Goal: Task Accomplishment & Management: Manage account settings

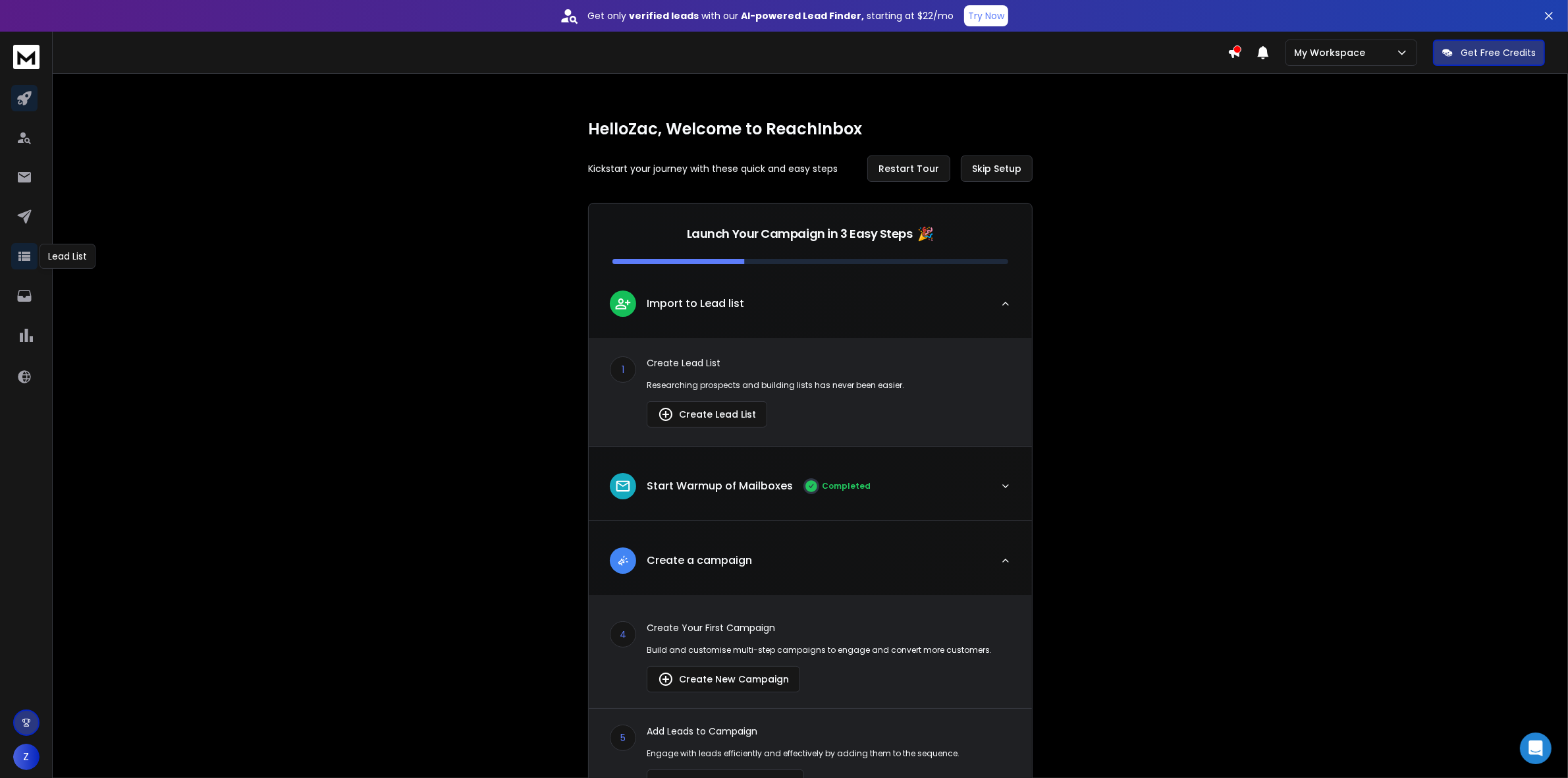
click at [25, 255] on icon at bounding box center [24, 255] width 12 height 9
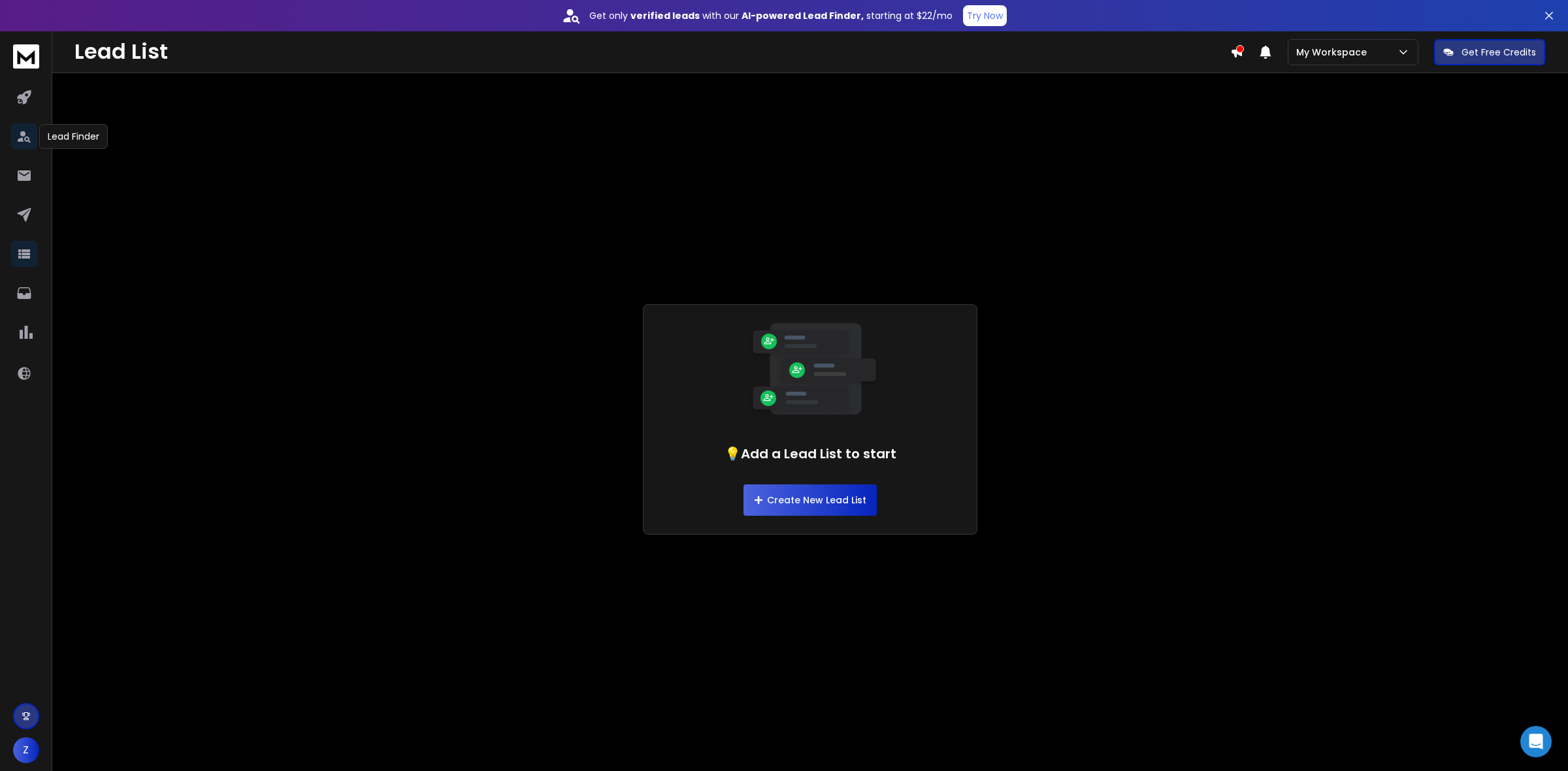
click at [23, 131] on circle at bounding box center [22, 134] width 6 height 6
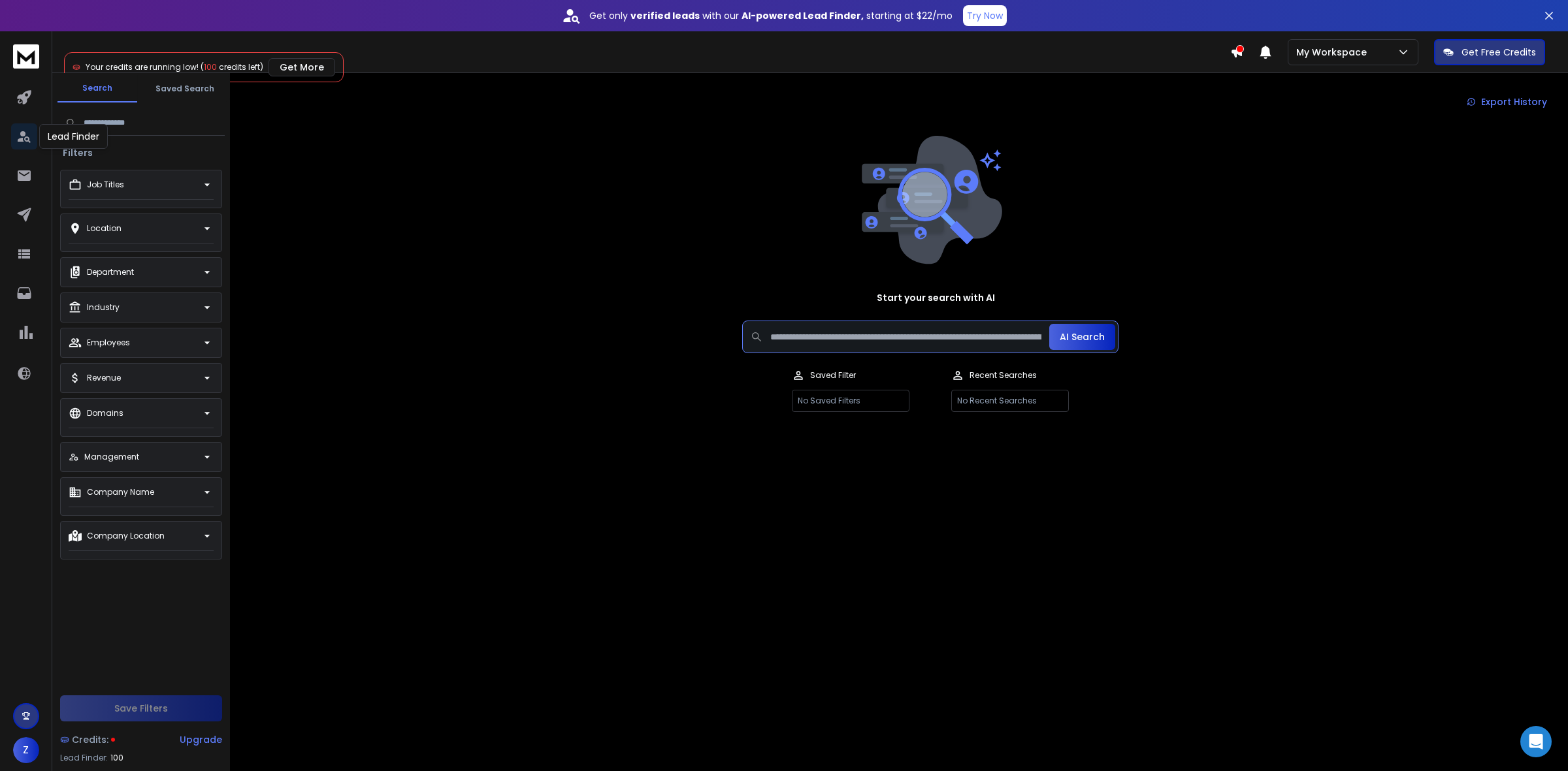
click at [184, 308] on div "Industry" at bounding box center [141, 307] width 145 height 13
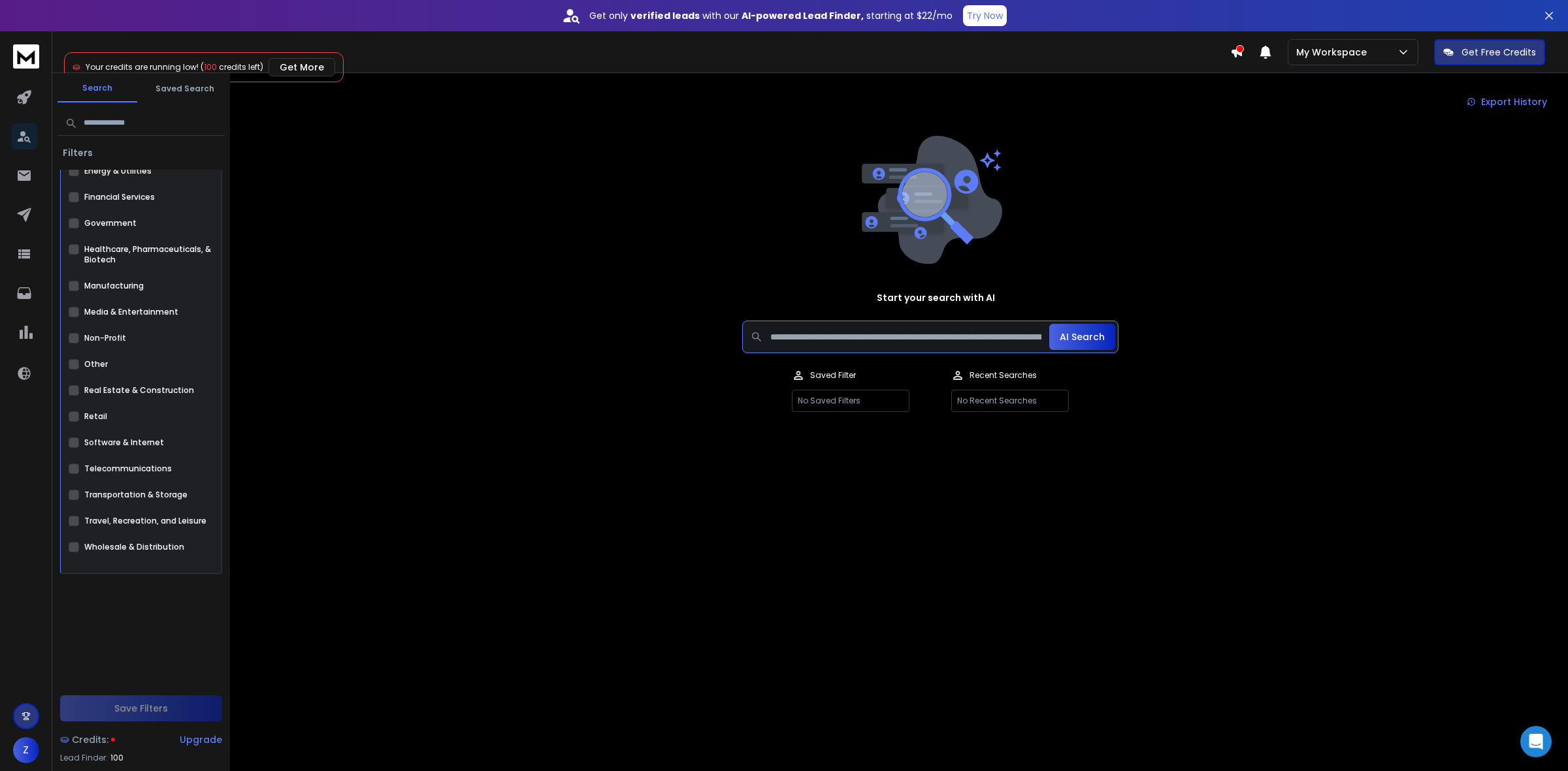
scroll to position [326, 0]
click at [160, 493] on label "Travel, Recreation, and Leisure" at bounding box center [145, 491] width 122 height 10
click at [79, 493] on Leisure "Travel, Recreation, and Leisure" at bounding box center [73, 491] width 10 height 10
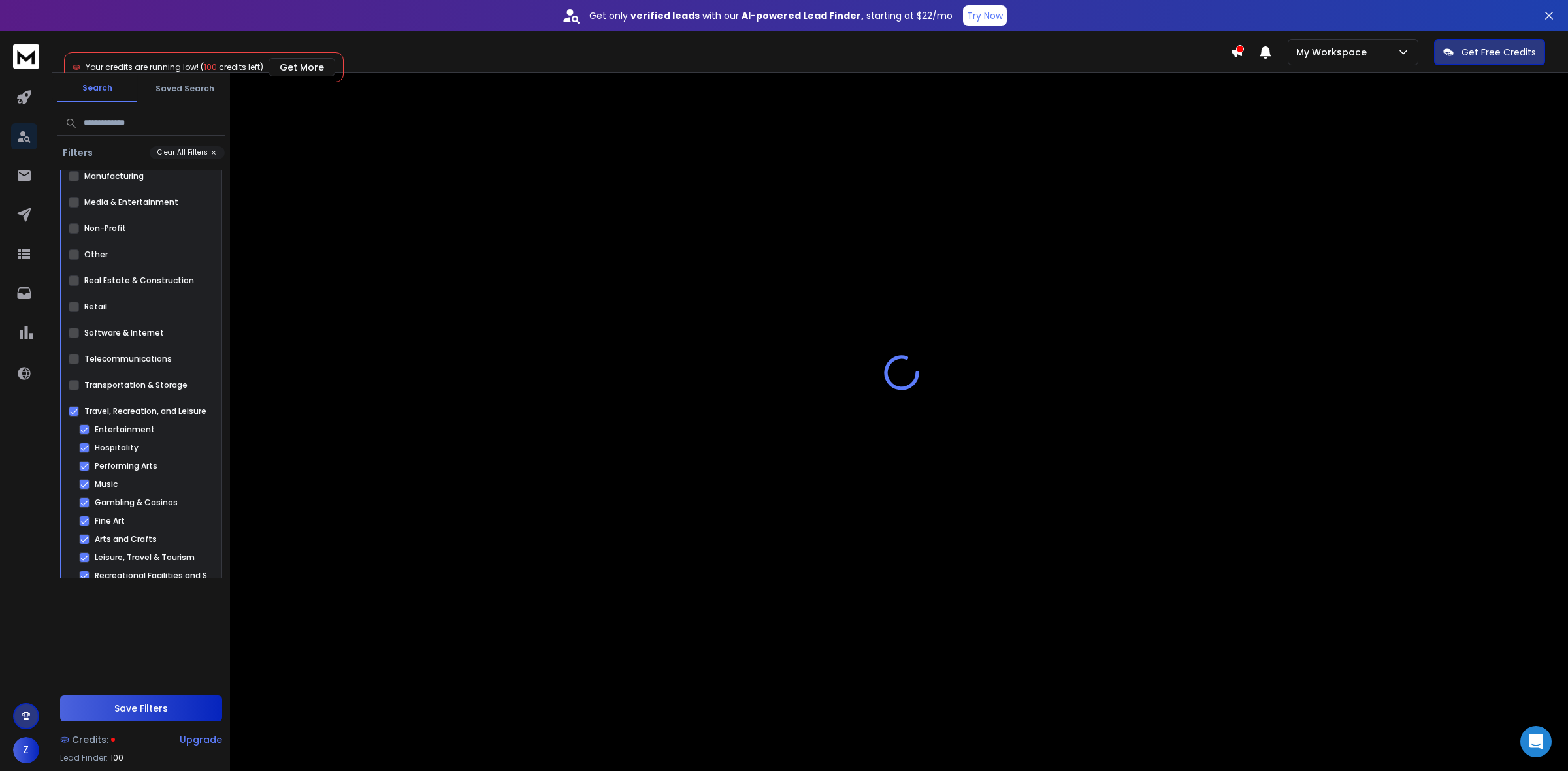
scroll to position [408, 0]
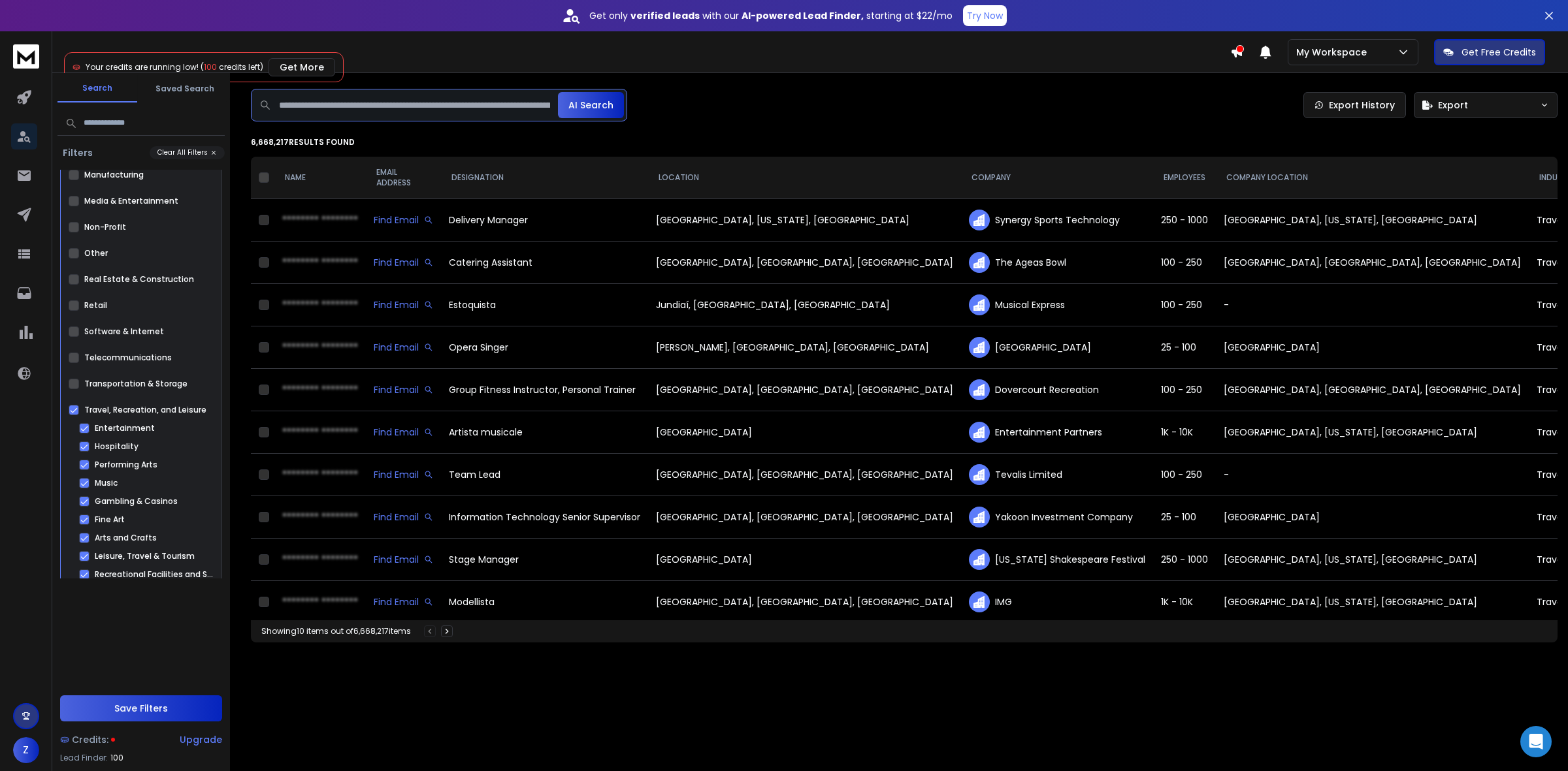
click at [118, 422] on div "Travel, Recreation, and Leisure Entertainment Hospitality Performing Arts Music…" at bounding box center [141, 501] width 145 height 209
click at [115, 429] on label "Entertainment" at bounding box center [125, 428] width 60 height 10
click at [89, 429] on button "Entertainment" at bounding box center [84, 428] width 10 height 10
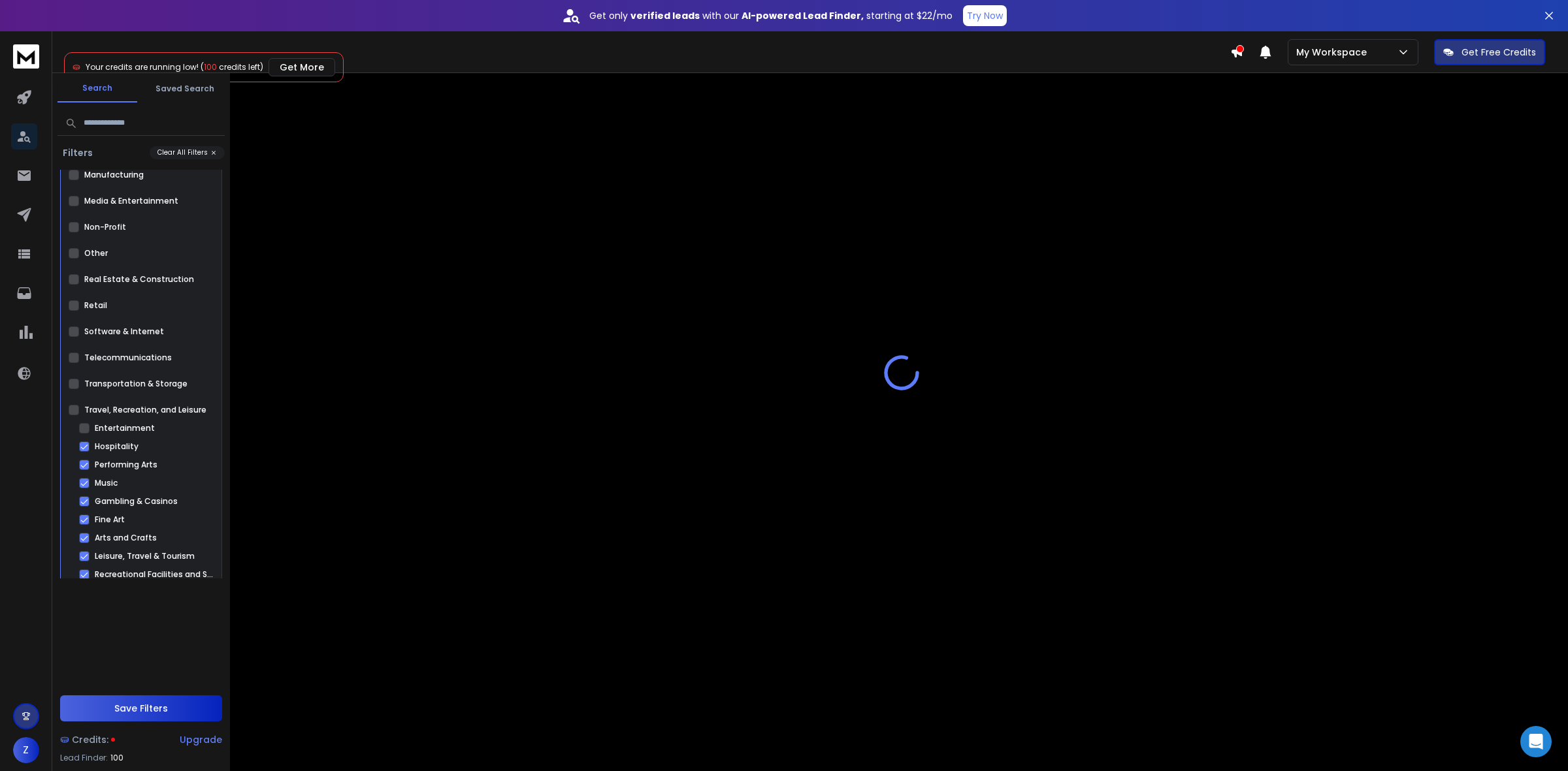
click at [129, 461] on label "Performing Arts" at bounding box center [126, 465] width 63 height 10
click at [89, 461] on Arts "Performing Arts" at bounding box center [84, 465] width 10 height 10
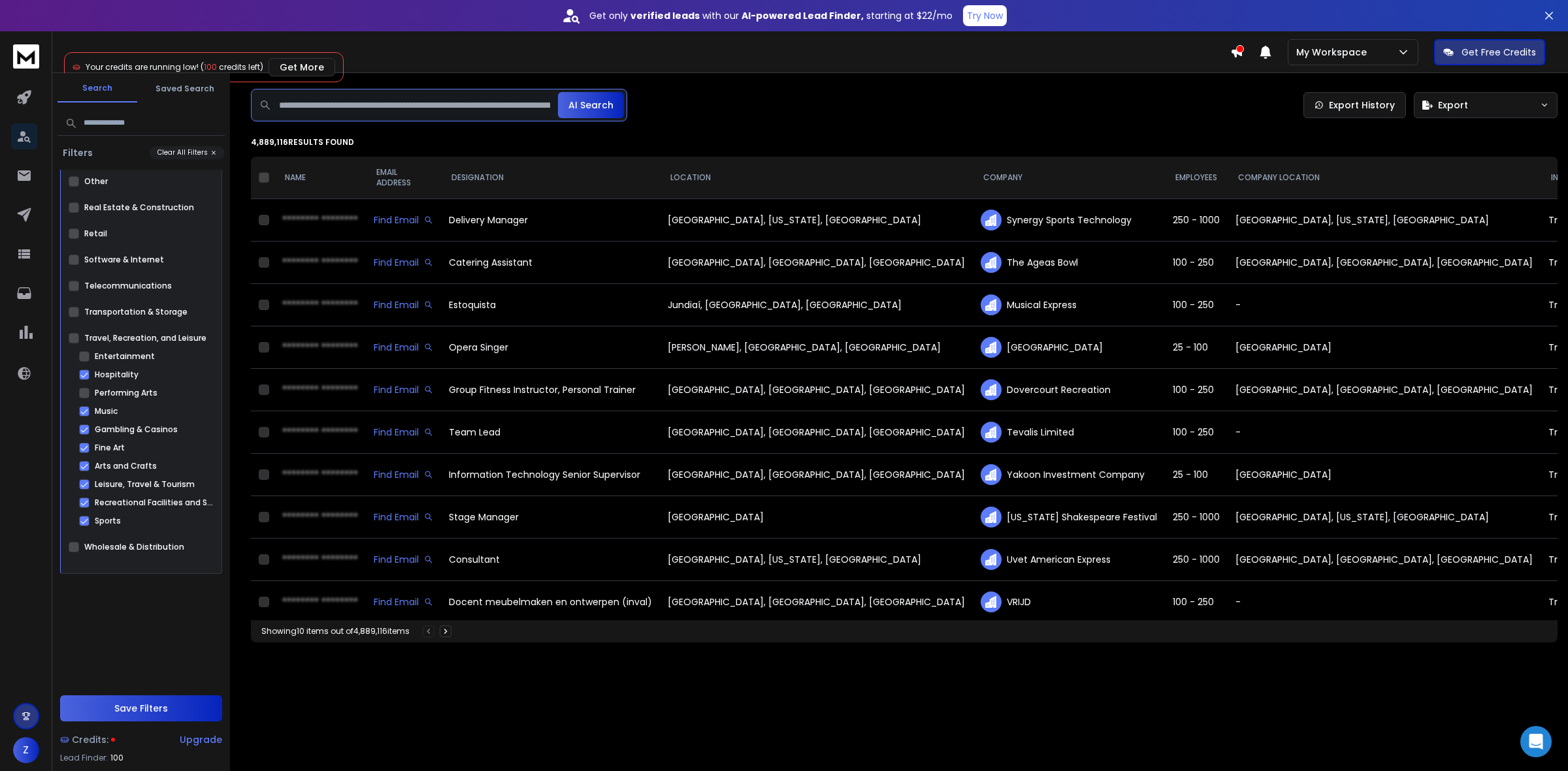
scroll to position [490, 0]
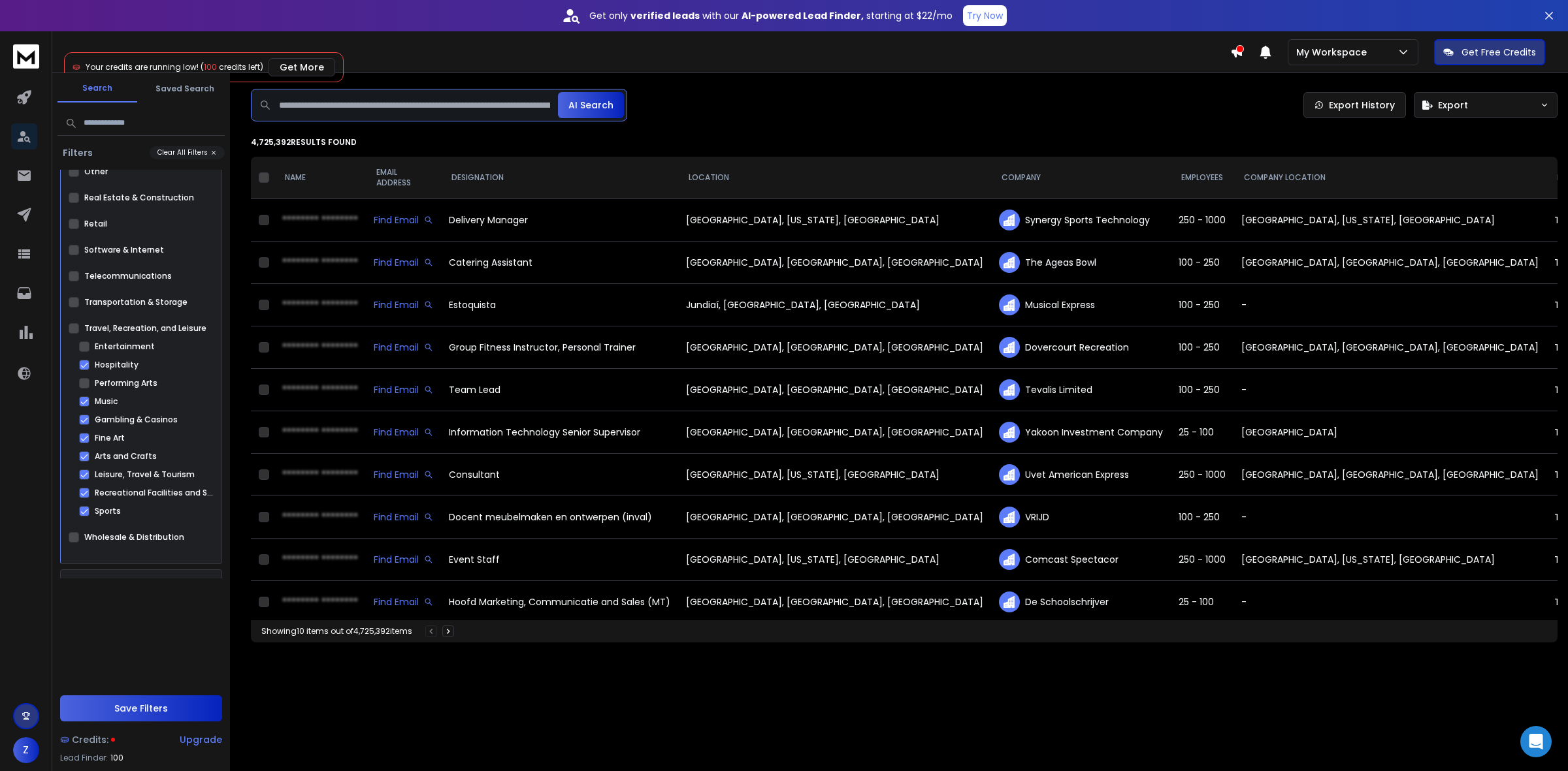
click at [111, 402] on label "Music" at bounding box center [106, 401] width 23 height 10
click at [89, 402] on button "Music" at bounding box center [84, 401] width 10 height 10
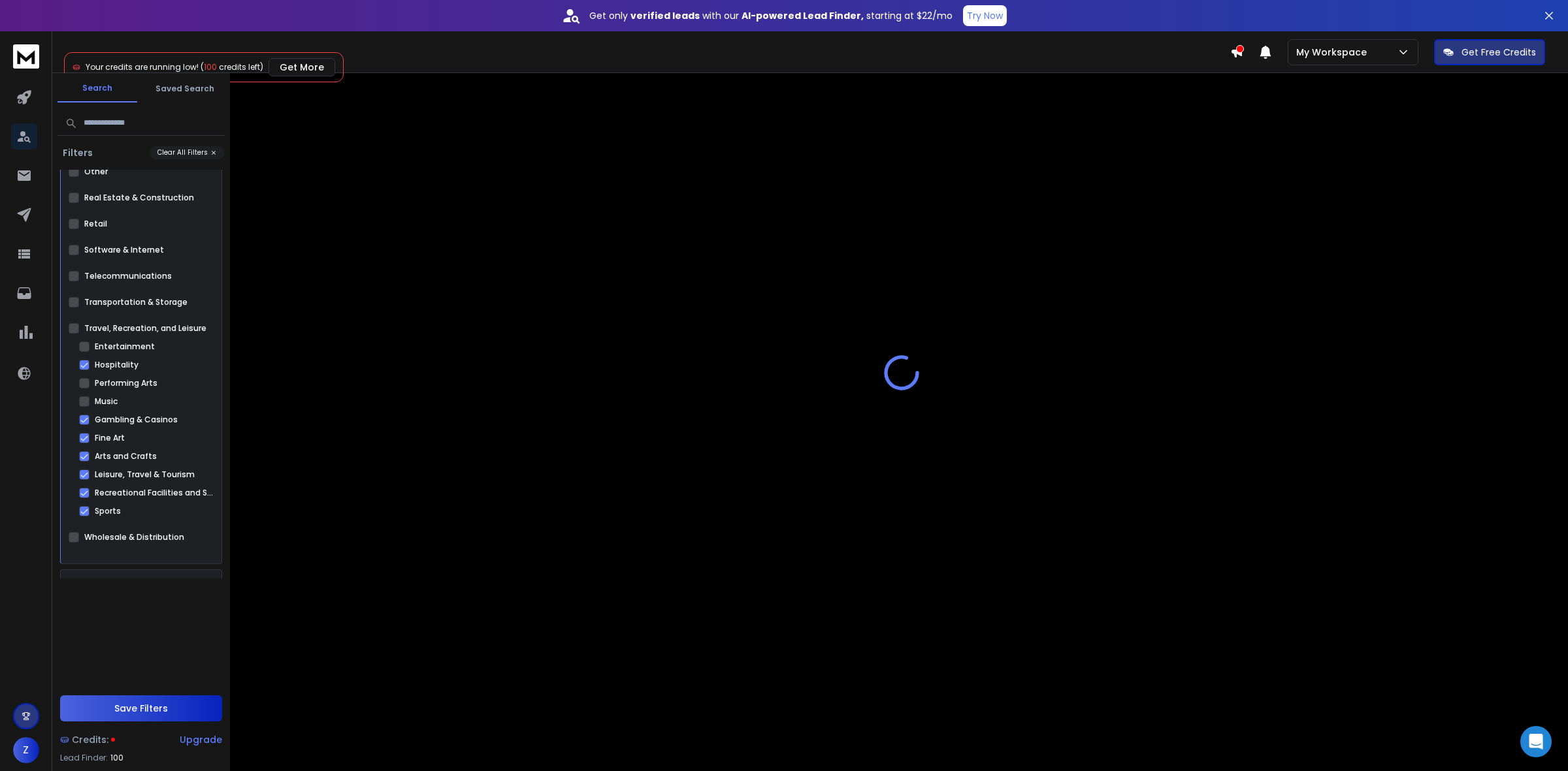
click at [112, 424] on label "Gambling & Casinos" at bounding box center [136, 419] width 83 height 10
click at [89, 424] on Casinos "Gambling & Casinos" at bounding box center [84, 419] width 10 height 10
drag, startPoint x: 111, startPoint y: 438, endPoint x: 115, endPoint y: 450, distance: 12.6
click at [110, 436] on label "Fine Art" at bounding box center [110, 438] width 30 height 10
click at [89, 436] on Art "Fine Art" at bounding box center [84, 438] width 10 height 10
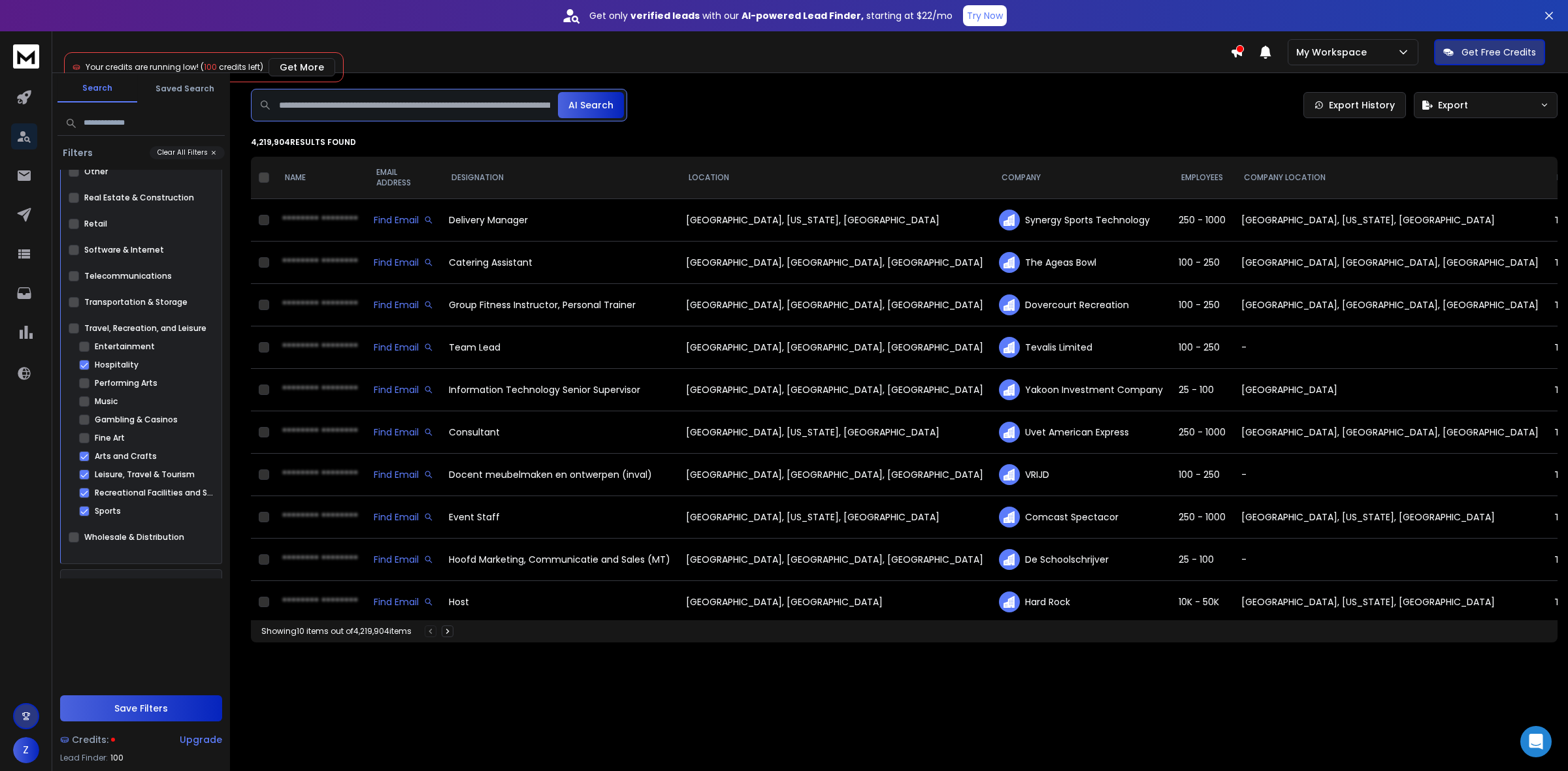
click at [118, 454] on label "Arts and Crafts" at bounding box center [126, 456] width 62 height 10
click at [89, 454] on Crafts "Arts and Crafts" at bounding box center [84, 456] width 10 height 10
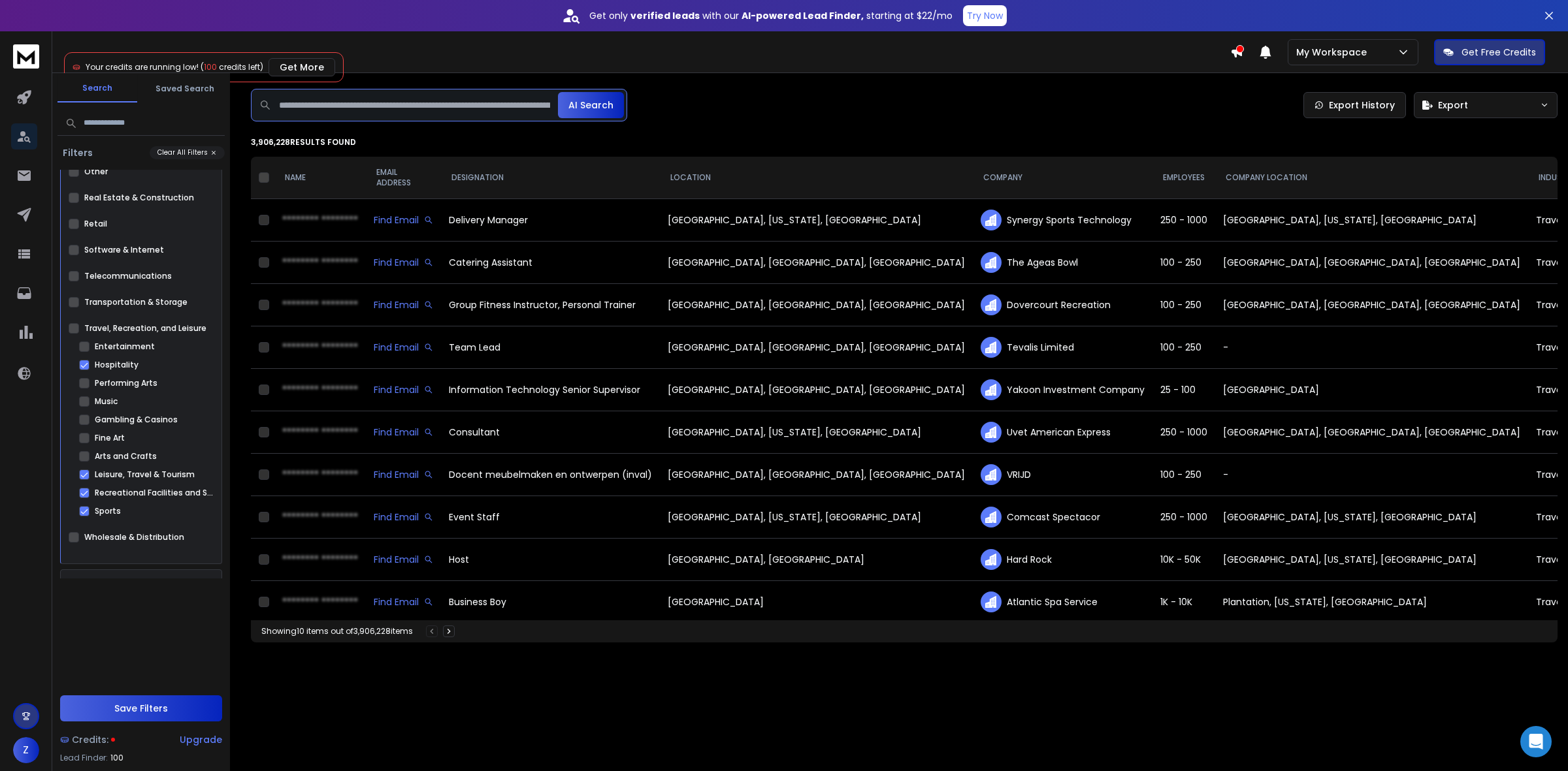
click at [140, 491] on label "Recreational Facilities and Services" at bounding box center [154, 493] width 119 height 10
click at [90, 507] on div "Sports" at bounding box center [146, 511] width 135 height 10
click at [84, 490] on Services "Recreational Facilities and Services" at bounding box center [84, 493] width 10 height 10
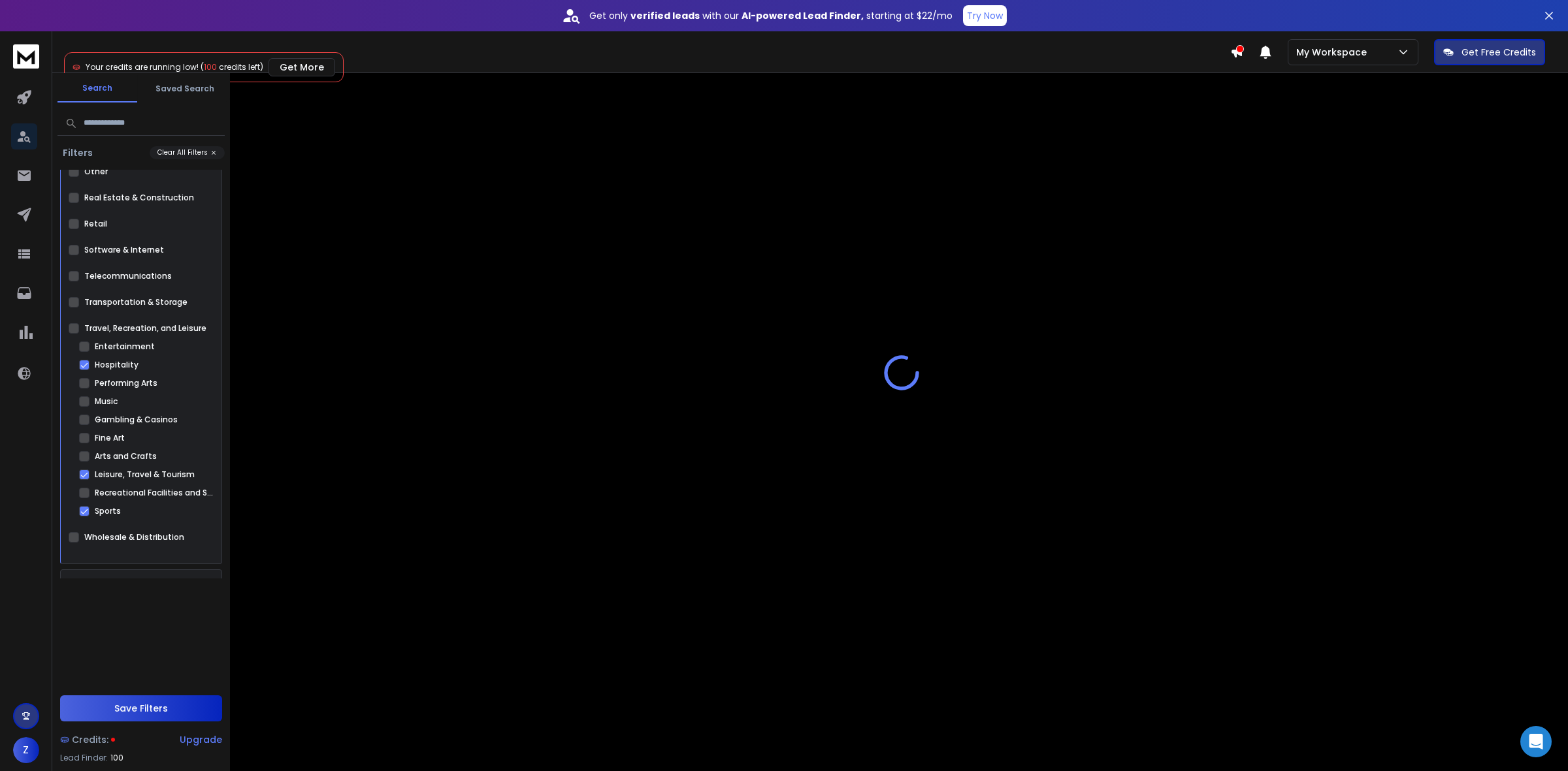
click at [87, 513] on button "Sports" at bounding box center [84, 511] width 10 height 10
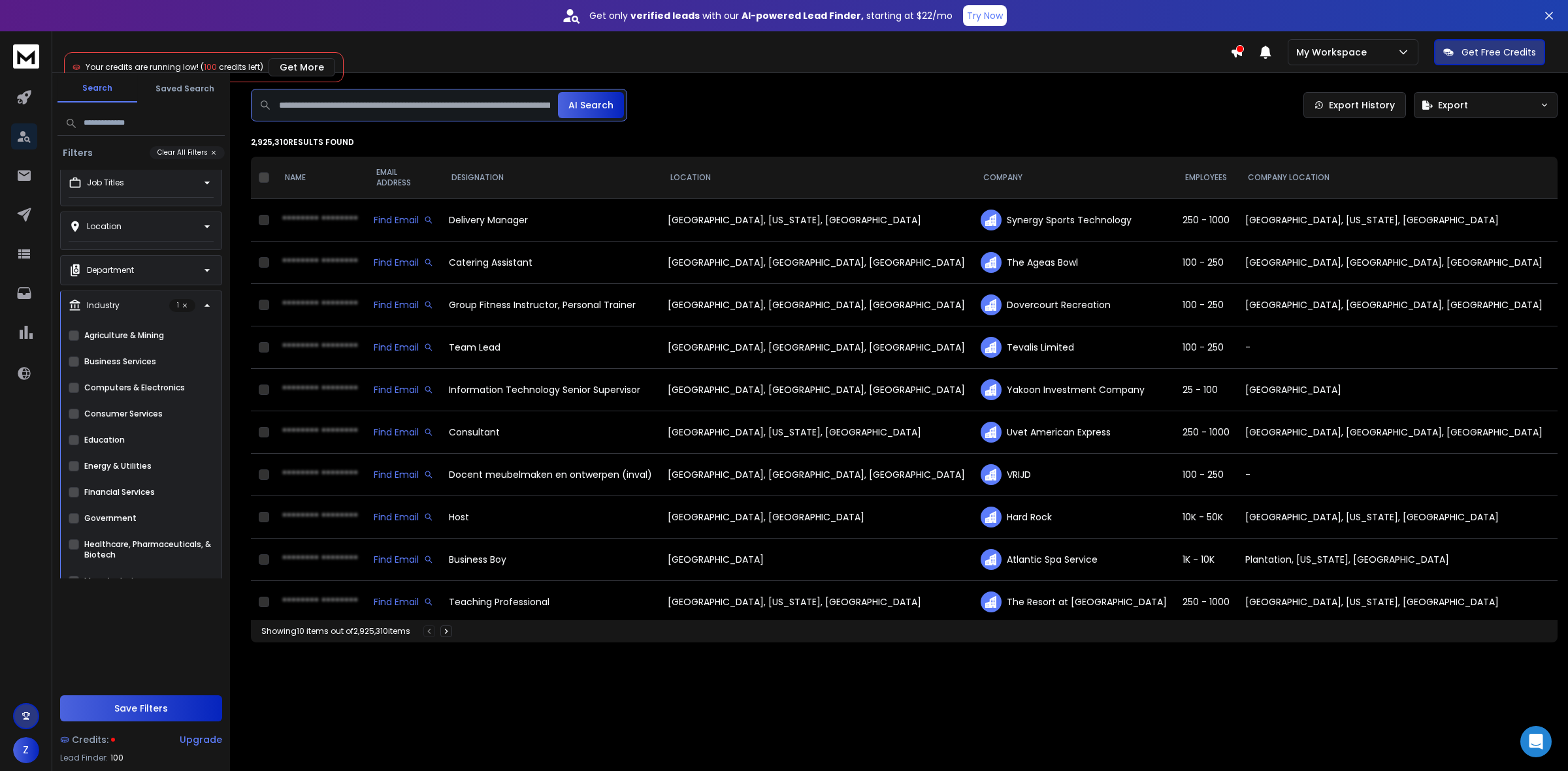
scroll to position [0, 0]
click at [178, 239] on div "Location" at bounding box center [142, 232] width 162 height 38
click at [170, 224] on div "Location" at bounding box center [141, 228] width 145 height 13
click at [105, 301] on label "Country" at bounding box center [101, 294] width 33 height 10
click at [79, 301] on button "Country" at bounding box center [73, 294] width 10 height 10
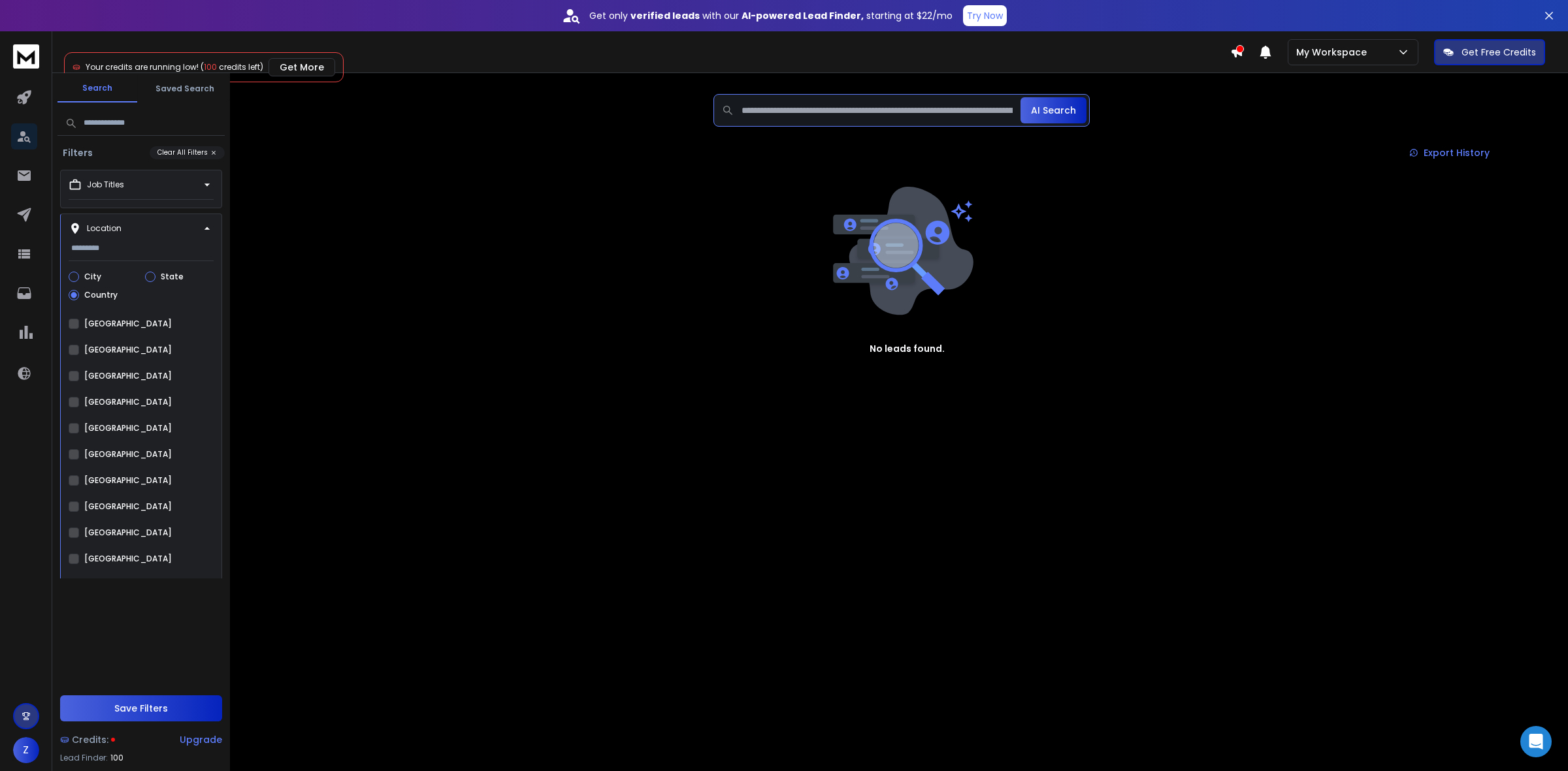
click at [164, 278] on label "State" at bounding box center [172, 276] width 23 height 10
click at [155, 278] on button "State" at bounding box center [150, 276] width 10 height 10
click at [101, 298] on label "Country" at bounding box center [101, 294] width 33 height 10
click at [79, 298] on button "Country" at bounding box center [73, 294] width 10 height 10
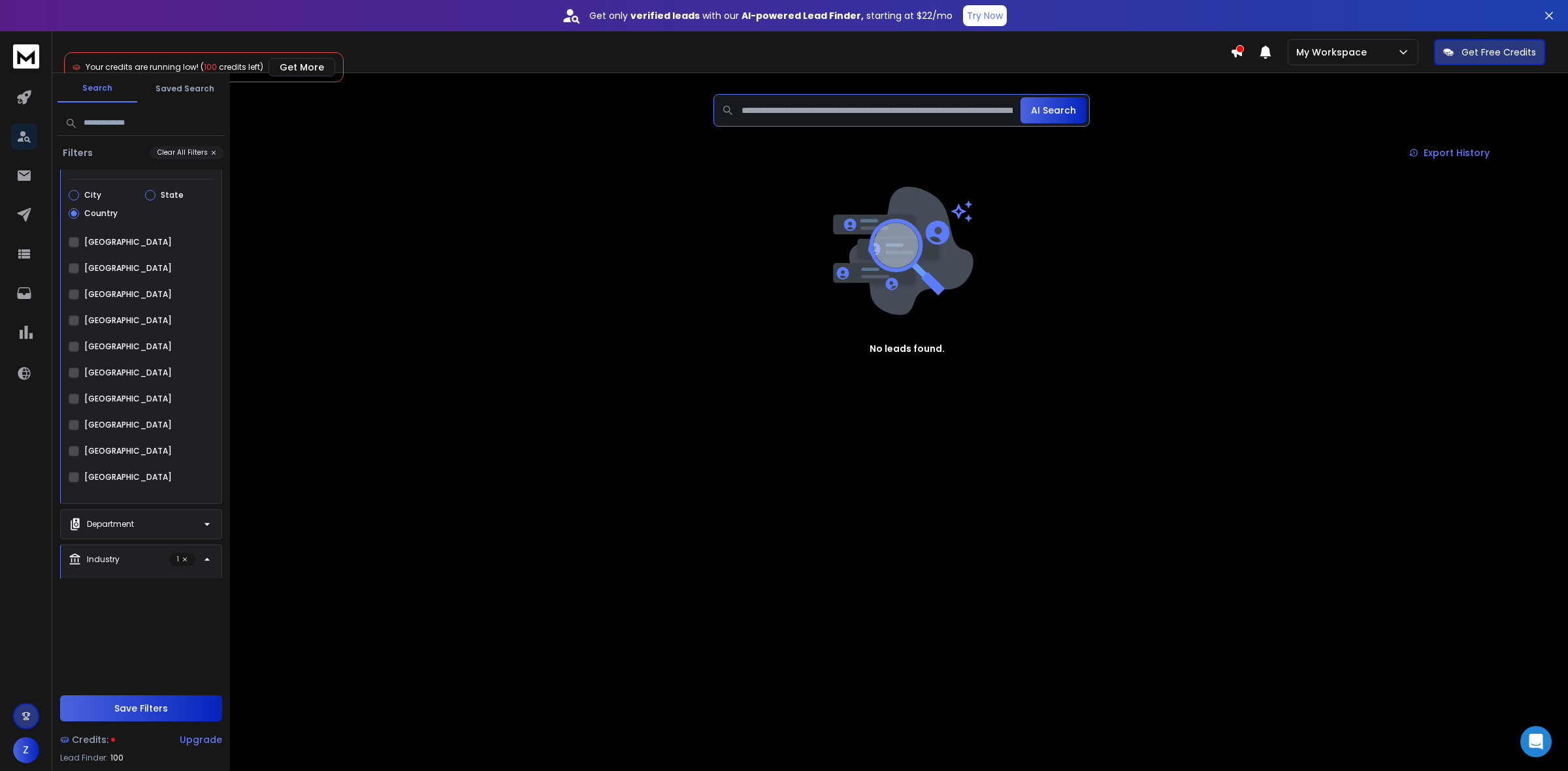
click at [106, 372] on label "Australia" at bounding box center [128, 372] width 88 height 10
click at [79, 372] on button "Australia" at bounding box center [73, 372] width 10 height 10
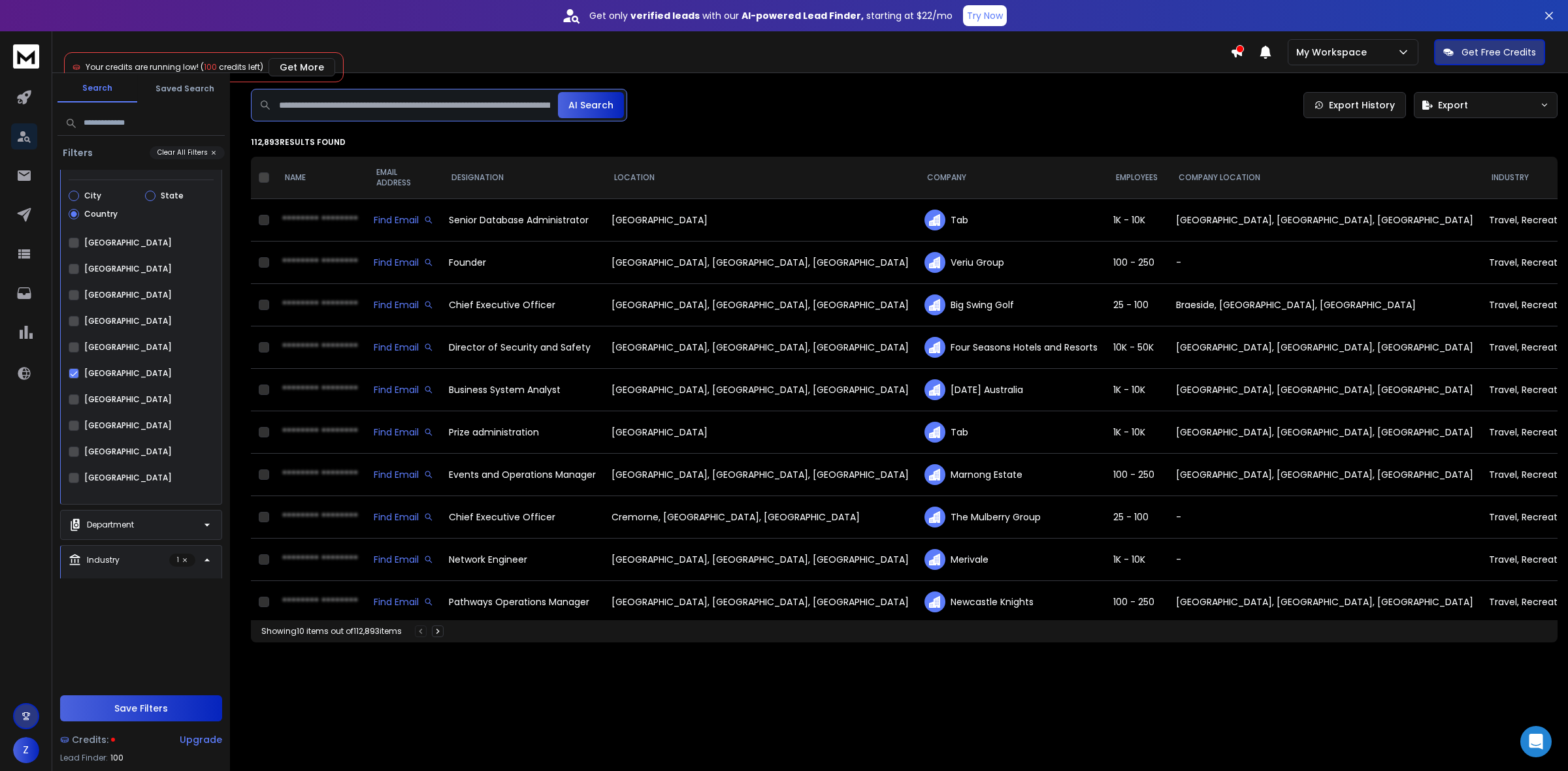
click at [89, 298] on label "India" at bounding box center [128, 294] width 88 height 10
click at [79, 298] on button "India" at bounding box center [73, 294] width 10 height 10
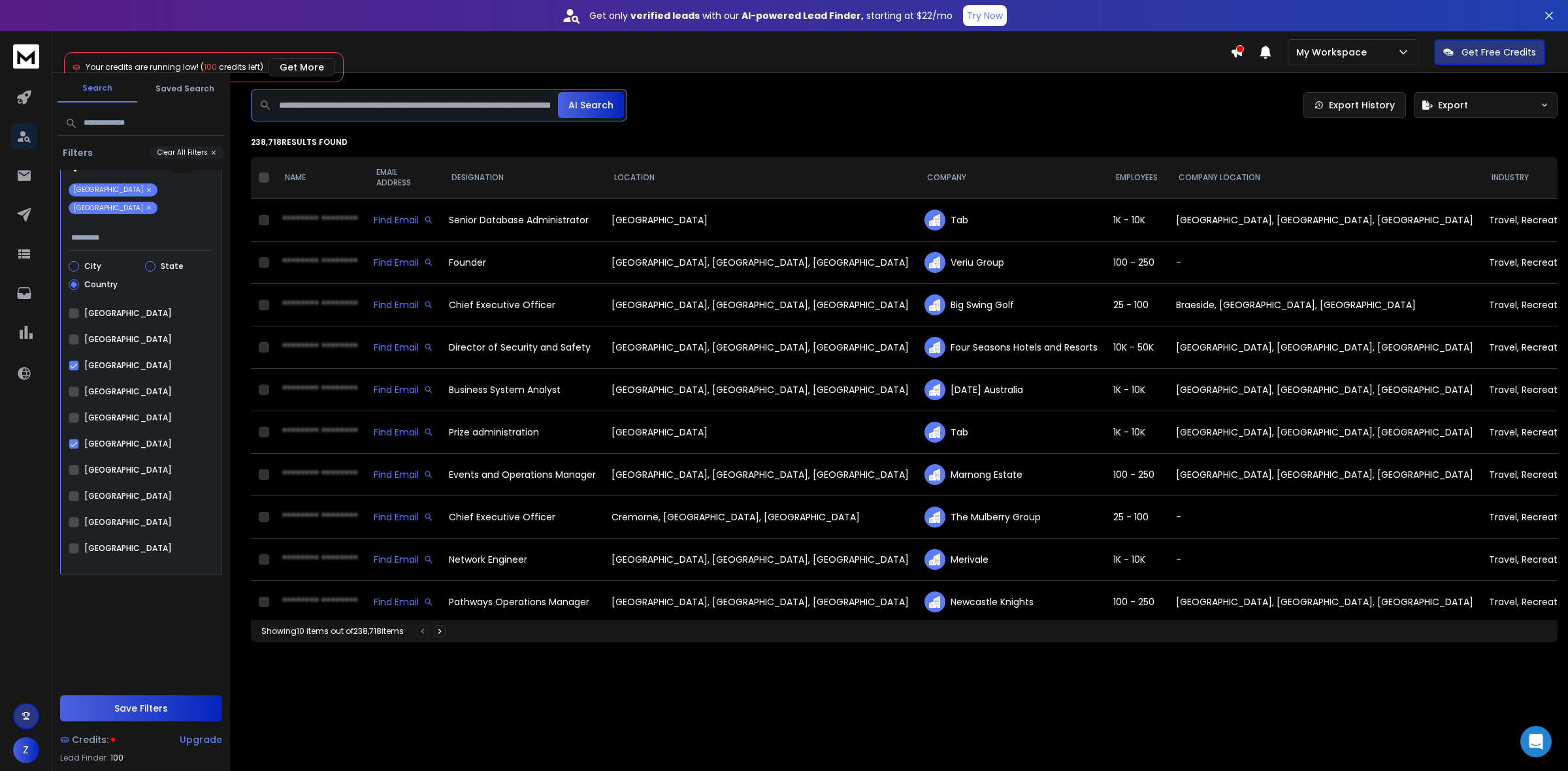
scroll to position [33, 0]
click at [119, 253] on input at bounding box center [141, 266] width 145 height 26
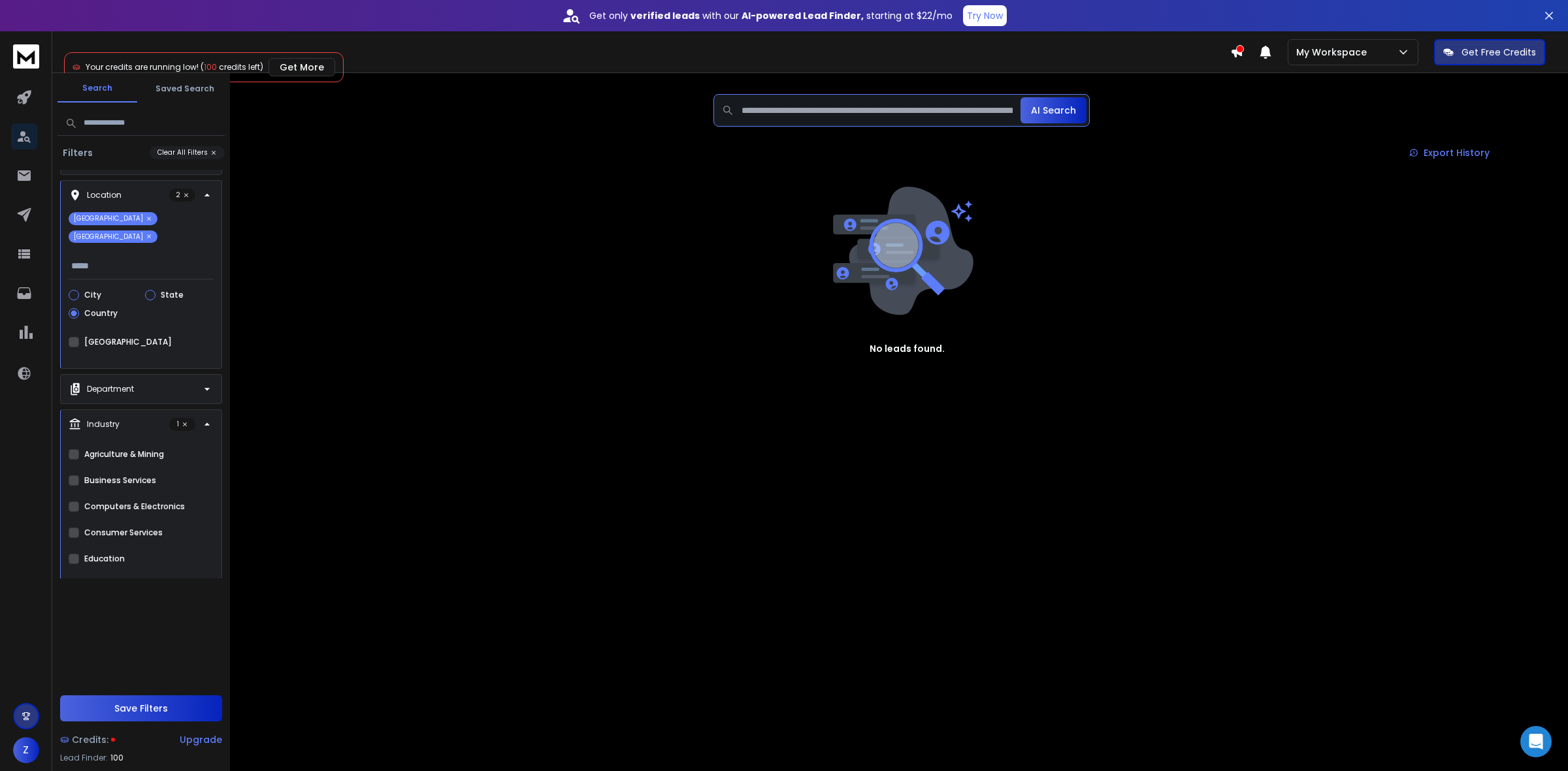
click at [110, 337] on label "Singapore" at bounding box center [128, 341] width 88 height 10
click at [79, 337] on button "Singapore" at bounding box center [73, 341] width 10 height 10
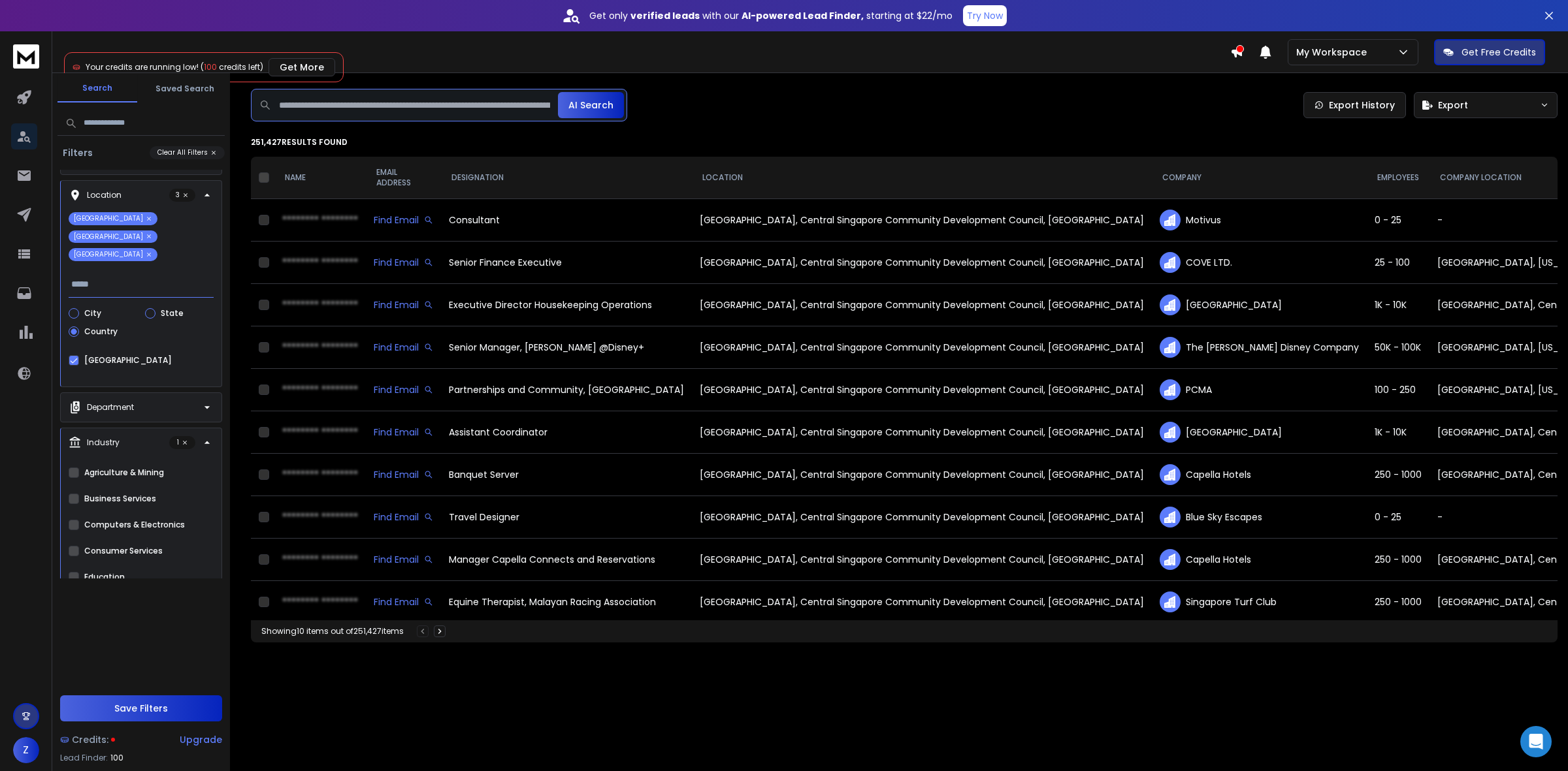
click at [100, 271] on input "*****" at bounding box center [141, 284] width 145 height 26
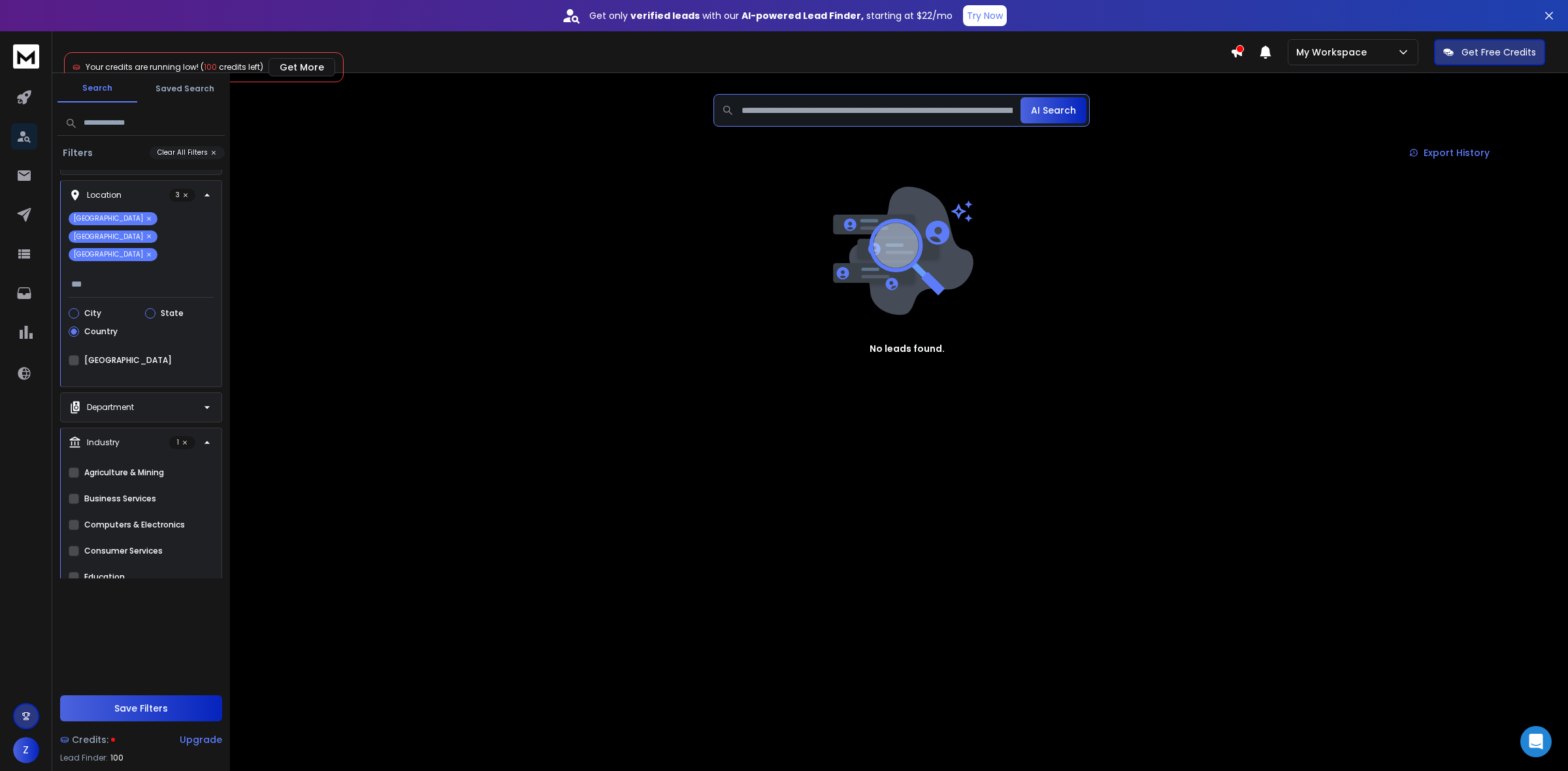
click at [107, 355] on label "Sri Lanka" at bounding box center [128, 360] width 88 height 10
click at [79, 355] on Lanka "Sri Lanka" at bounding box center [73, 360] width 10 height 10
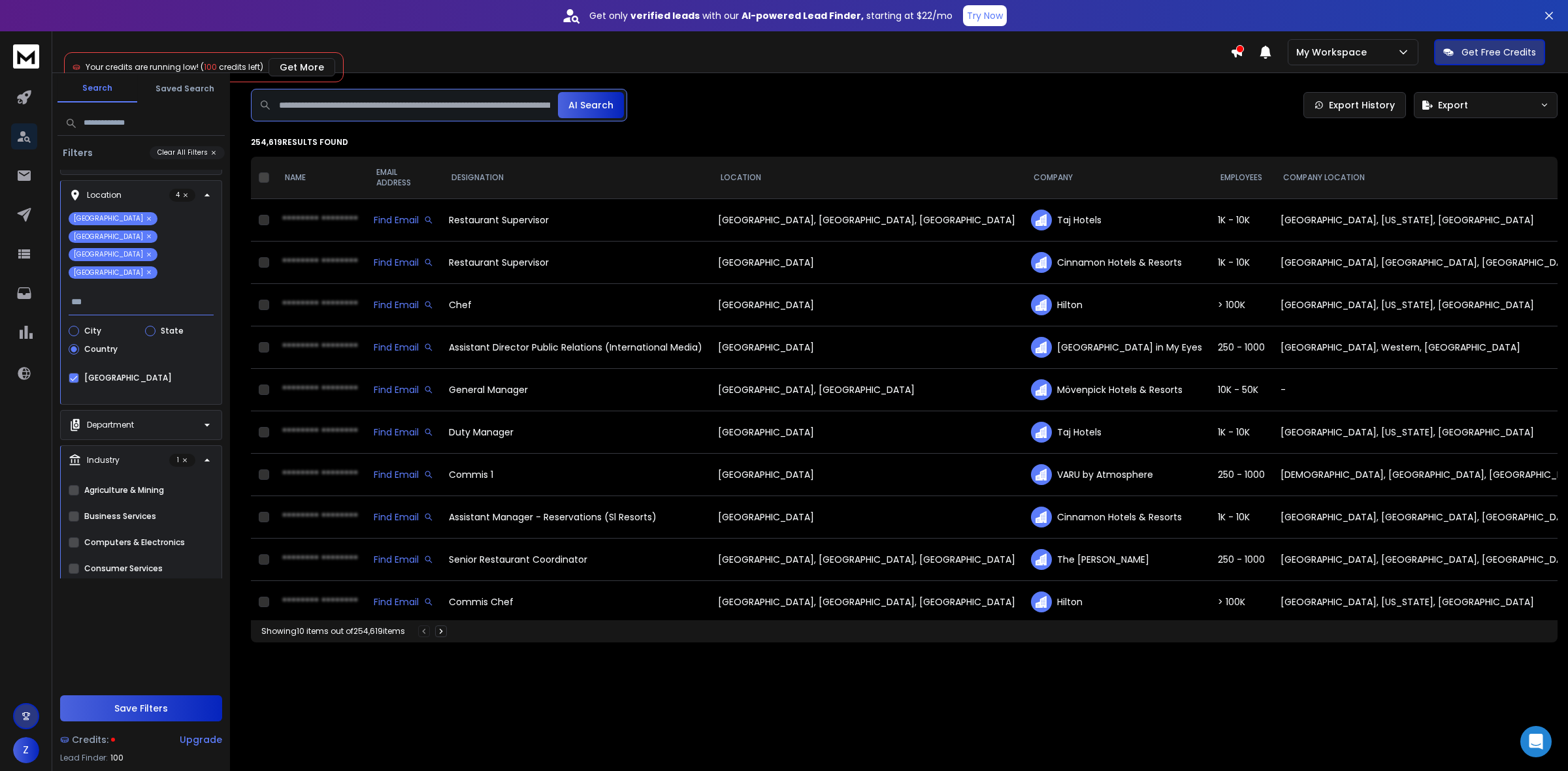
click at [93, 290] on input "***" at bounding box center [141, 302] width 145 height 26
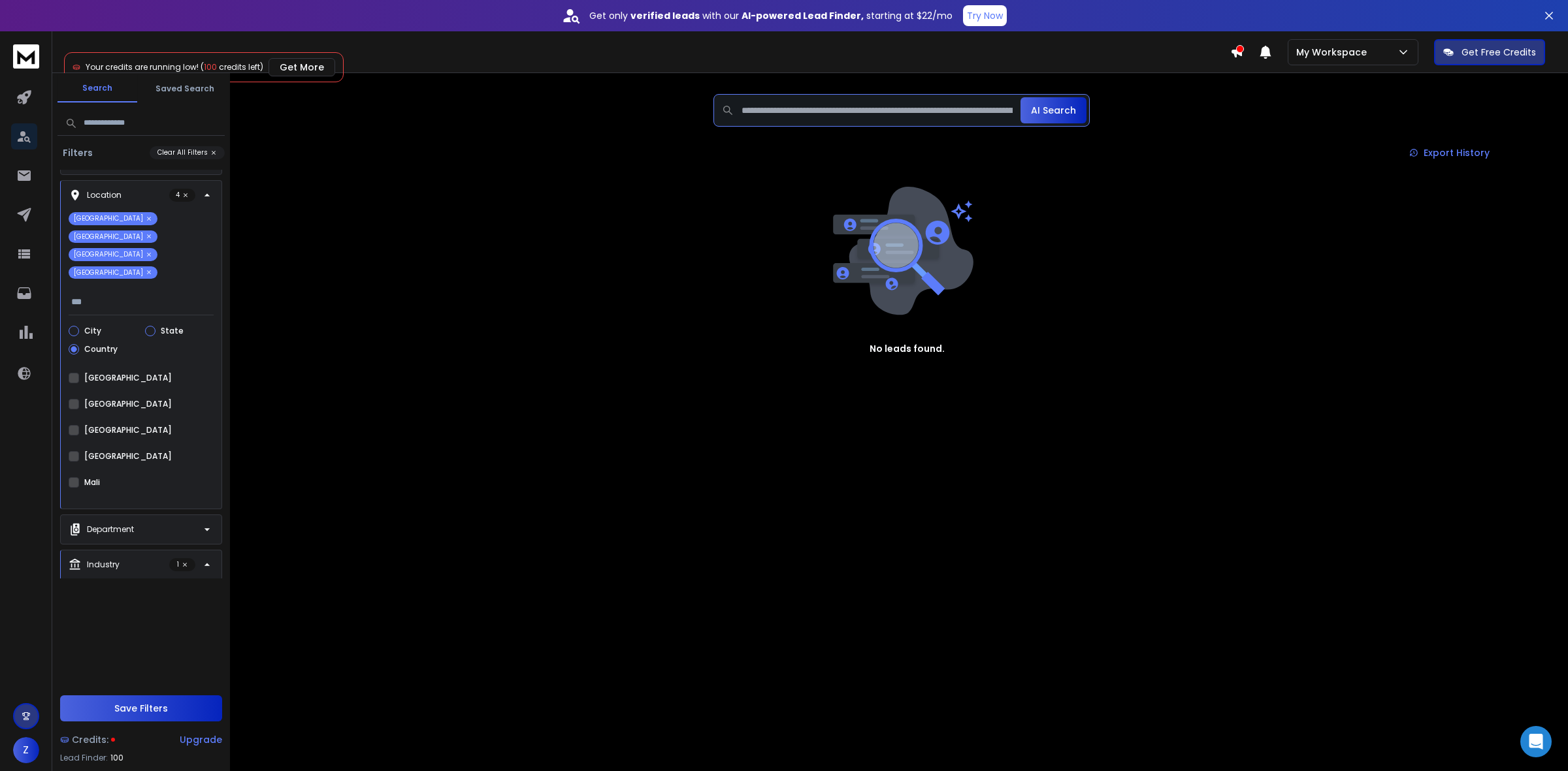
click at [115, 373] on label "Malaysia" at bounding box center [128, 378] width 88 height 10
click at [79, 373] on button "Malaysia" at bounding box center [73, 378] width 10 height 10
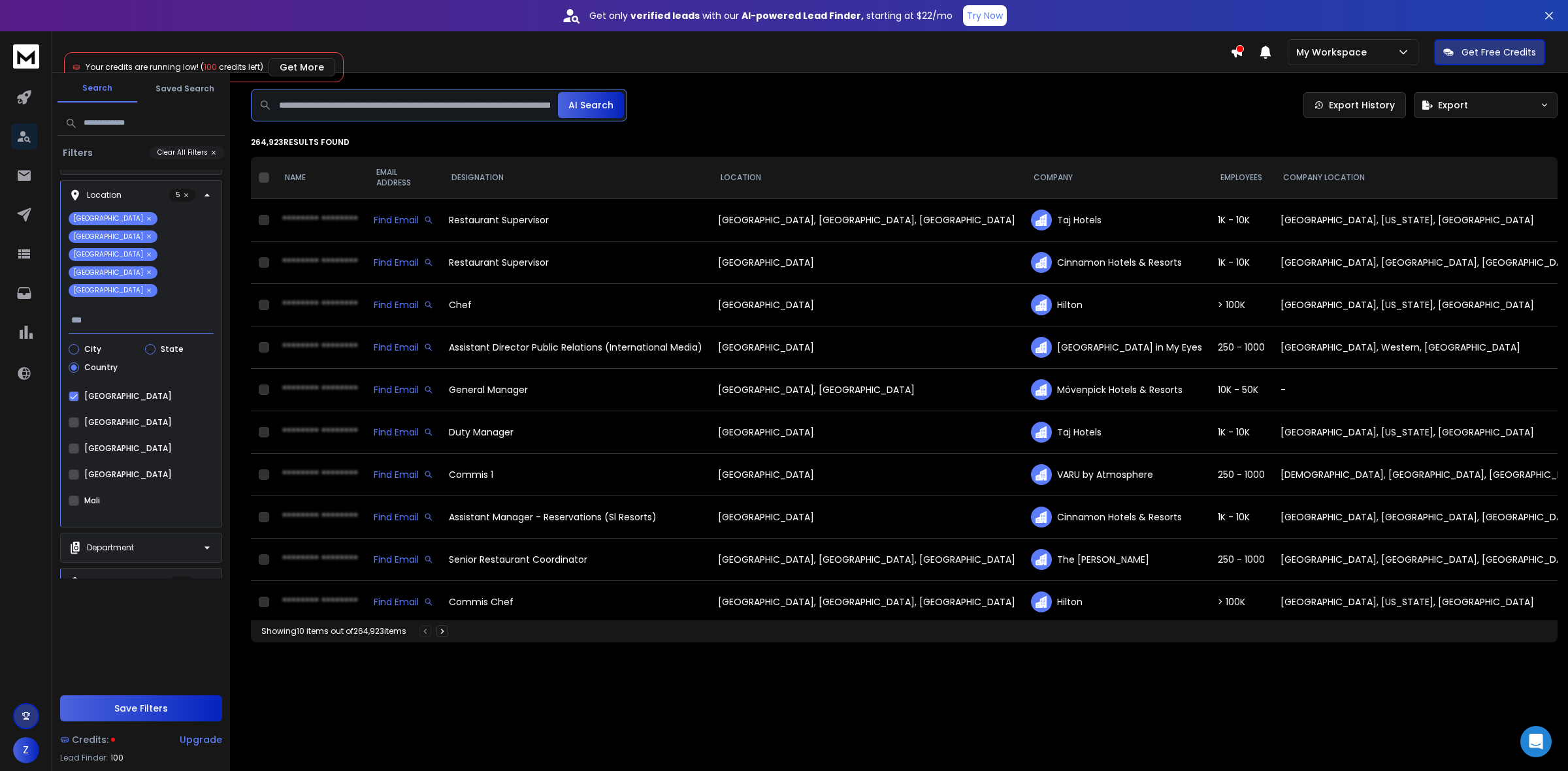
click at [115, 308] on input "***" at bounding box center [141, 321] width 145 height 26
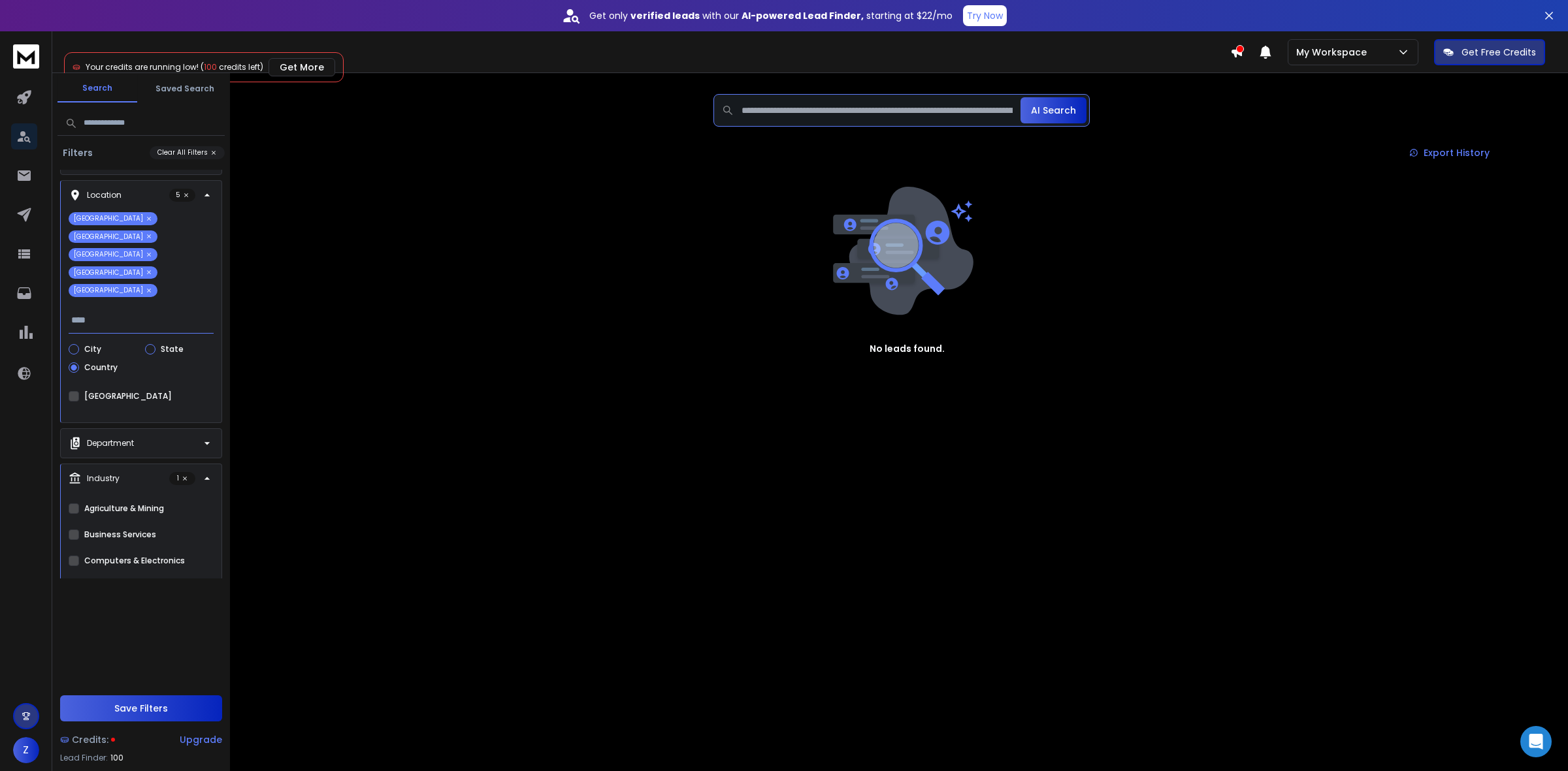
type input "****"
click at [87, 391] on label "Thailand" at bounding box center [128, 396] width 88 height 10
click at [79, 391] on button "Thailand" at bounding box center [73, 396] width 10 height 10
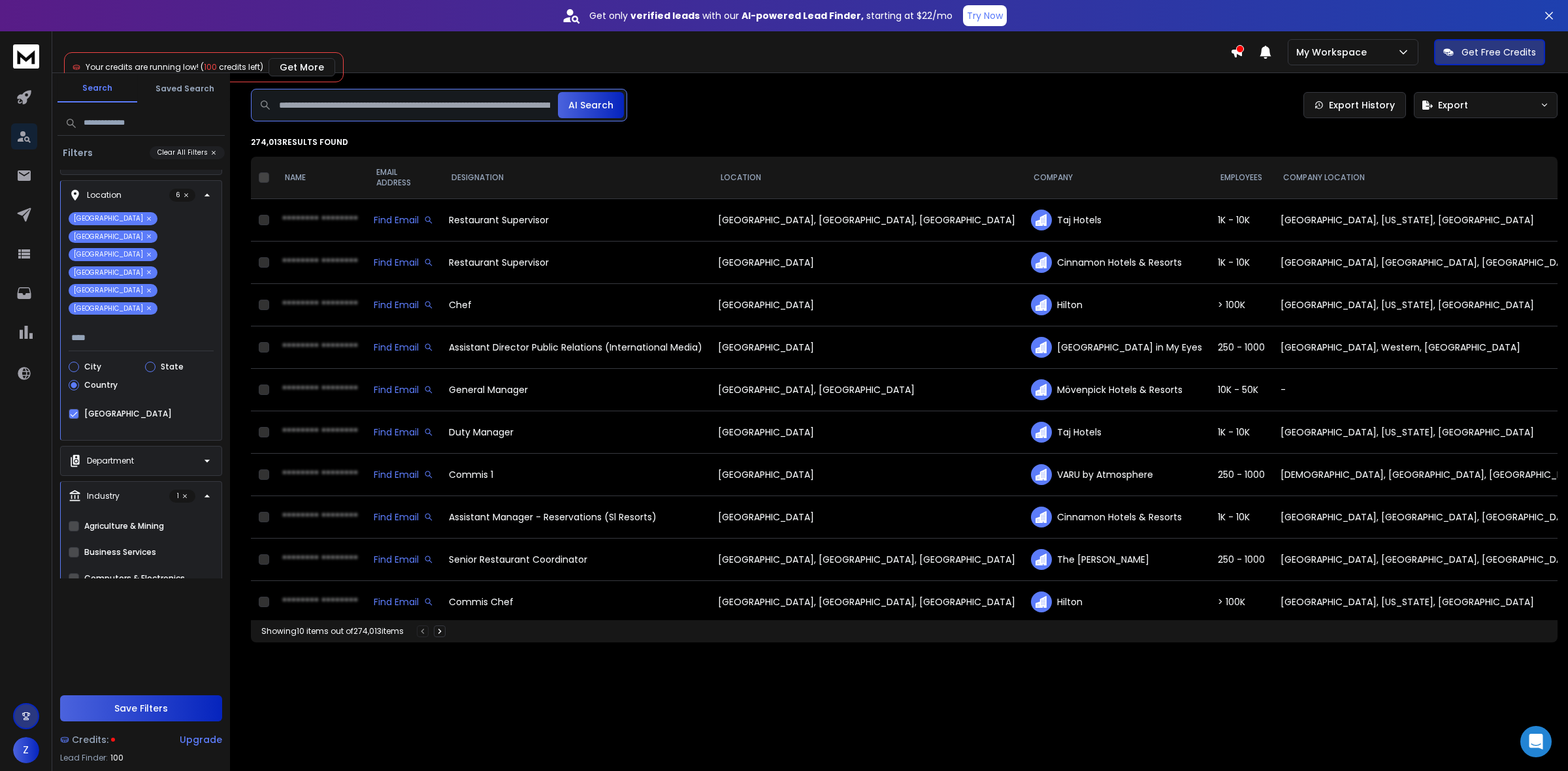
click at [341, 520] on span "******** ********" at bounding box center [320, 517] width 76 height 13
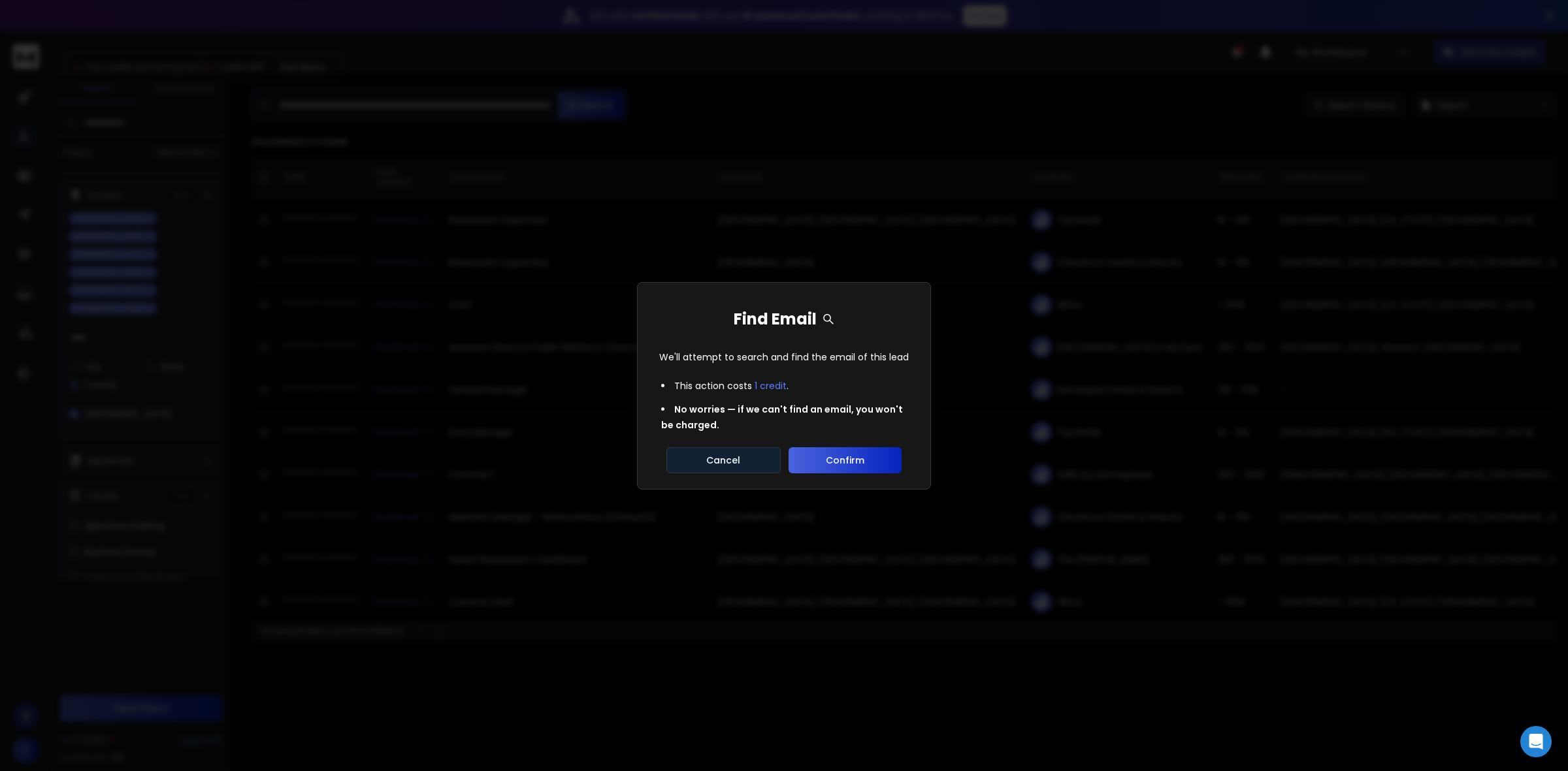
click at [709, 465] on button "Cancel" at bounding box center [724, 460] width 115 height 26
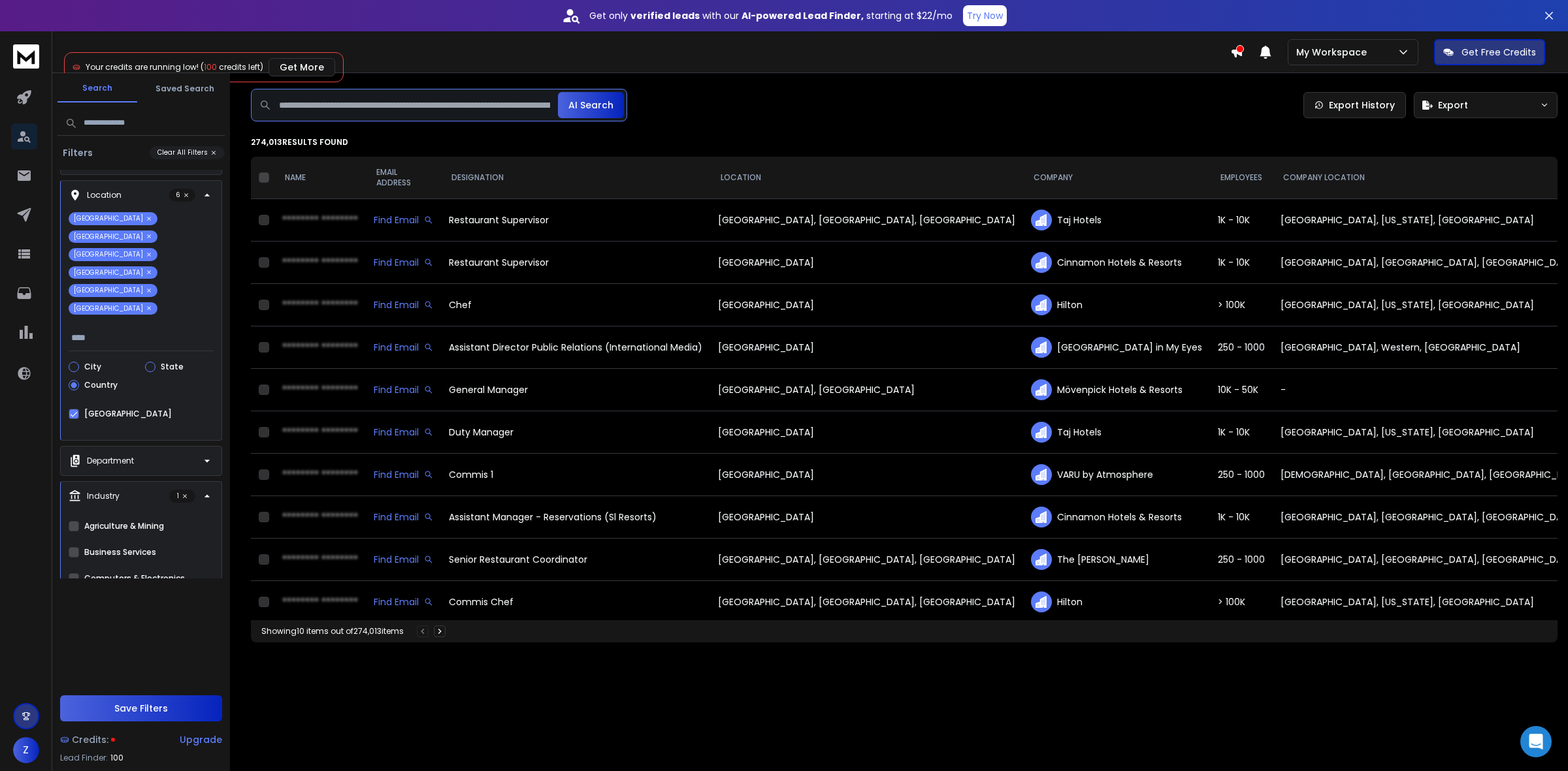
click at [207, 197] on icon at bounding box center [207, 195] width 13 height 13
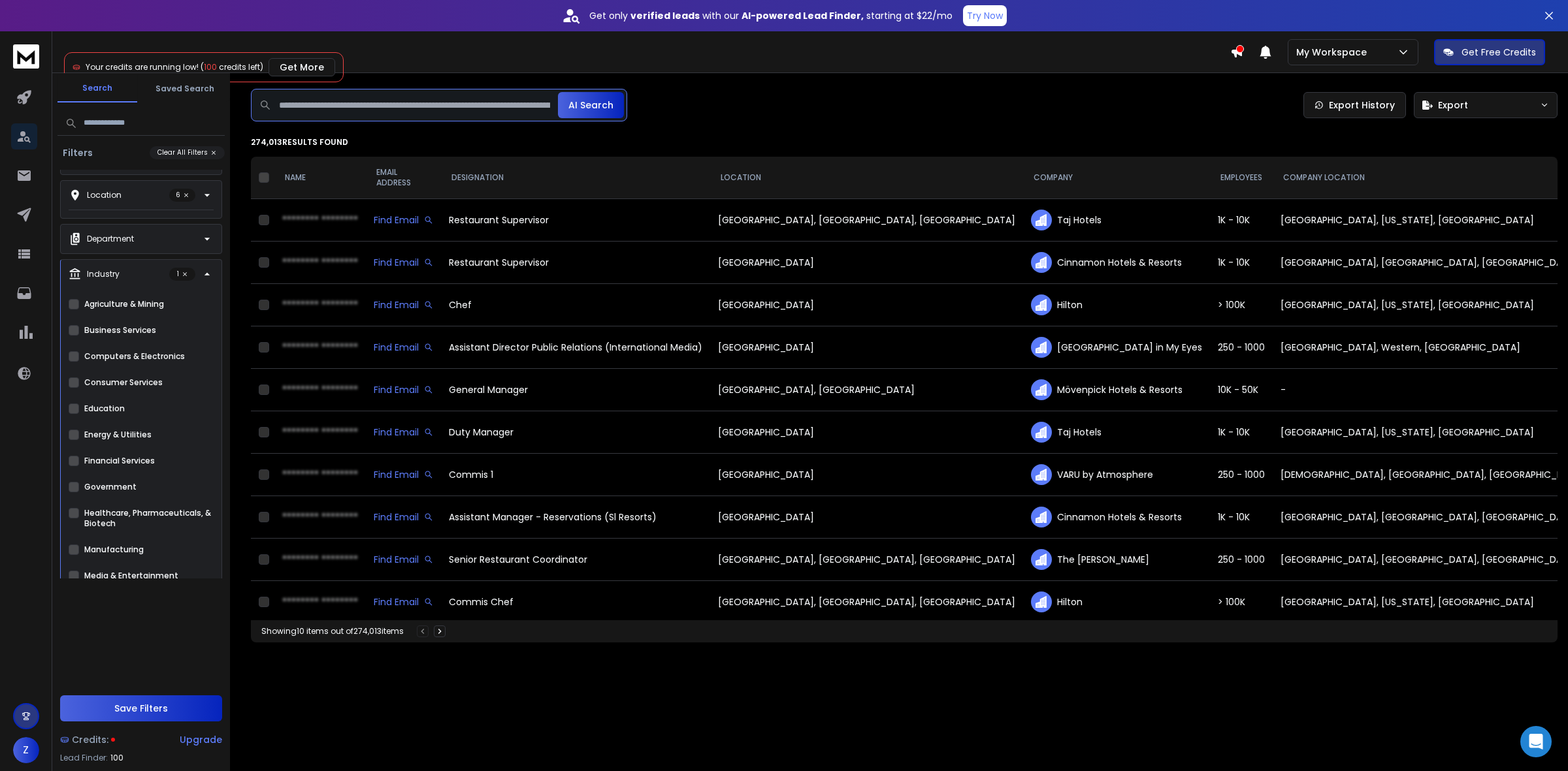
click at [205, 275] on icon at bounding box center [207, 274] width 13 height 13
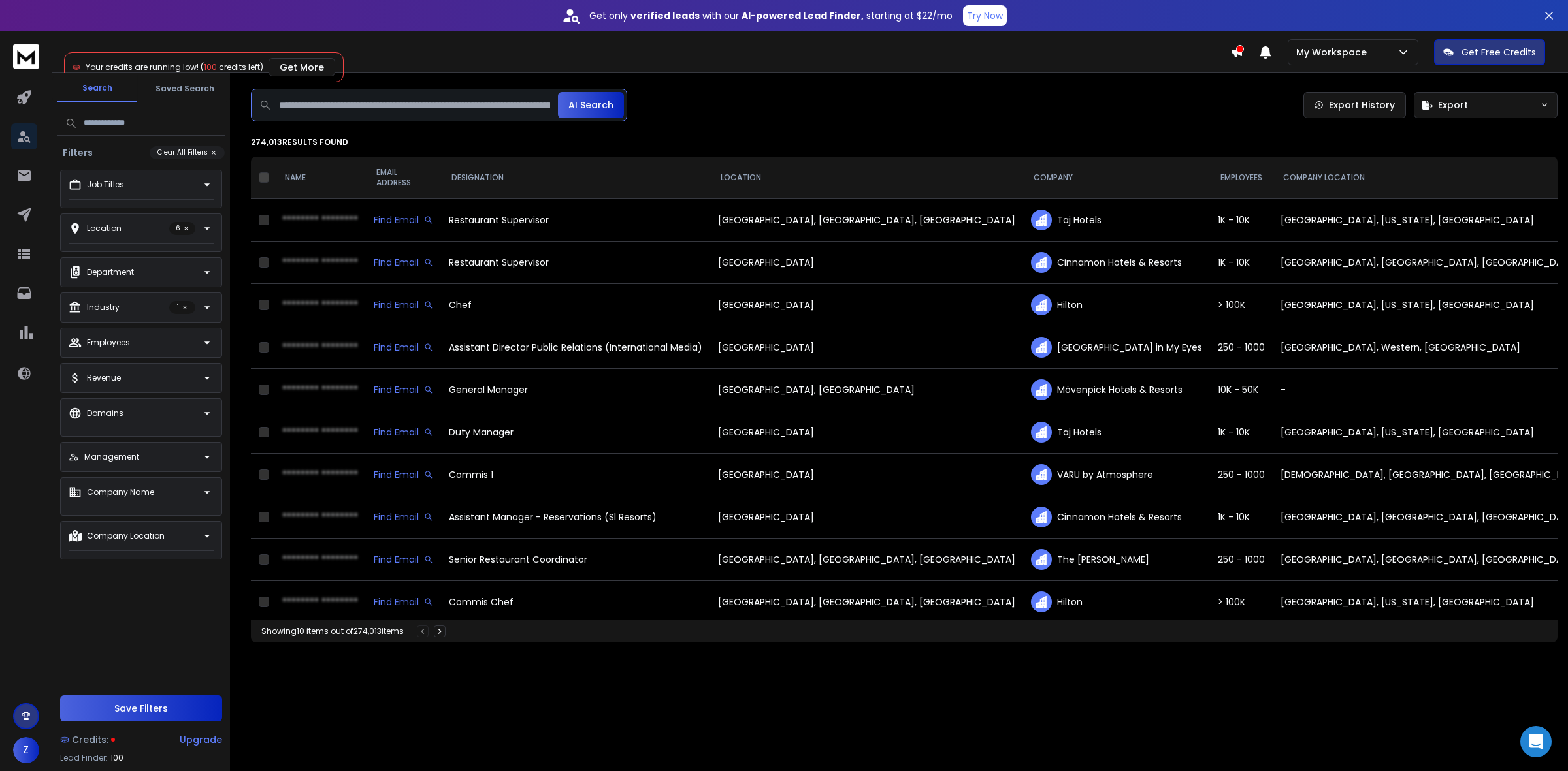
scroll to position [0, 0]
click at [151, 265] on div "Department" at bounding box center [142, 272] width 162 height 30
click at [137, 343] on div "Employees" at bounding box center [141, 343] width 145 height 13
click at [126, 271] on p "Department" at bounding box center [110, 272] width 47 height 10
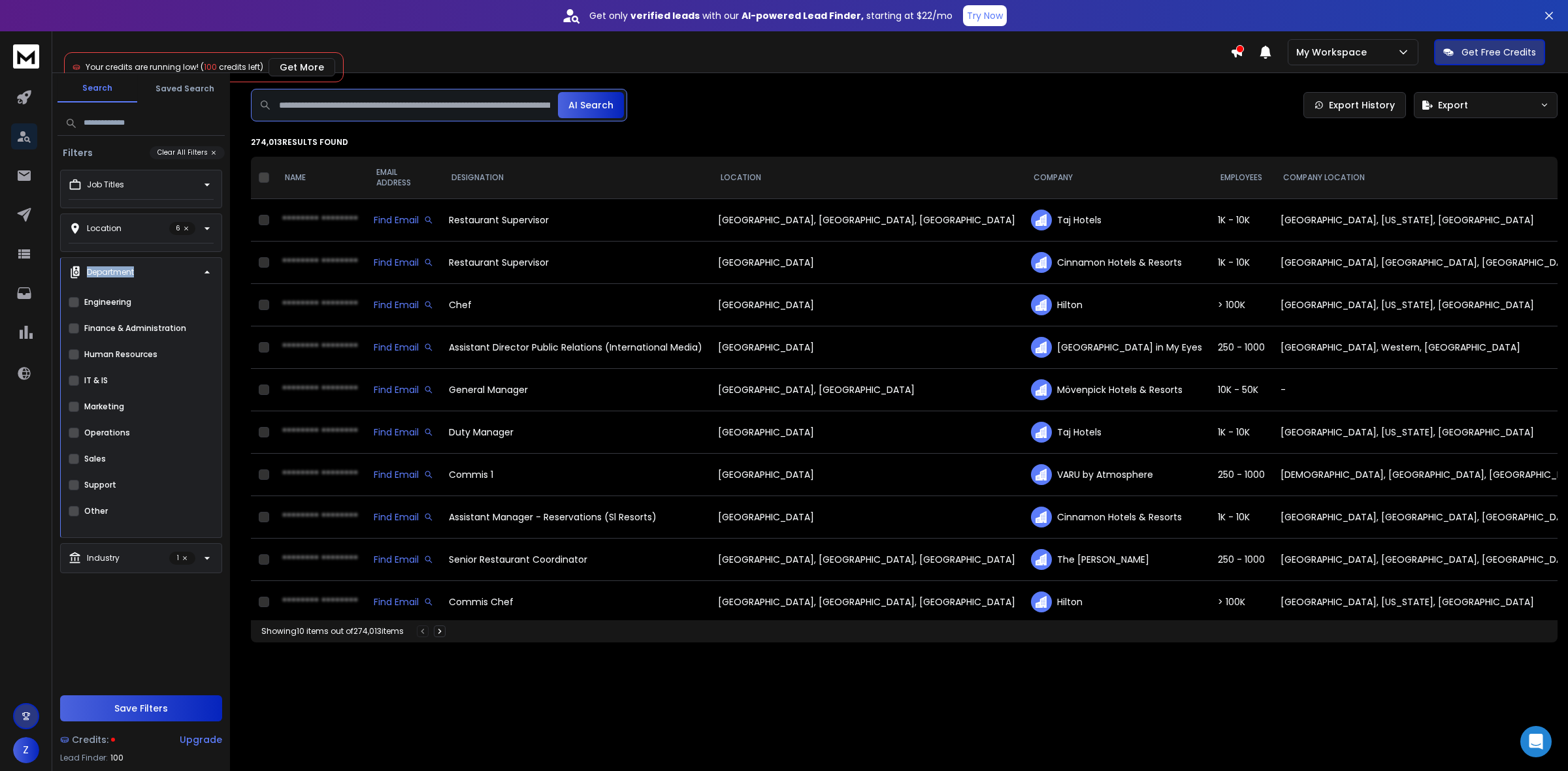
click at [126, 271] on p "Department" at bounding box center [110, 272] width 47 height 10
click at [124, 185] on div "Job Titles" at bounding box center [141, 185] width 145 height 13
type input "*********"
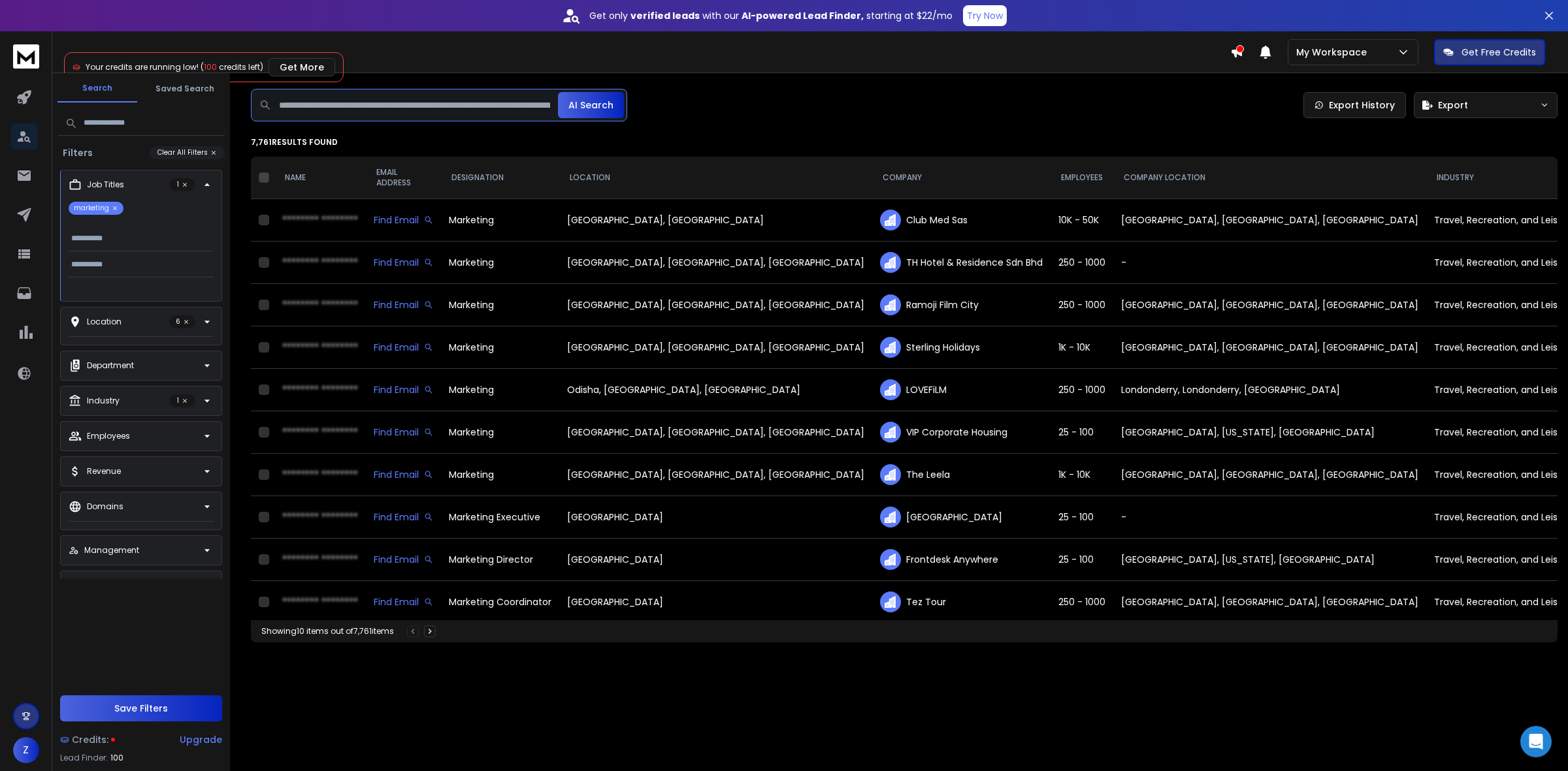
click at [116, 207] on p "marketing" at bounding box center [96, 208] width 55 height 13
click at [115, 208] on icon at bounding box center [115, 208] width 6 height 6
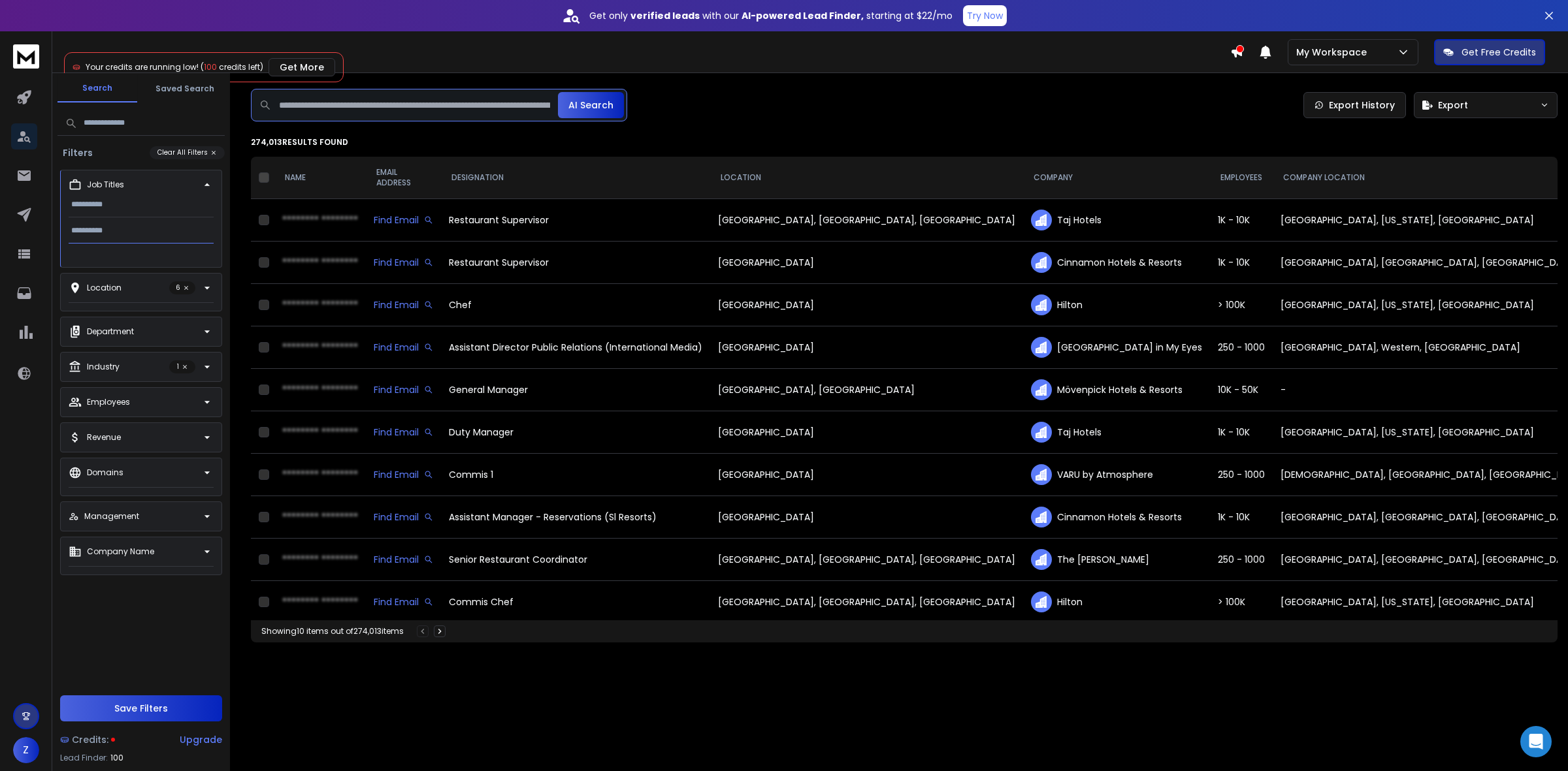
click at [126, 233] on input at bounding box center [141, 230] width 145 height 26
click at [115, 208] on input at bounding box center [141, 204] width 145 height 26
click at [136, 323] on div "Department" at bounding box center [142, 332] width 162 height 30
click at [202, 329] on icon at bounding box center [207, 332] width 13 height 13
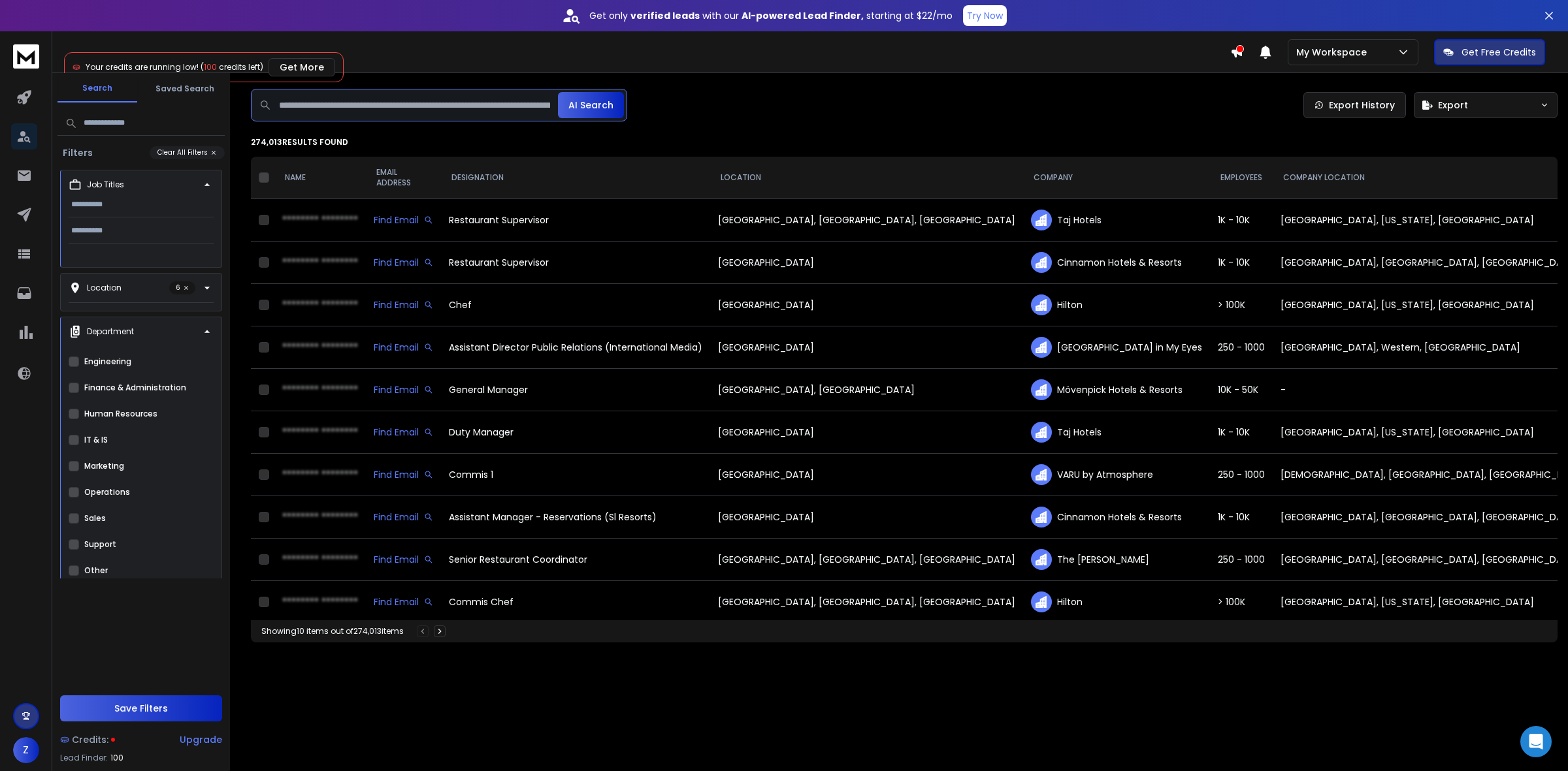
scroll to position [82, 0]
click at [77, 389] on button "Marketing" at bounding box center [73, 384] width 10 height 10
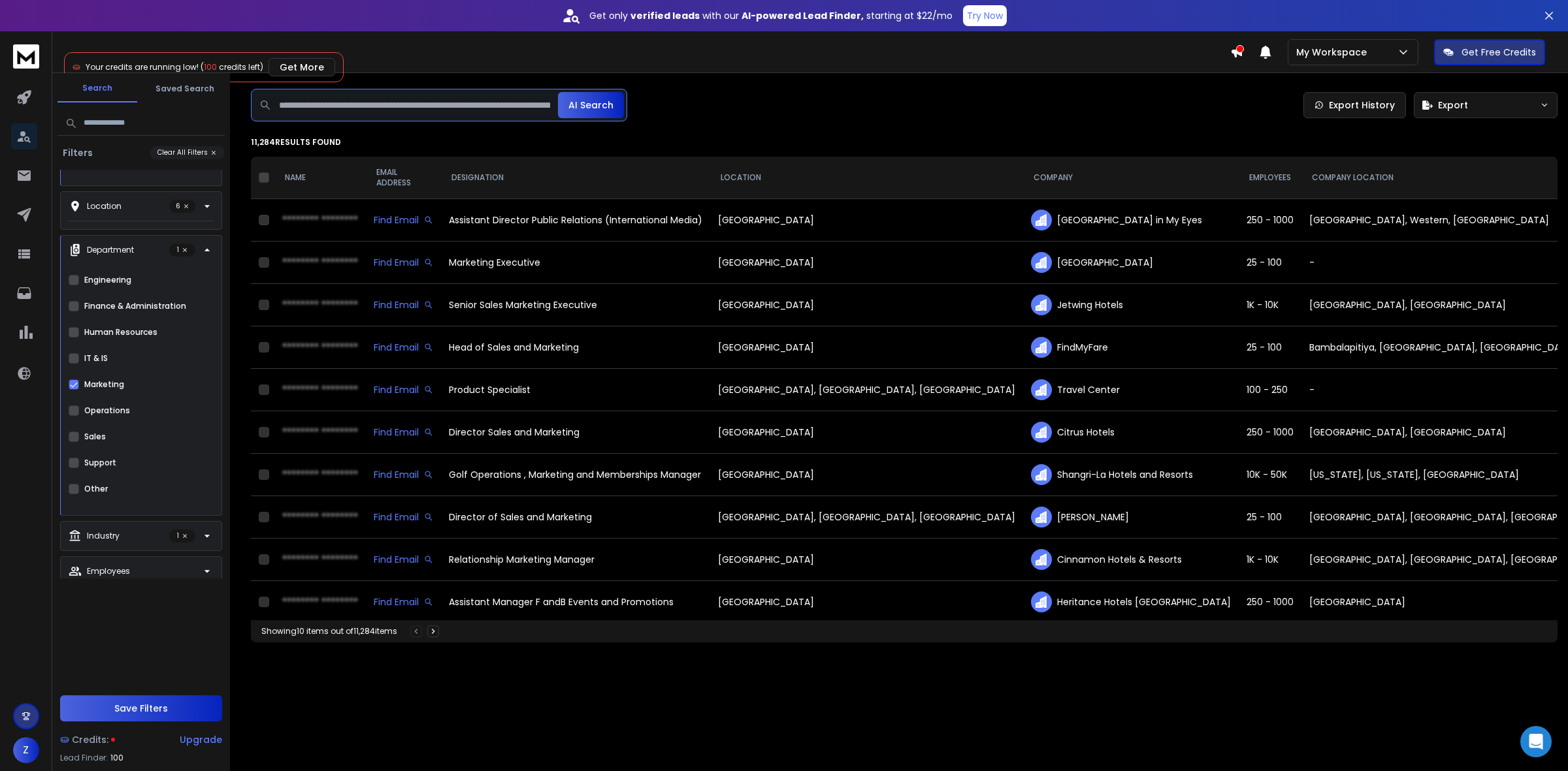
click at [206, 251] on icon at bounding box center [207, 250] width 6 height 2
click at [107, 204] on input at bounding box center [141, 204] width 145 height 26
type input "********"
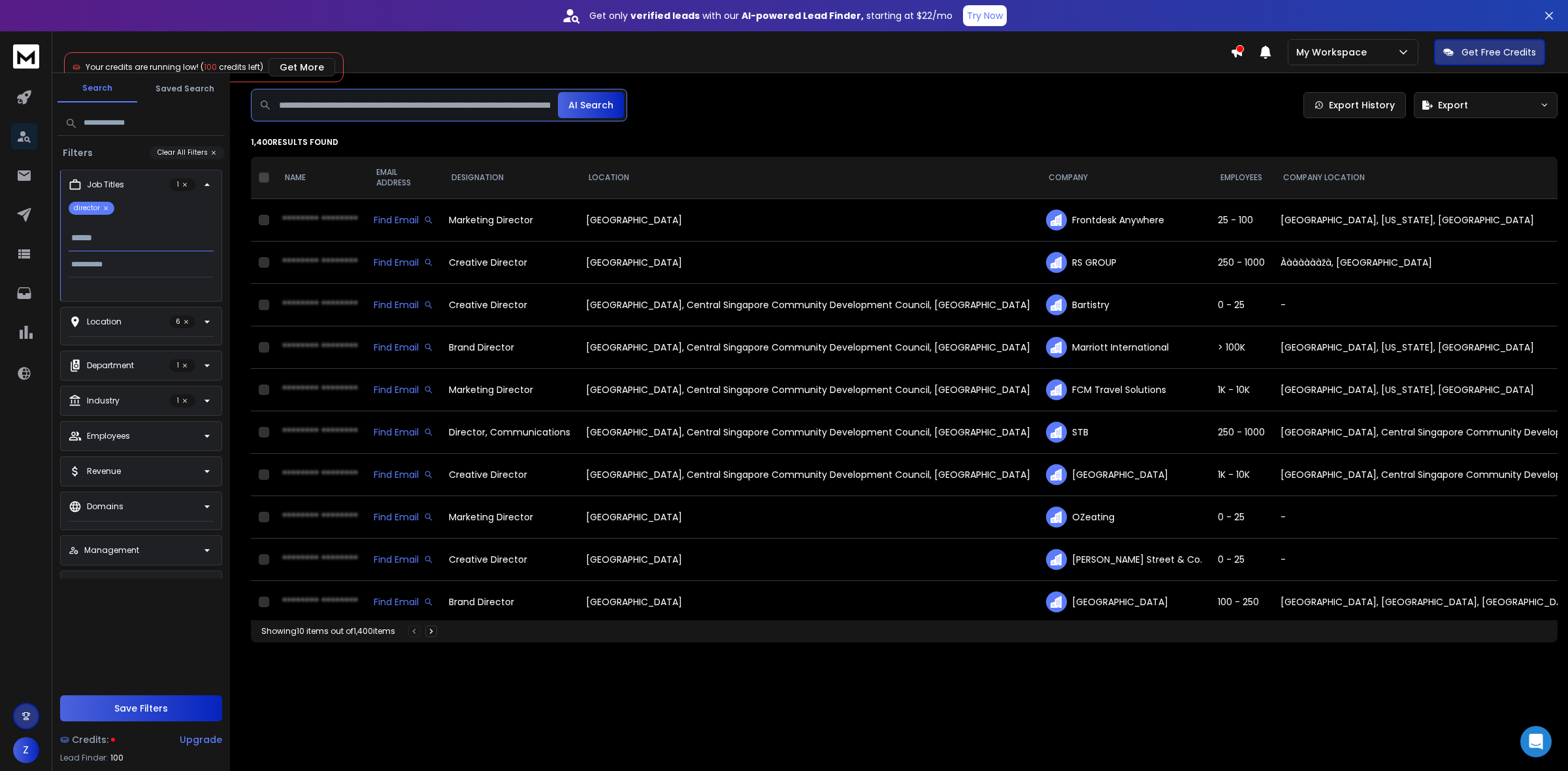
type input "*******"
type input "*********"
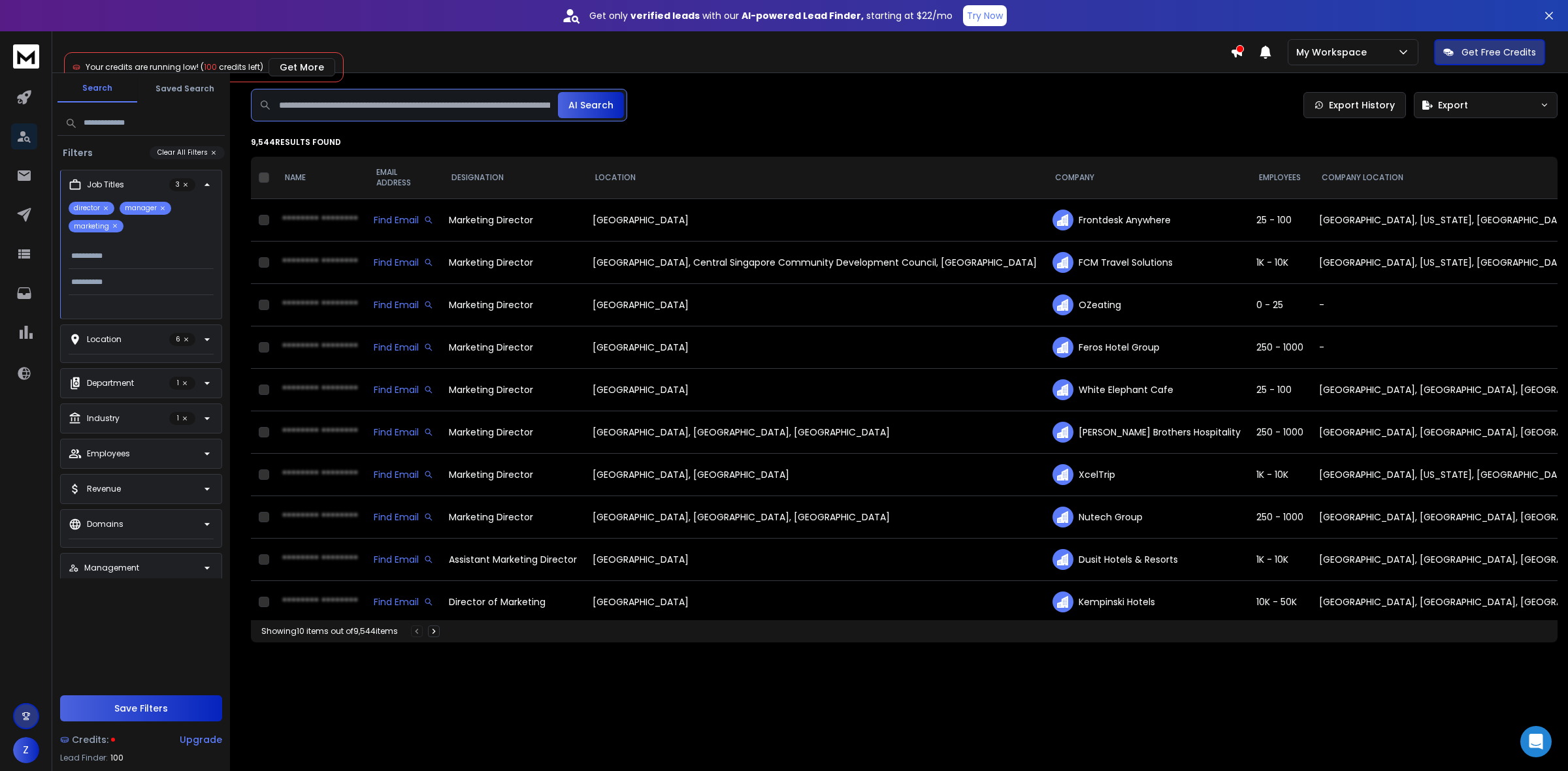
click at [122, 708] on button "Save Filters" at bounding box center [142, 708] width 162 height 26
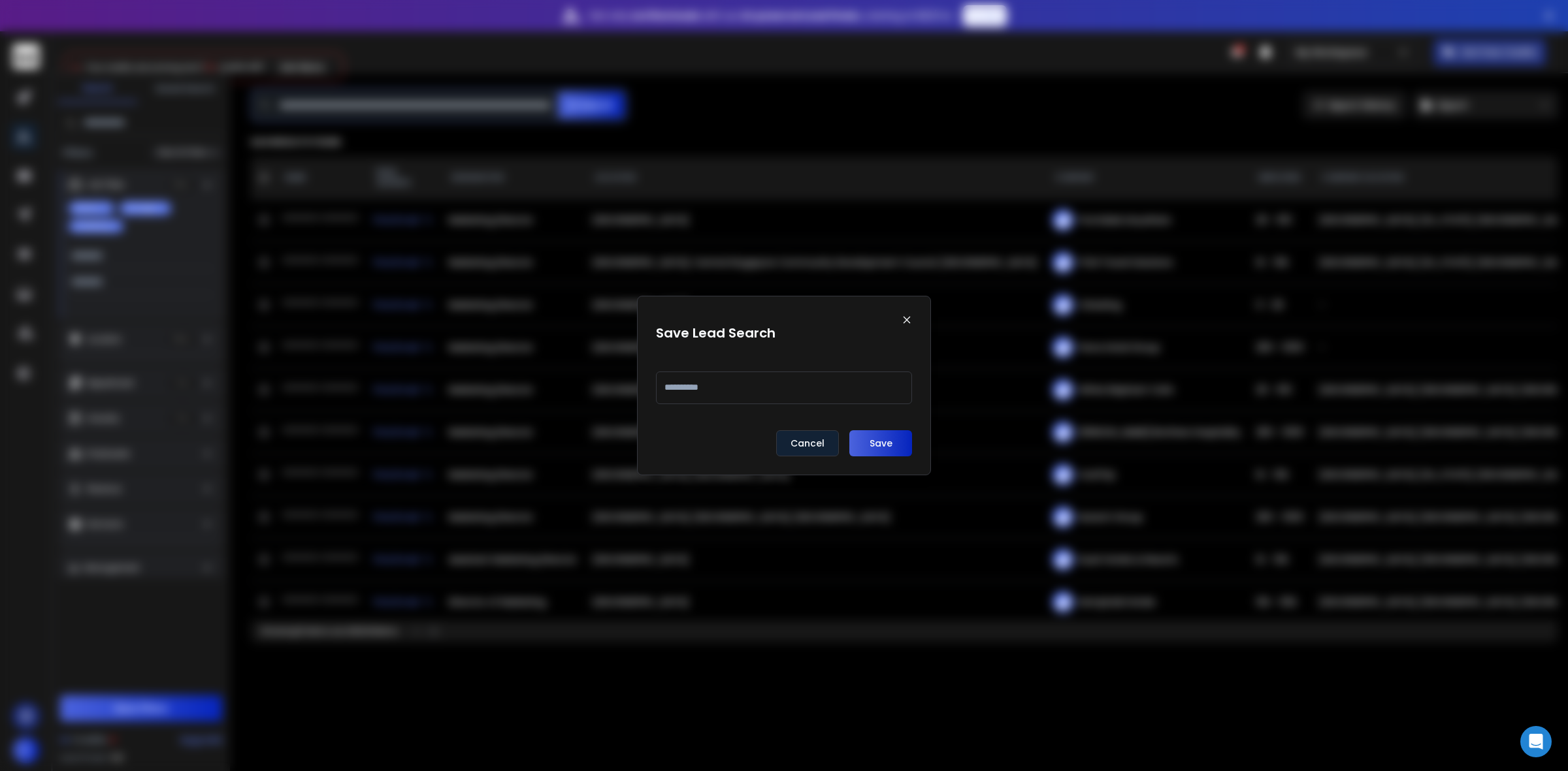
click at [805, 450] on button "Cancel" at bounding box center [807, 443] width 63 height 26
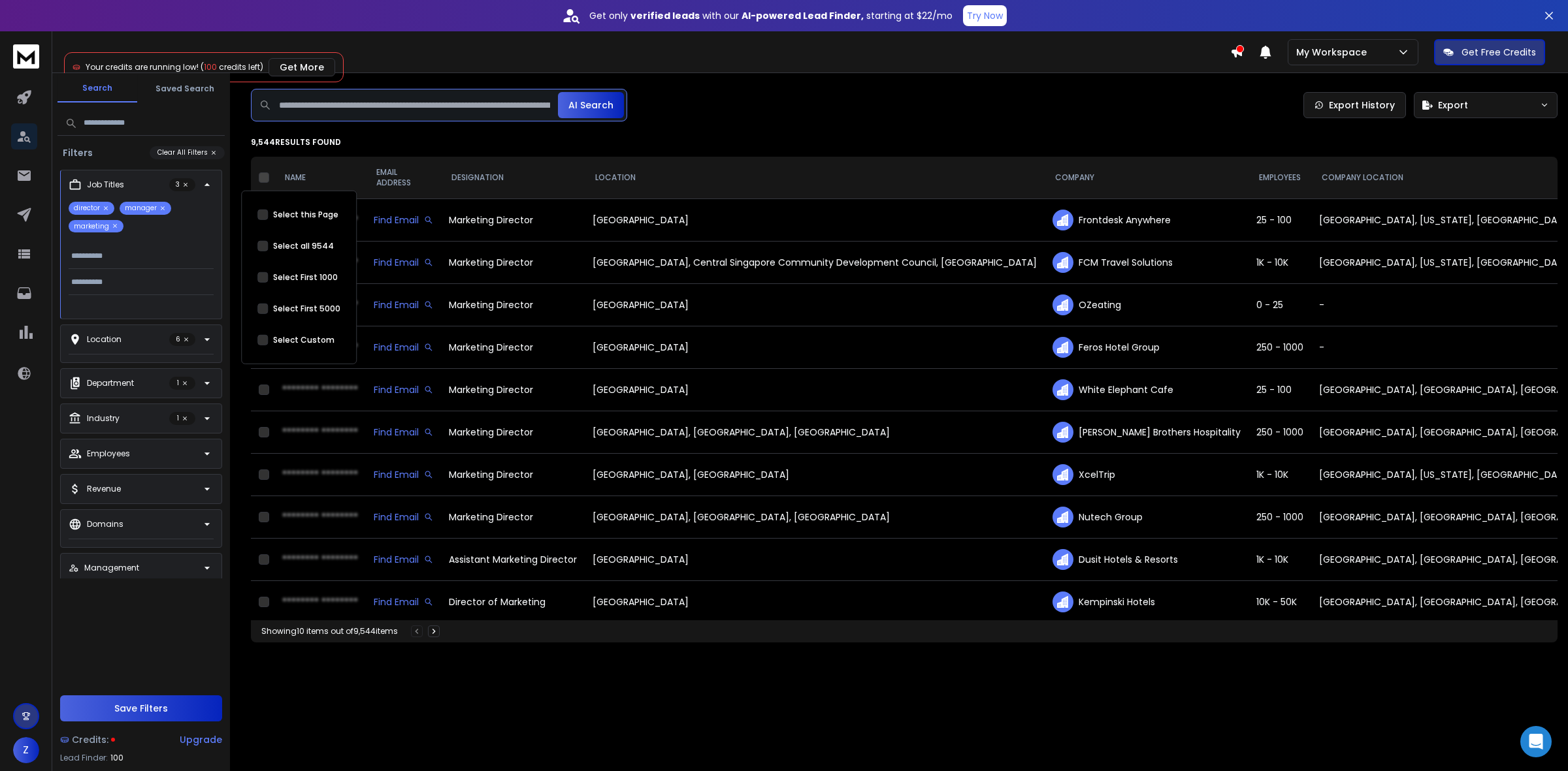
click at [260, 337] on button "Select this Page" at bounding box center [262, 340] width 10 height 10
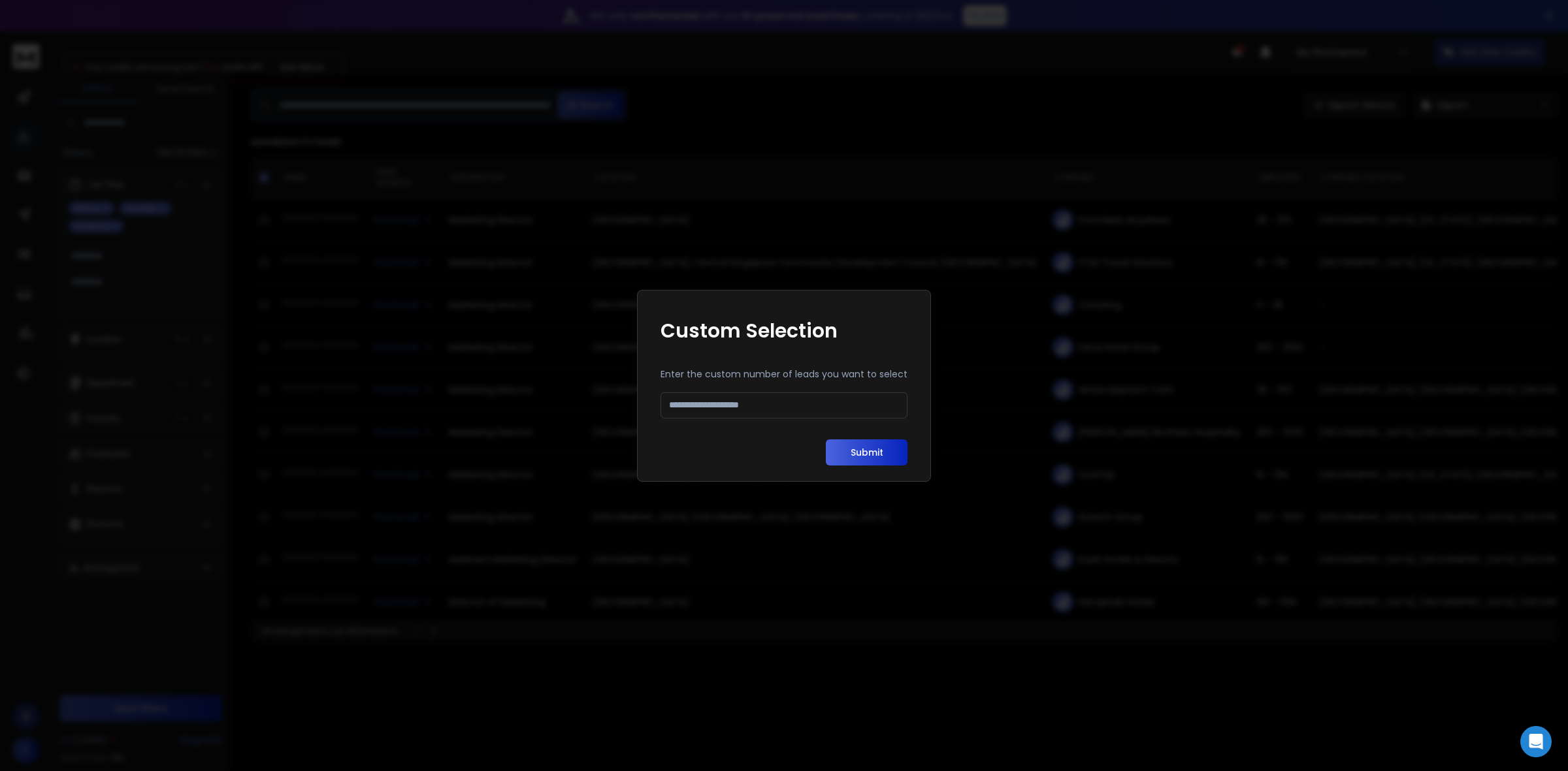
type input "***"
click at [863, 457] on button "Submit" at bounding box center [866, 452] width 82 height 26
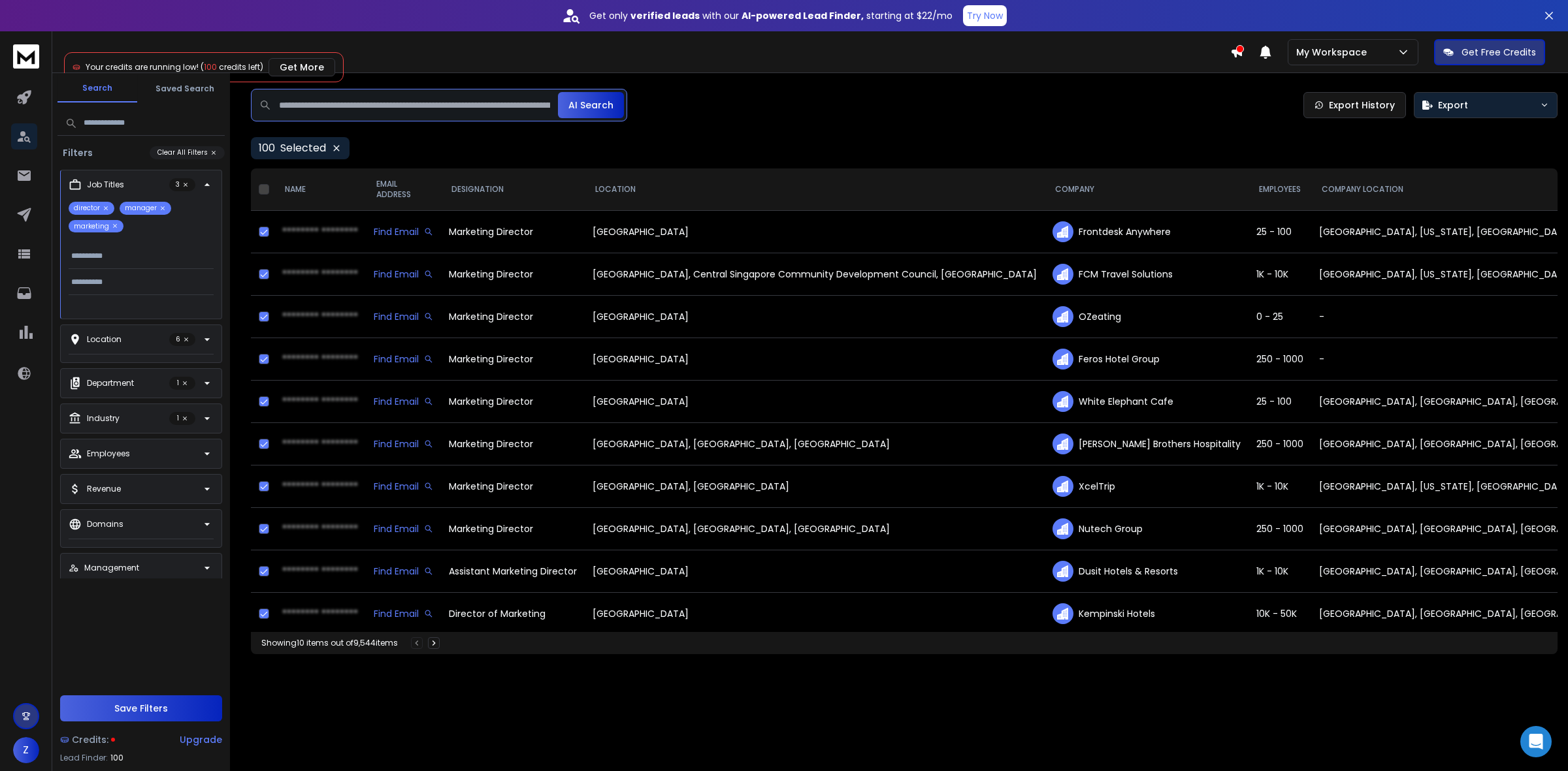
click at [1454, 107] on span "Export" at bounding box center [1453, 105] width 30 height 13
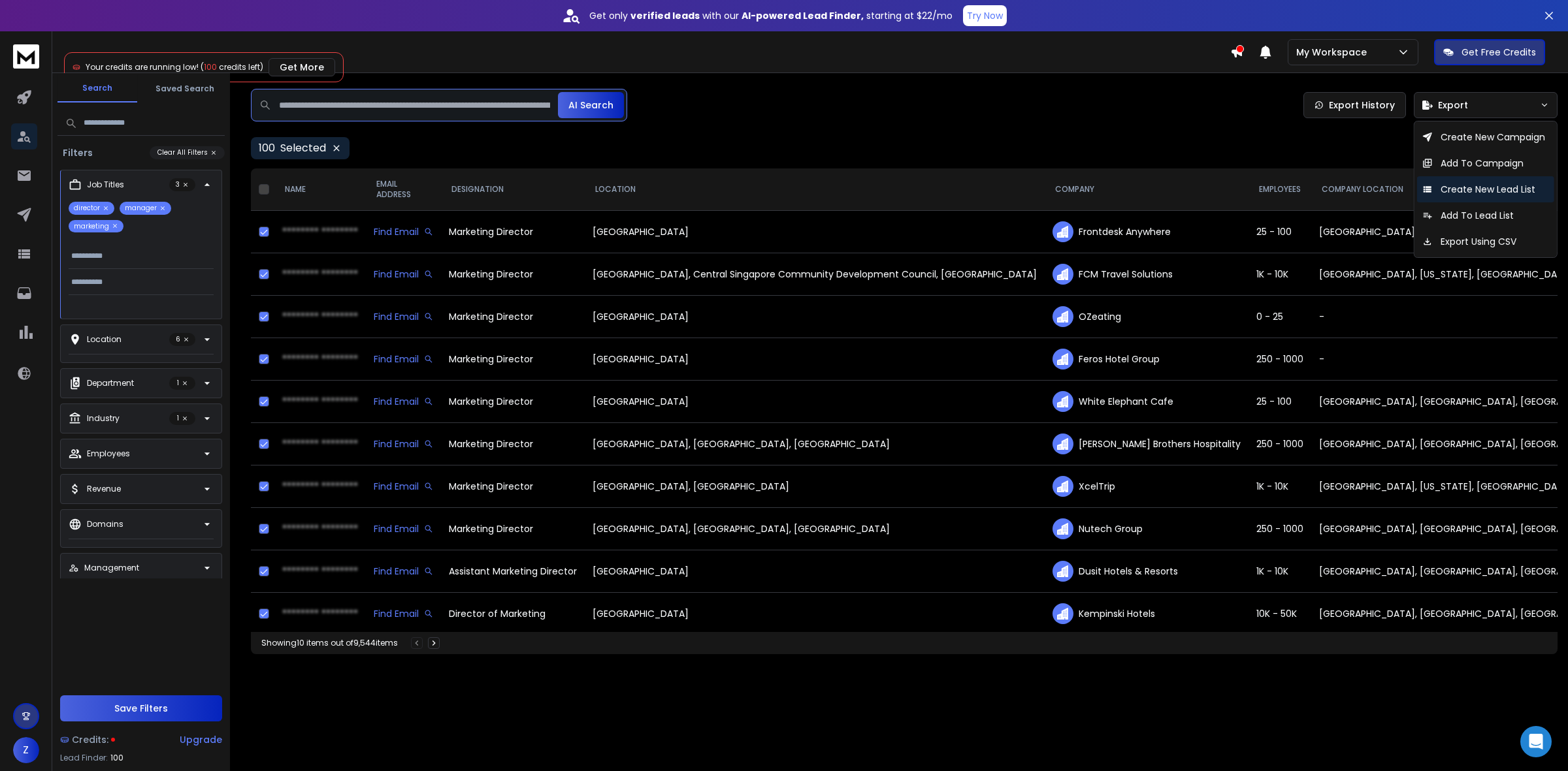
click at [1461, 189] on p "Create New Lead List" at bounding box center [1488, 189] width 100 height 18
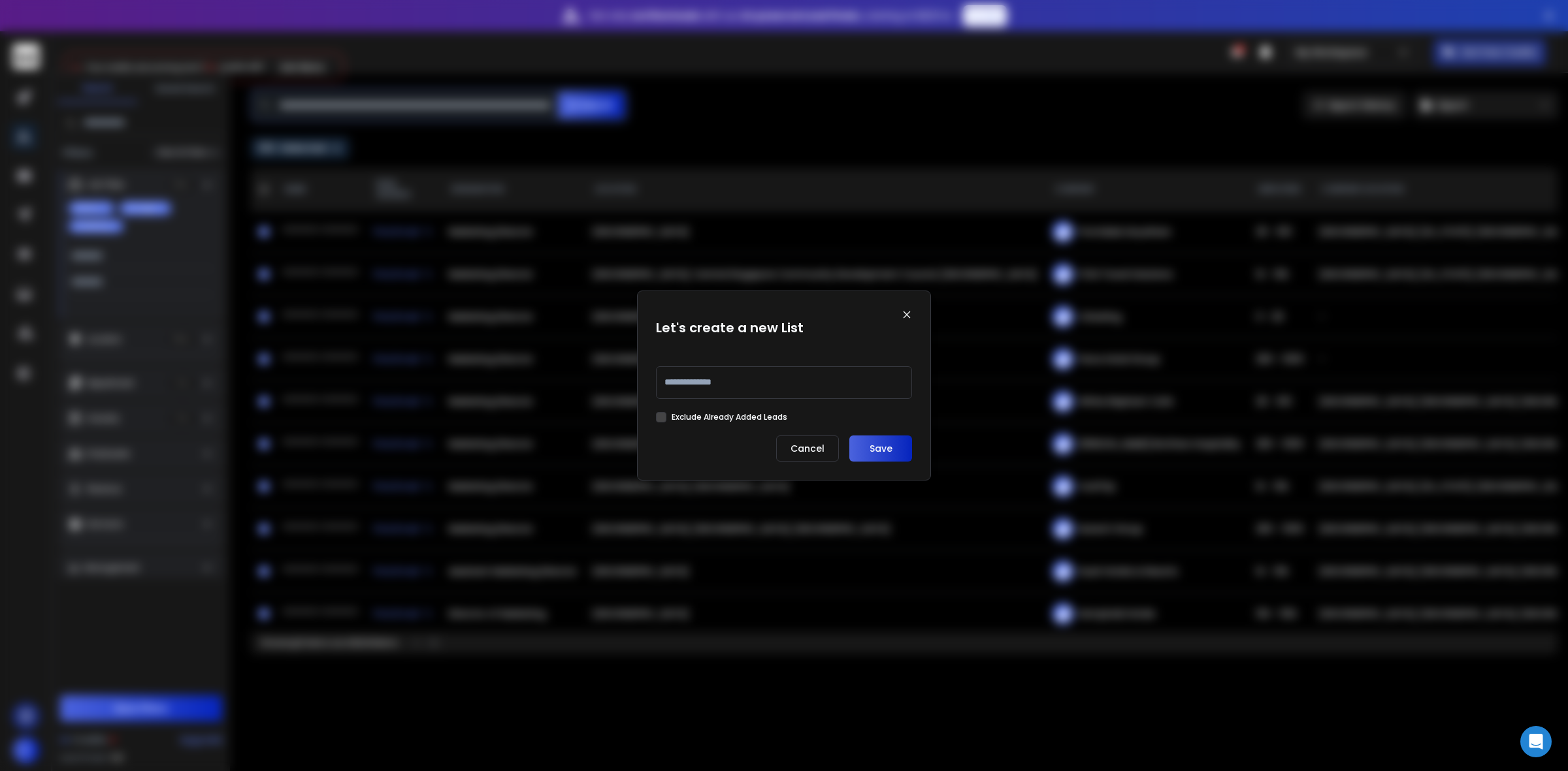
click at [696, 385] on input at bounding box center [784, 382] width 256 height 33
type input "*"
type input "**********"
click at [868, 448] on button "Save" at bounding box center [880, 448] width 63 height 26
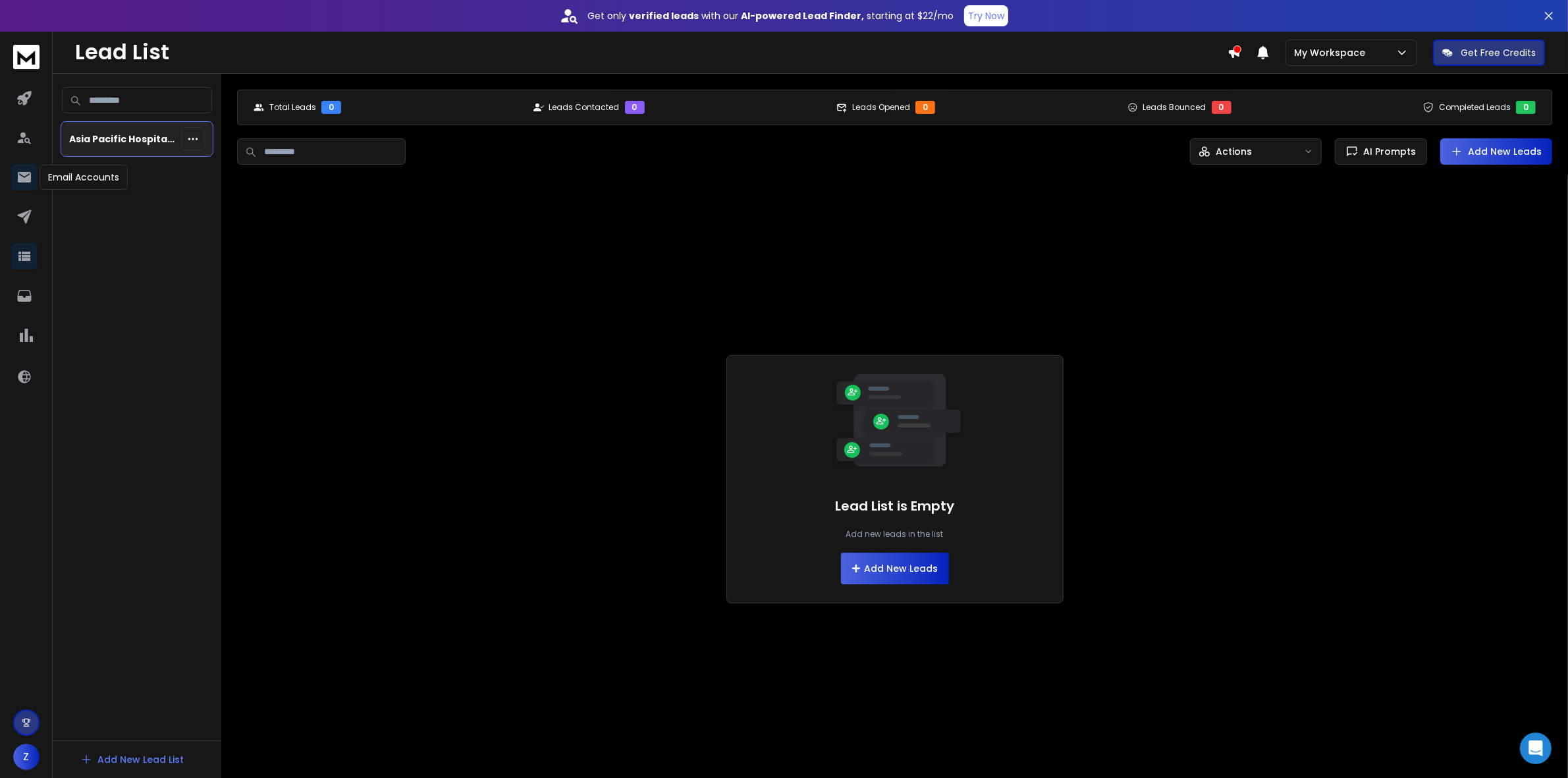
click at [30, 180] on icon at bounding box center [24, 177] width 13 height 10
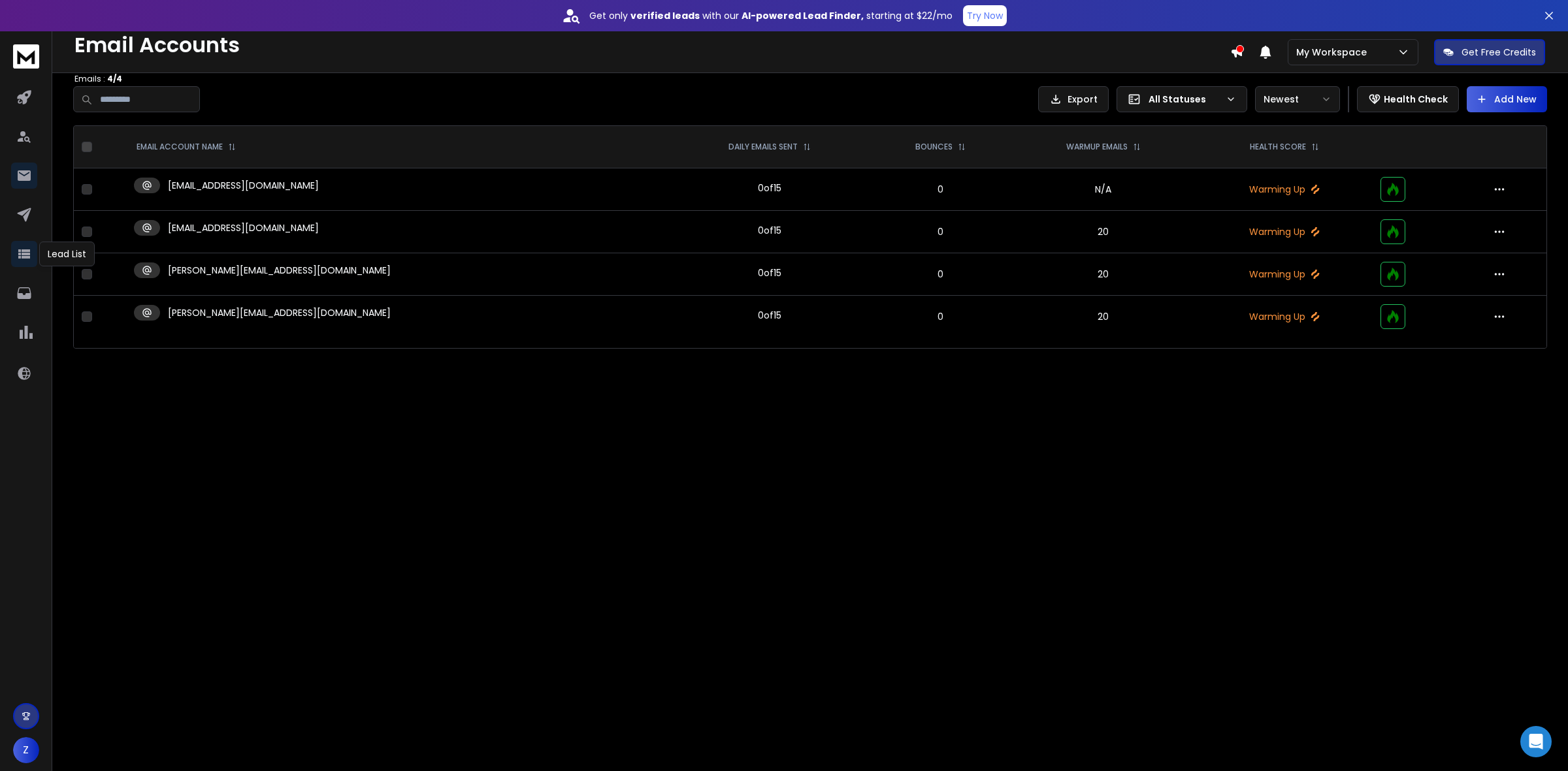
click at [24, 255] on icon at bounding box center [24, 253] width 12 height 9
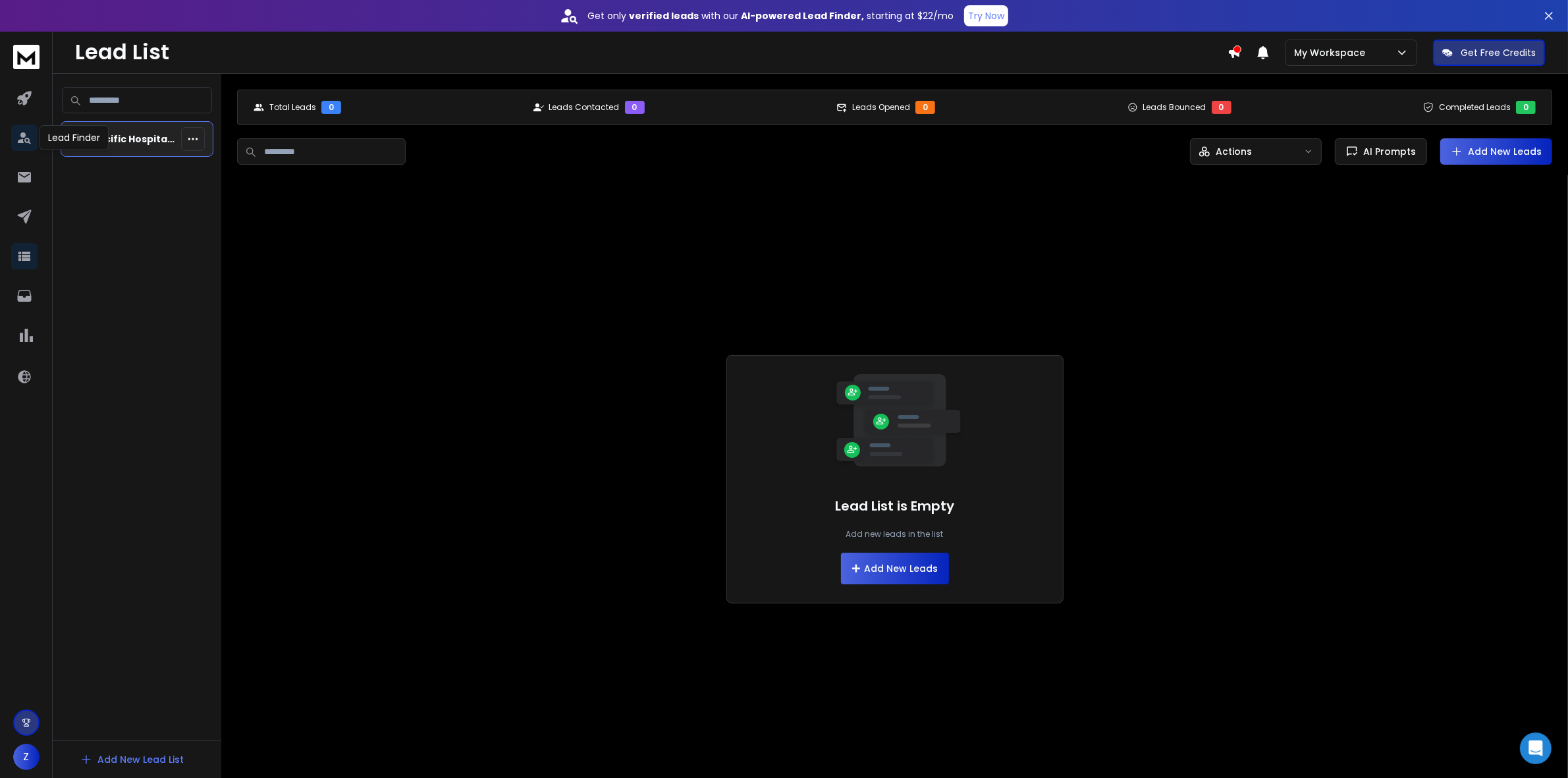
click at [28, 149] on link at bounding box center [24, 137] width 26 height 26
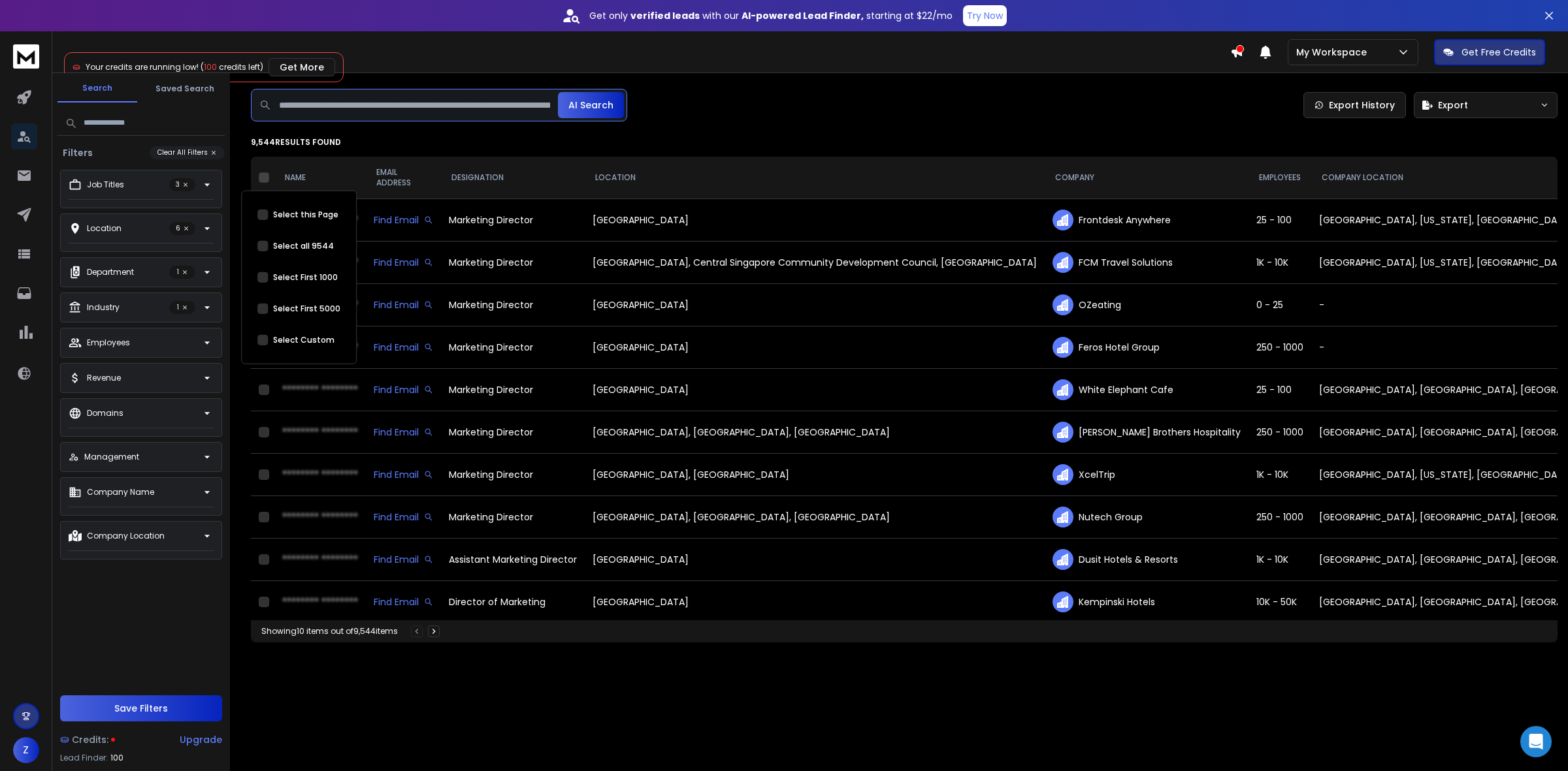
click at [265, 337] on button "Select this Page" at bounding box center [262, 340] width 10 height 10
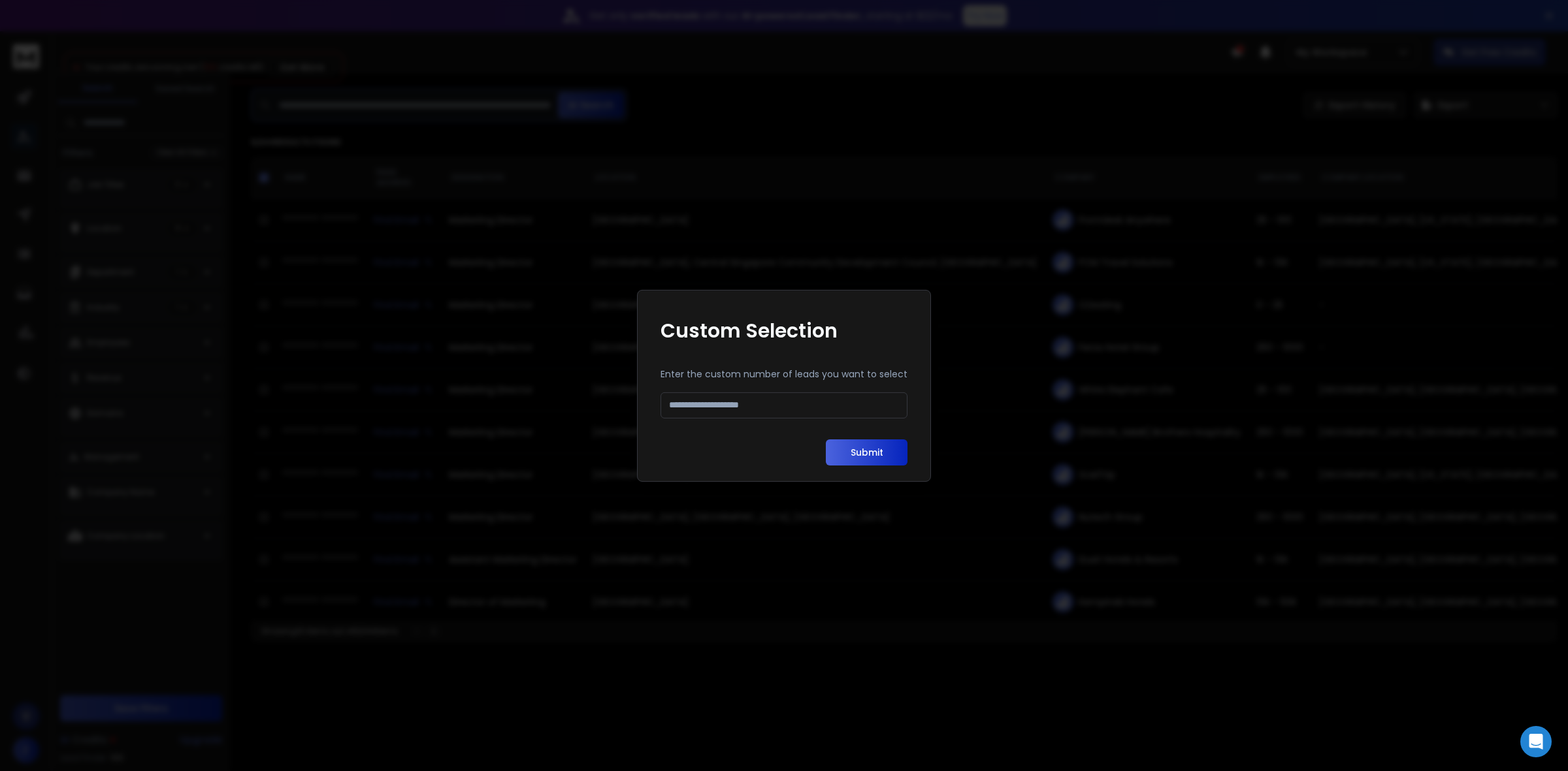
type input "***"
click at [876, 450] on button "Submit" at bounding box center [866, 452] width 82 height 26
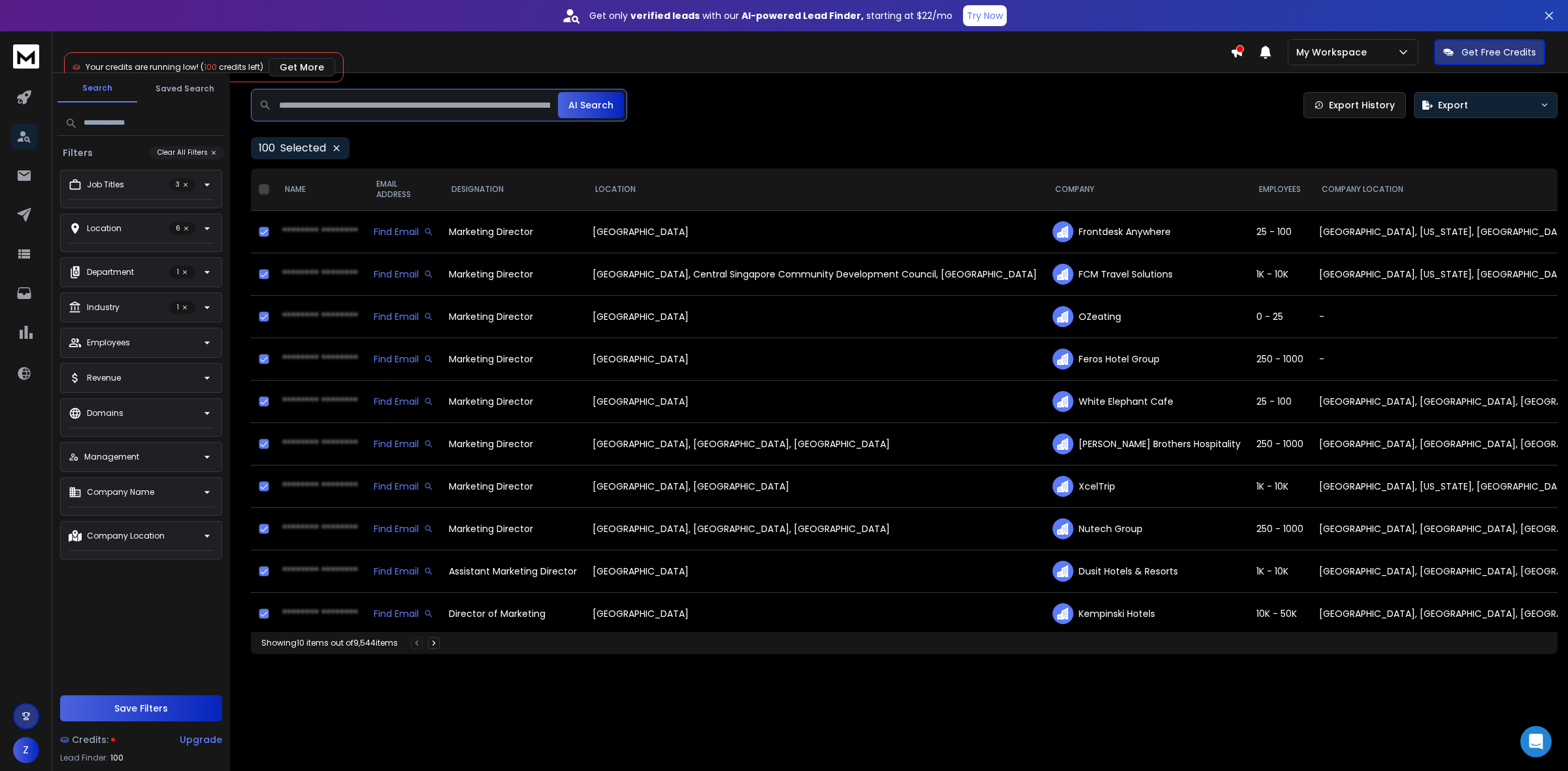
click at [1511, 115] on button "Export" at bounding box center [1485, 105] width 144 height 26
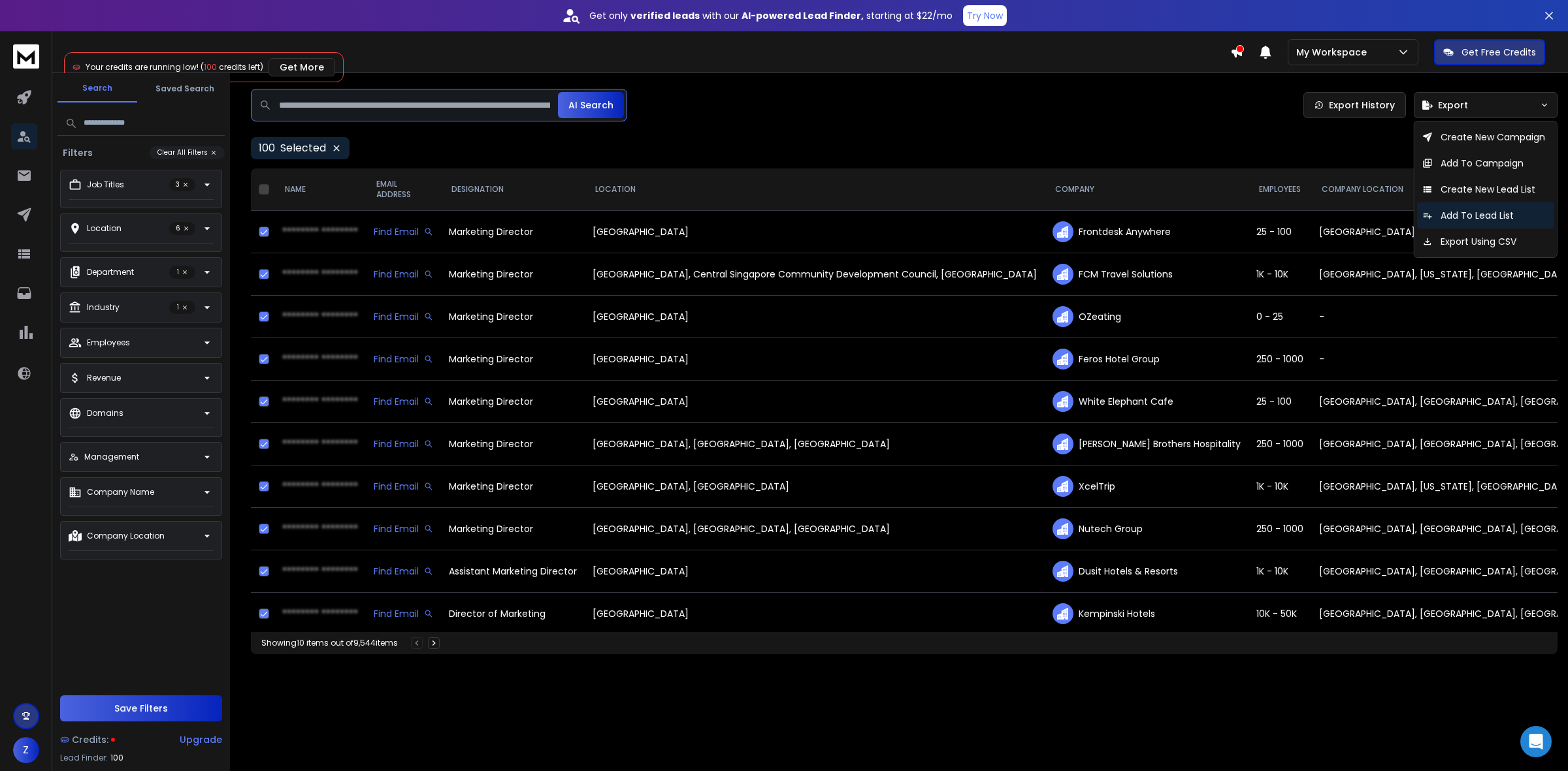
click at [1534, 216] on div "Add To Lead List" at bounding box center [1485, 215] width 137 height 26
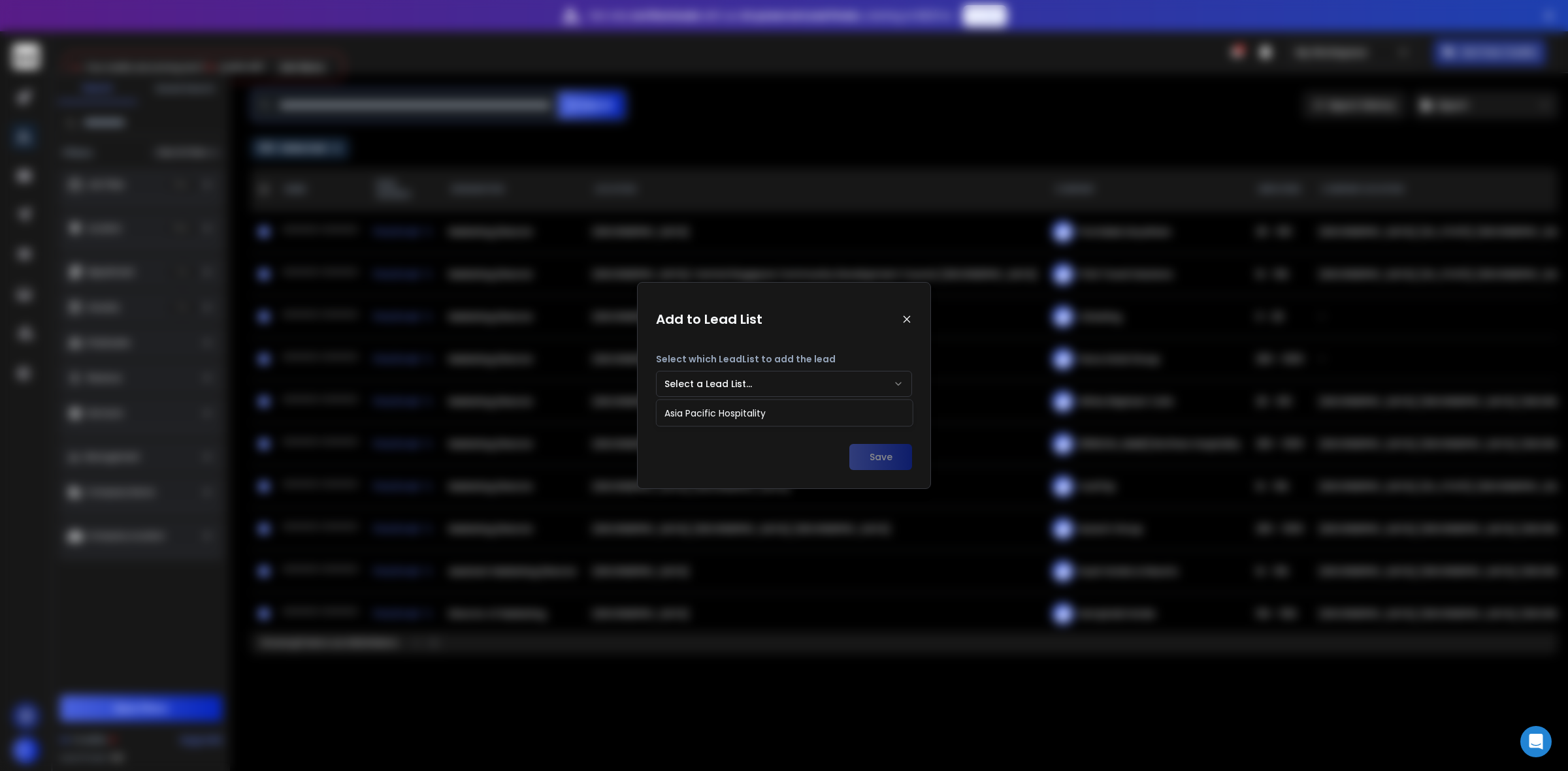
click at [772, 380] on button "Select a Lead List..." at bounding box center [784, 384] width 256 height 26
drag, startPoint x: 724, startPoint y: 415, endPoint x: 789, endPoint y: 424, distance: 65.6
click at [761, 413] on label "Exclude Already Added Leads" at bounding box center [729, 415] width 115 height 10
click at [666, 413] on button "Exclude Already Added Leads" at bounding box center [661, 415] width 10 height 10
click at [889, 461] on button "Save" at bounding box center [880, 457] width 63 height 26
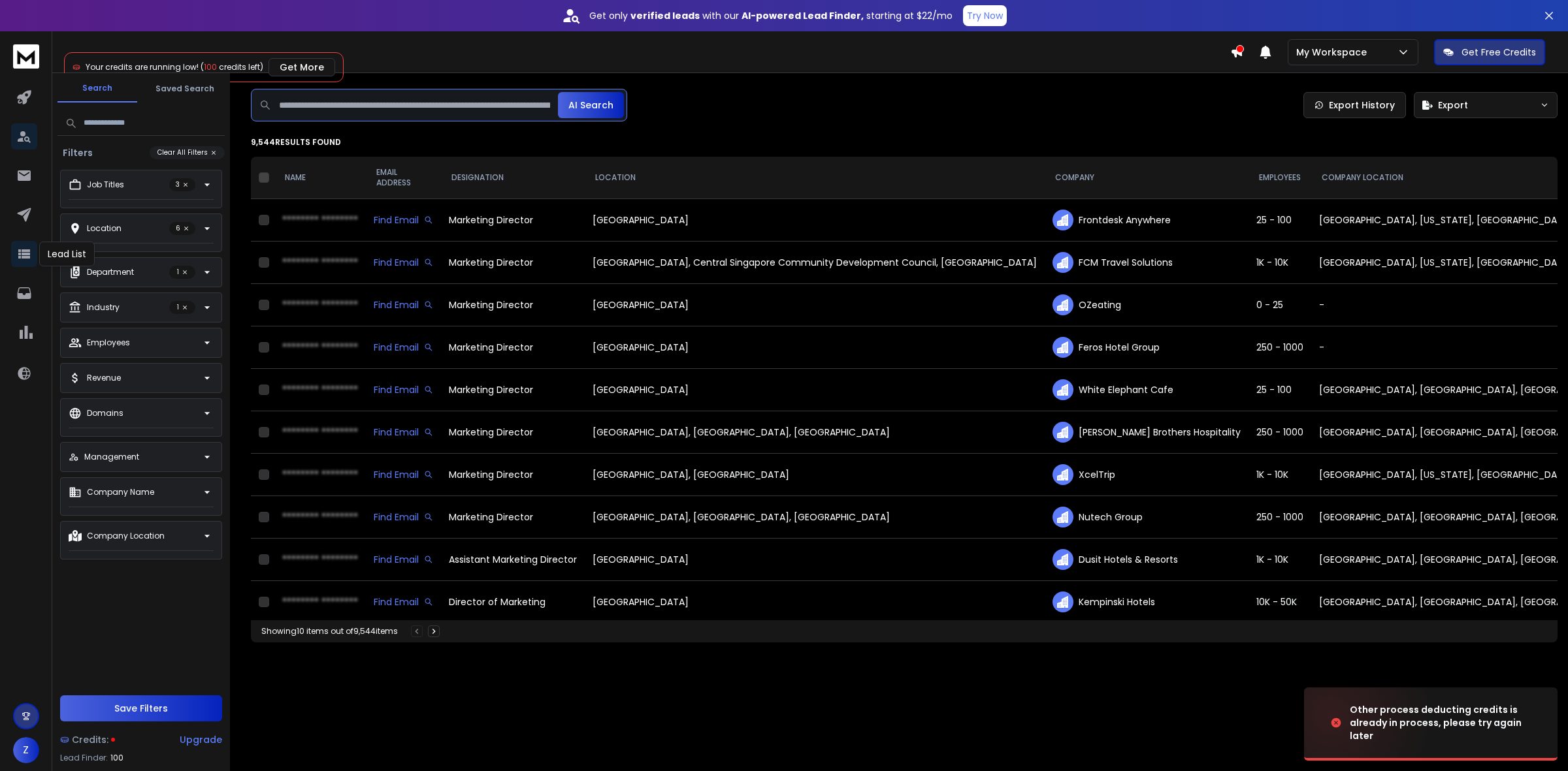
click at [17, 255] on icon at bounding box center [25, 254] width 16 height 16
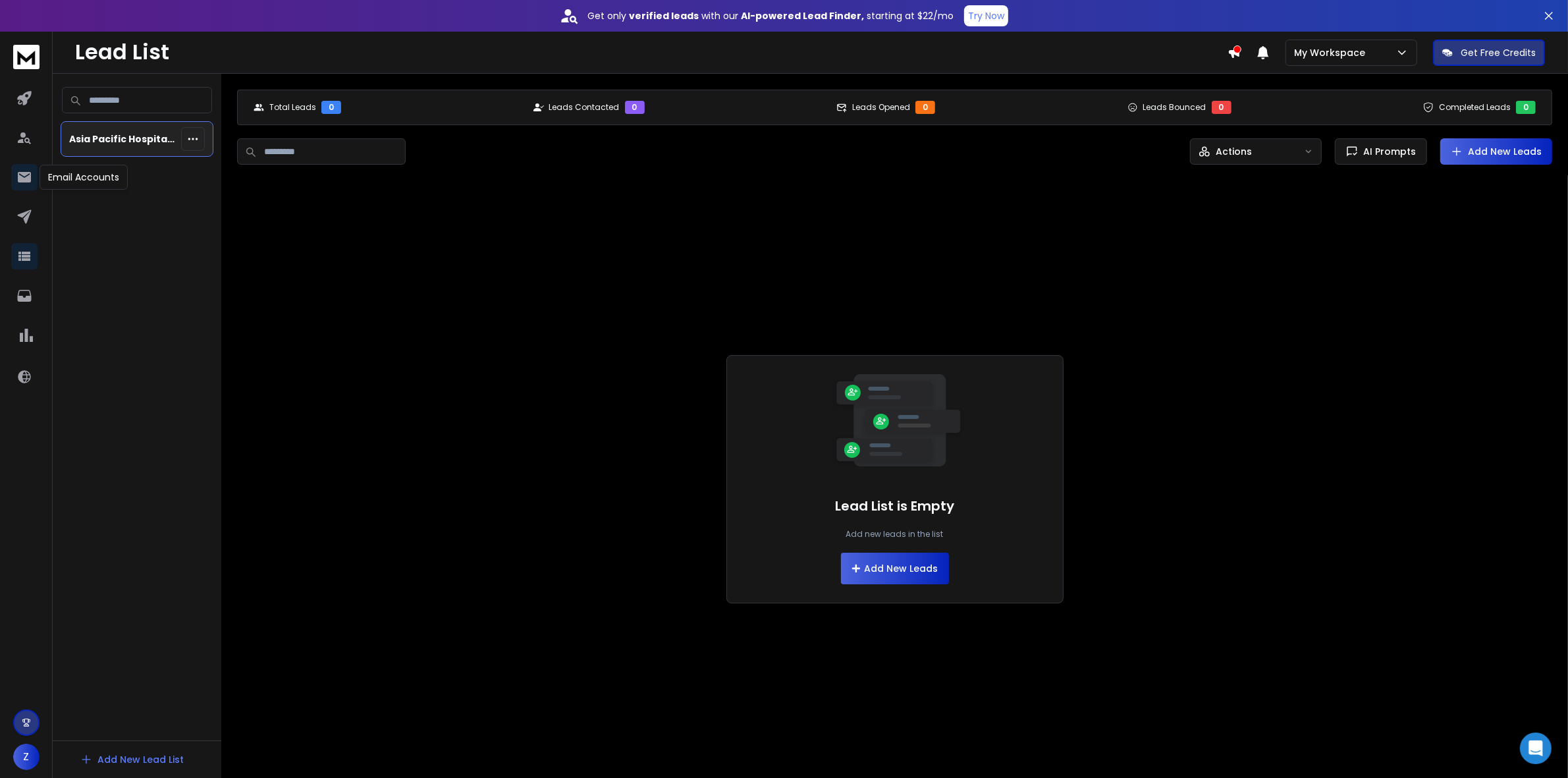
click at [27, 176] on icon at bounding box center [24, 177] width 13 height 10
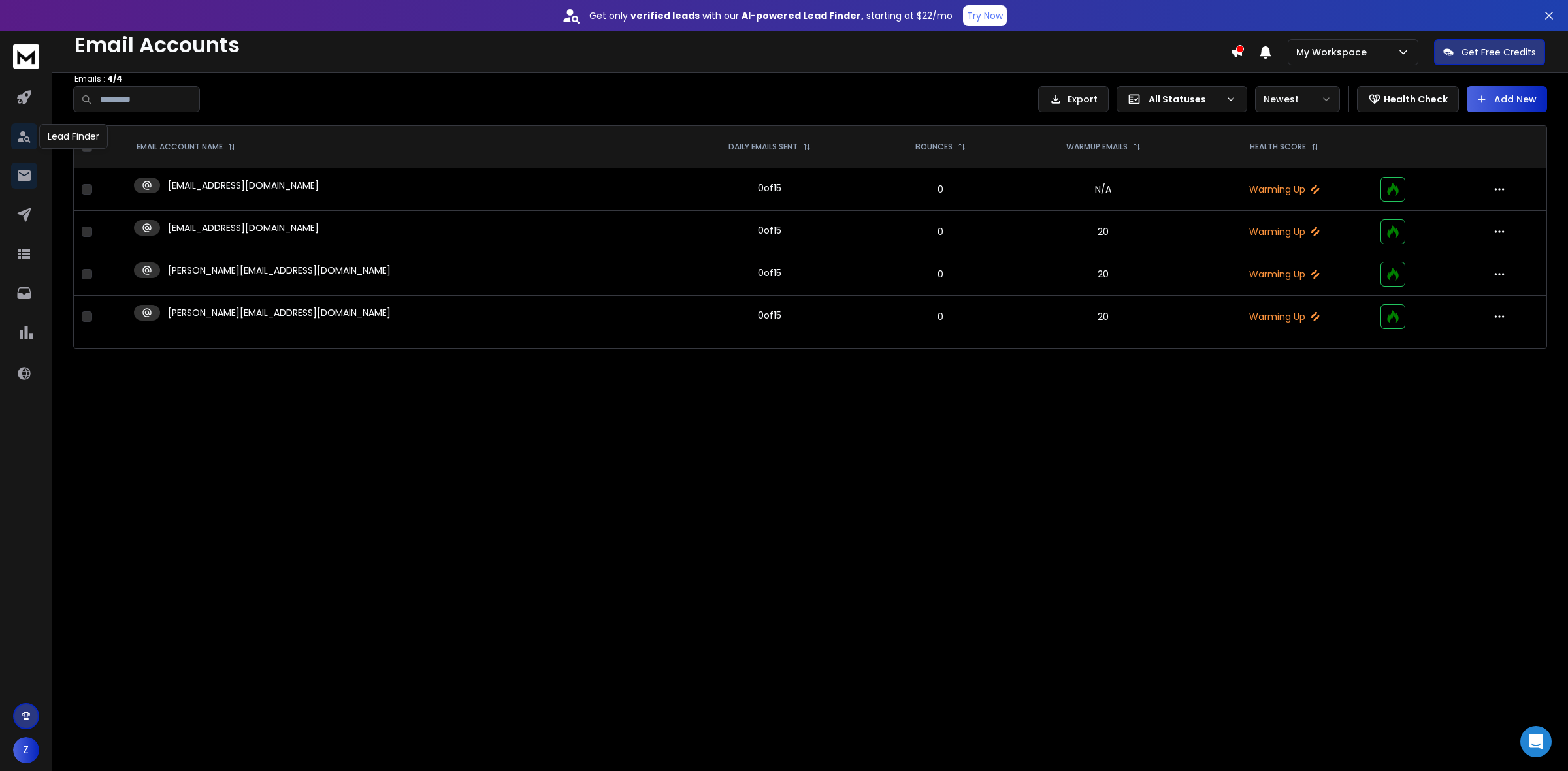
click at [23, 131] on circle at bounding box center [22, 134] width 6 height 6
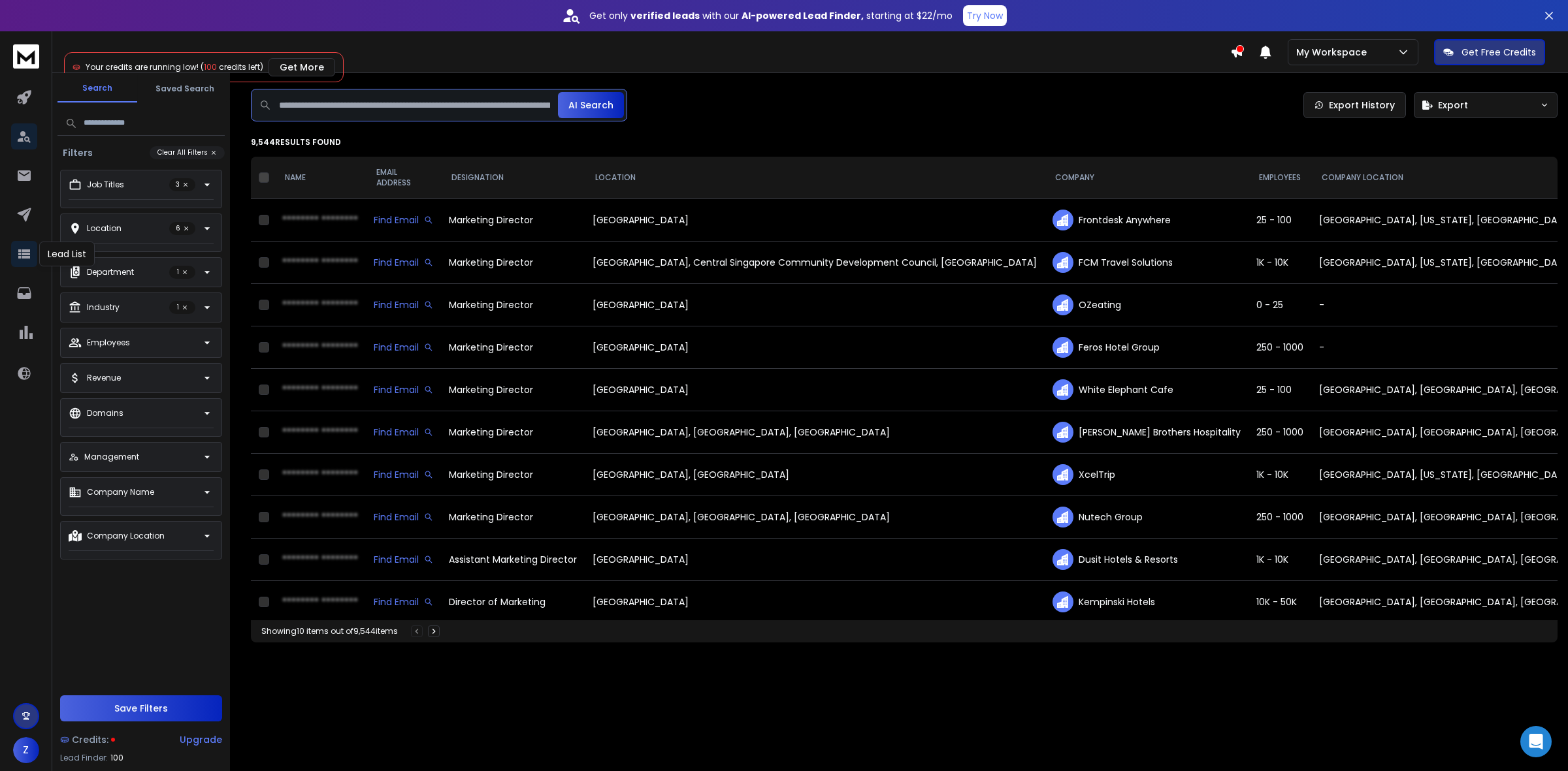
click at [21, 246] on link at bounding box center [24, 254] width 26 height 26
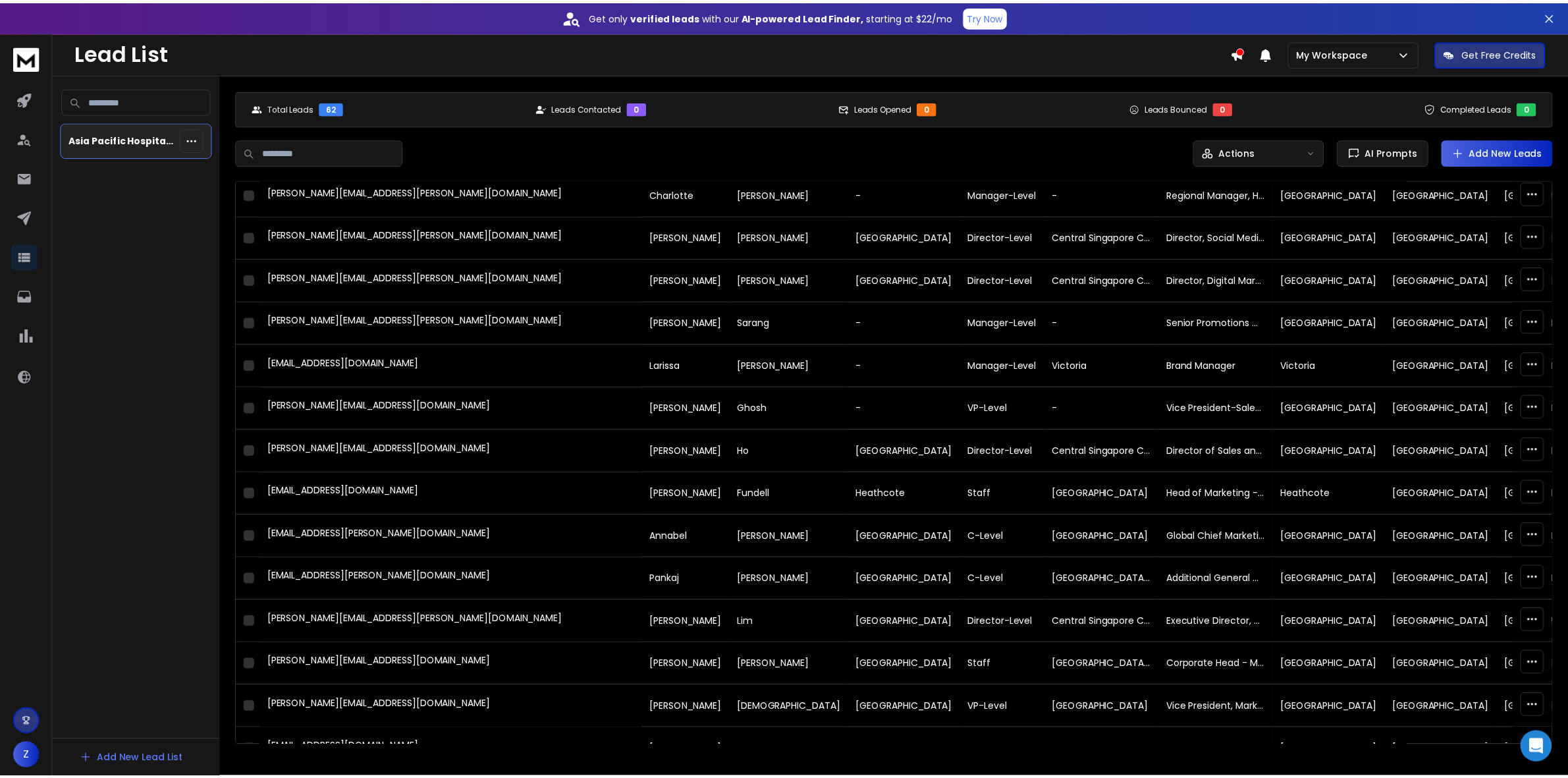
scroll to position [741, 0]
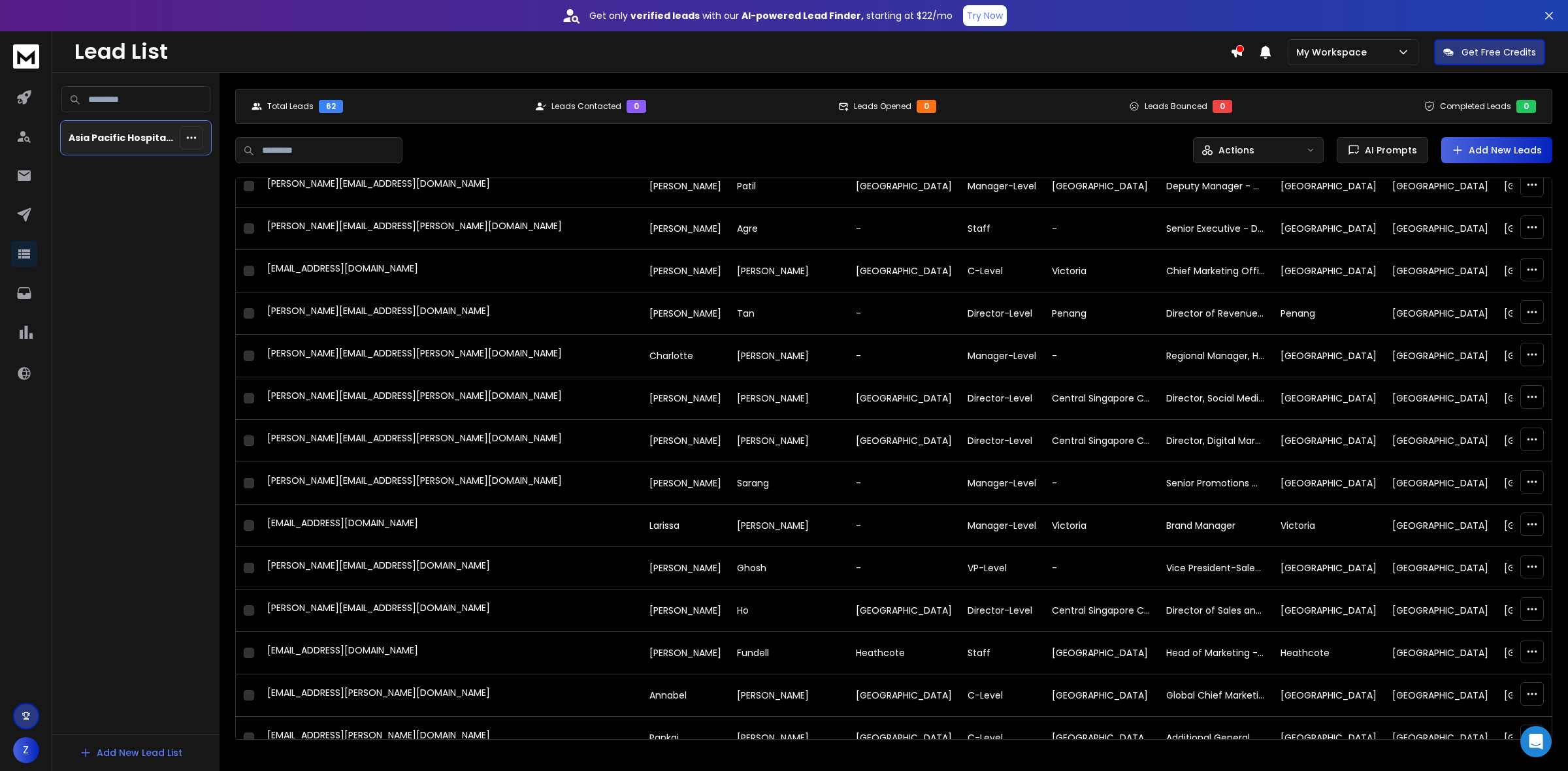
click at [142, 752] on button "Add New Lead List" at bounding box center [131, 753] width 123 height 26
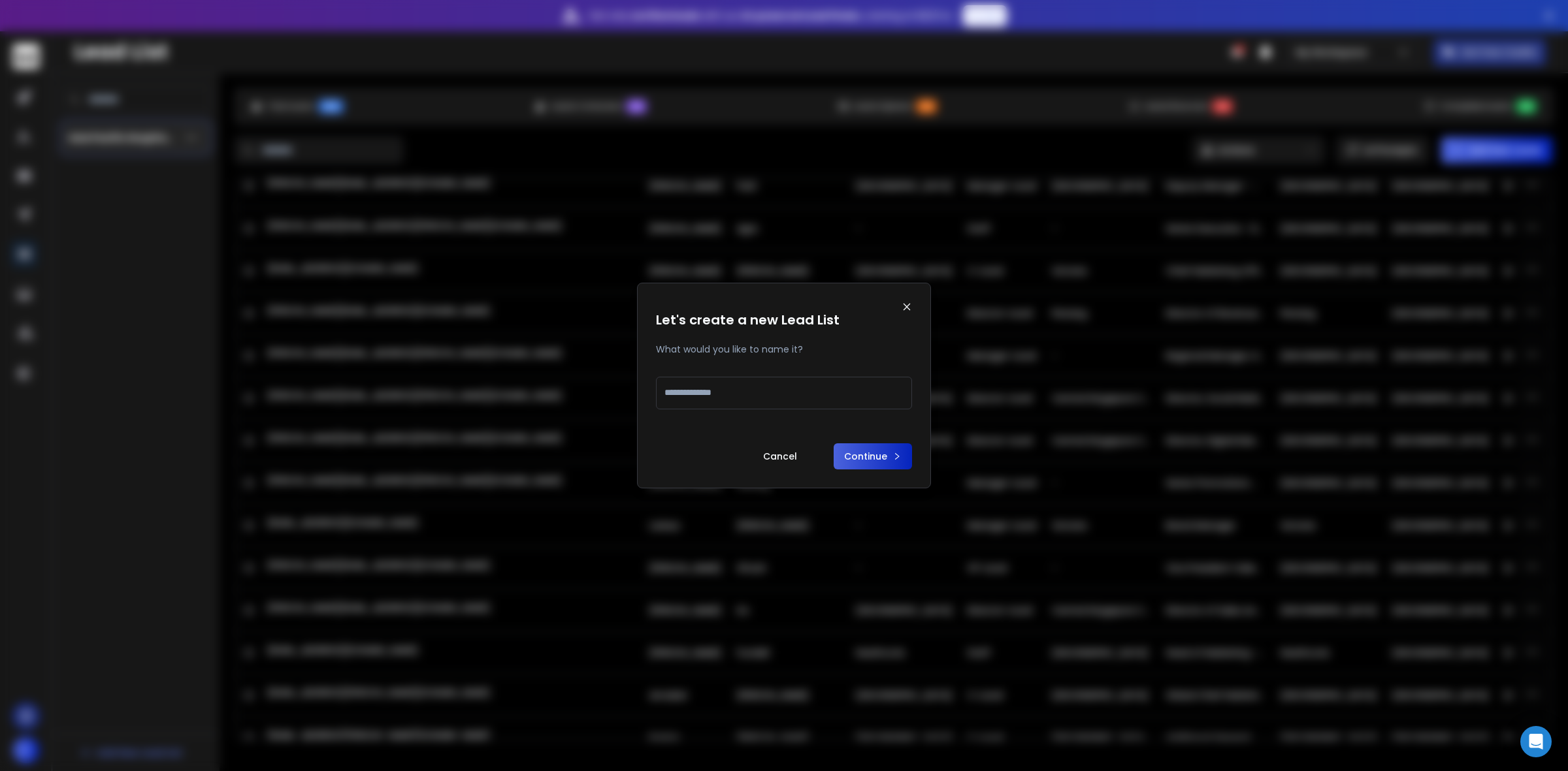
click at [691, 403] on input at bounding box center [784, 393] width 256 height 33
type input "**********"
click at [892, 454] on icon "submit" at bounding box center [896, 456] width 9 height 9
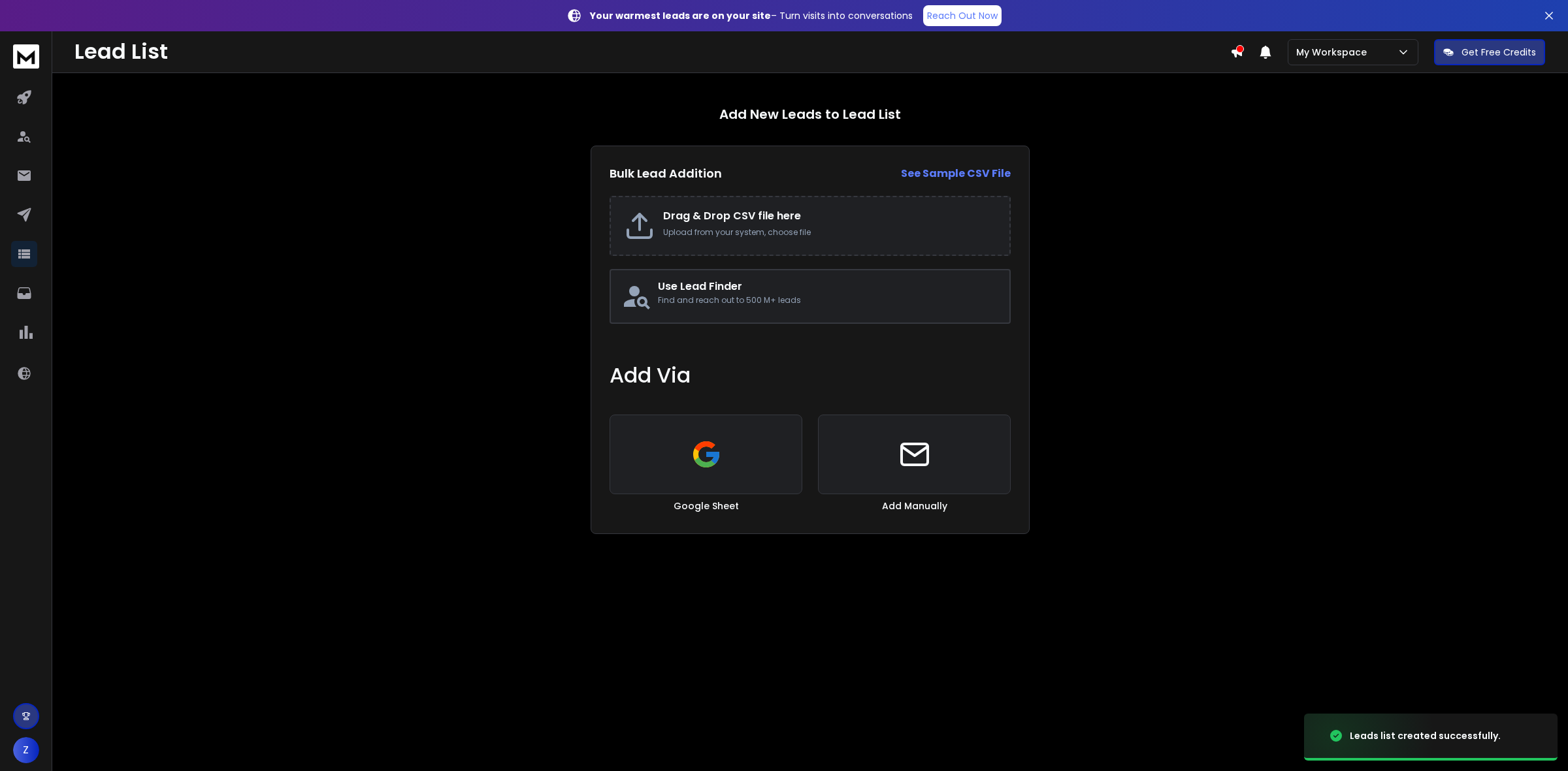
click at [791, 225] on div "Drag & Drop CSV file here Upload from your system, choose file" at bounding box center [829, 225] width 333 height 31
type input "**********"
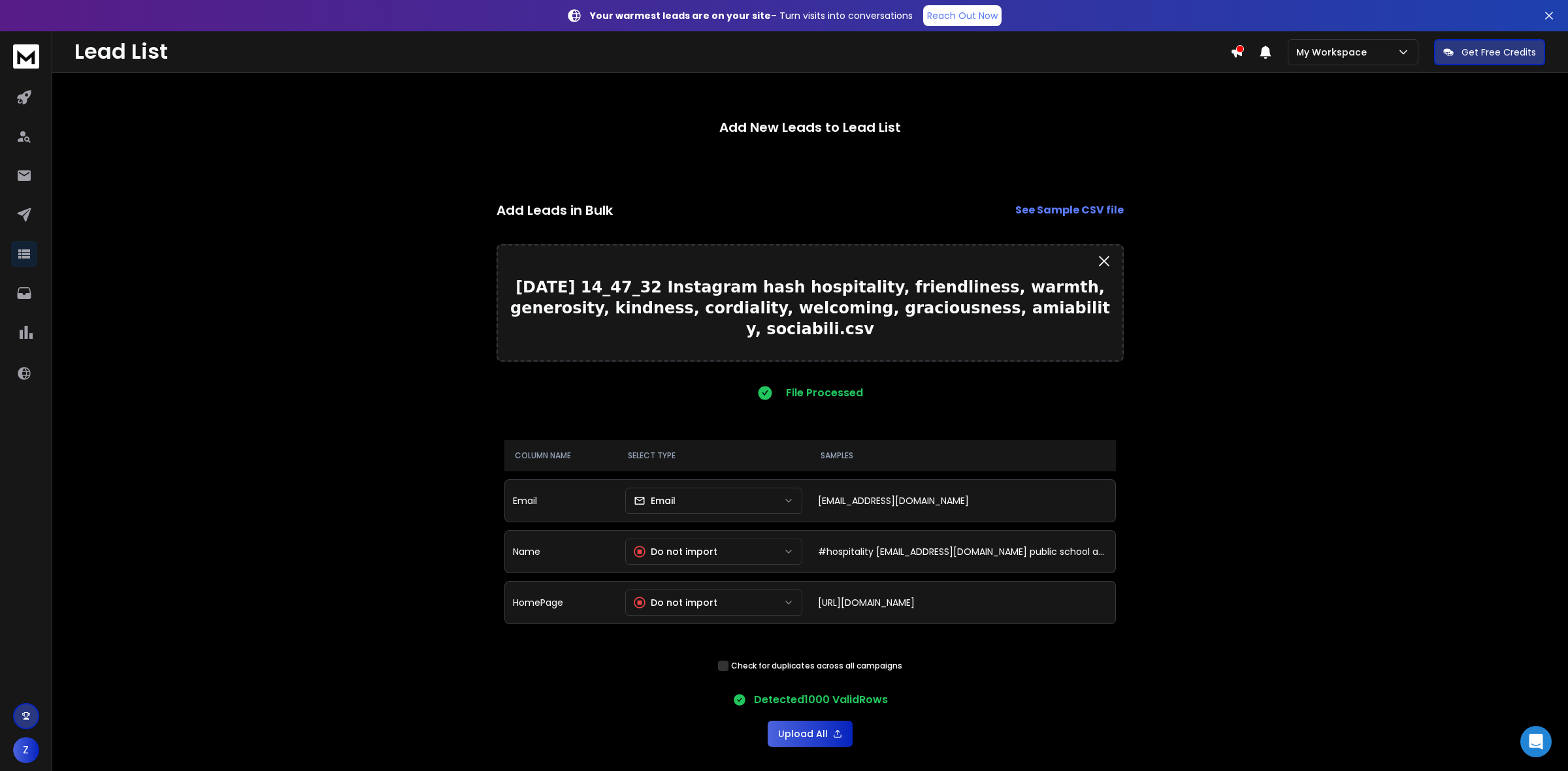
click at [753, 653] on div "Check for duplicates across all campaigns" at bounding box center [809, 666] width 184 height 26
click at [803, 721] on button "Upload All" at bounding box center [809, 734] width 85 height 26
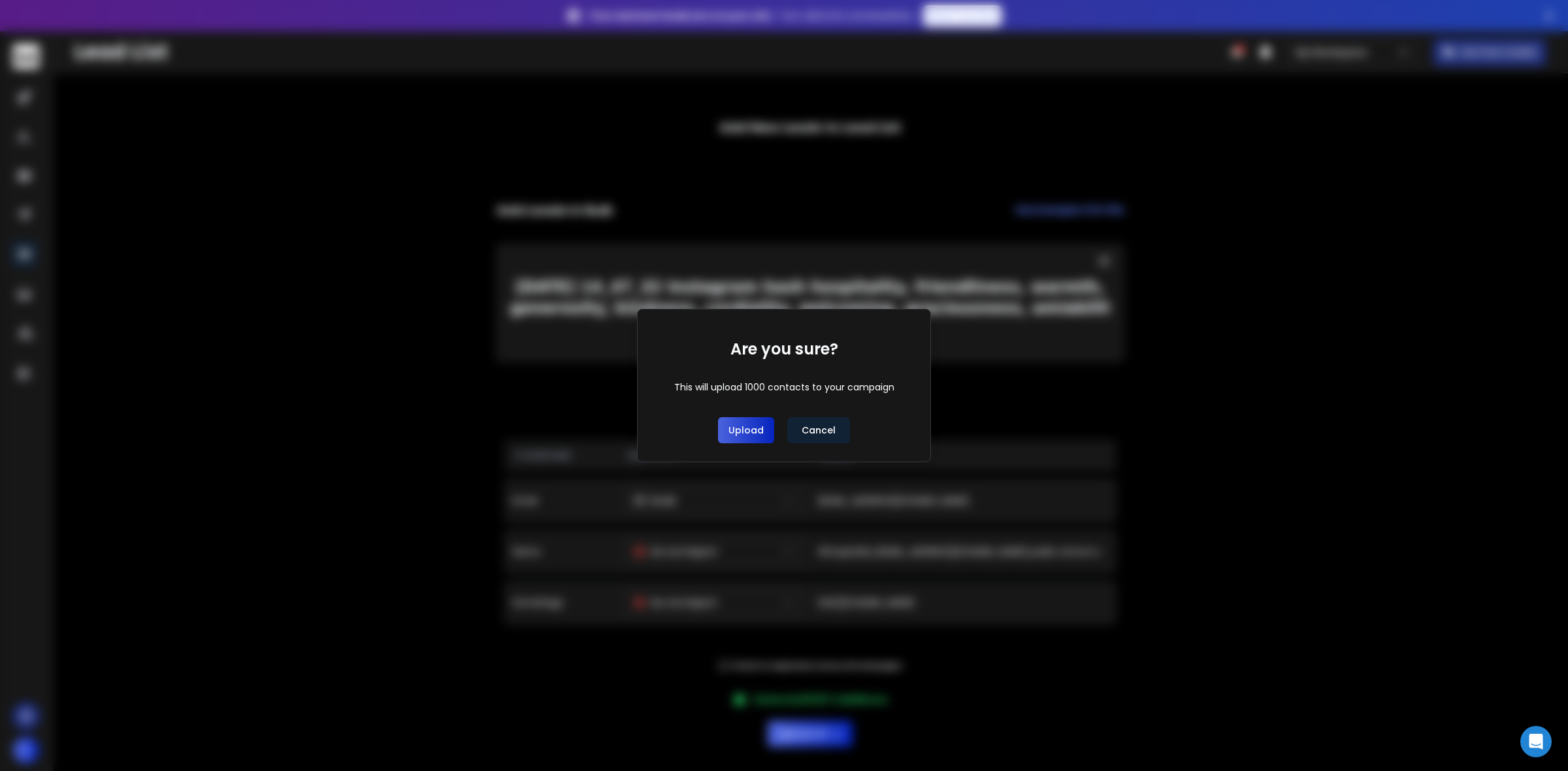
click at [753, 438] on button "Upload" at bounding box center [746, 430] width 57 height 26
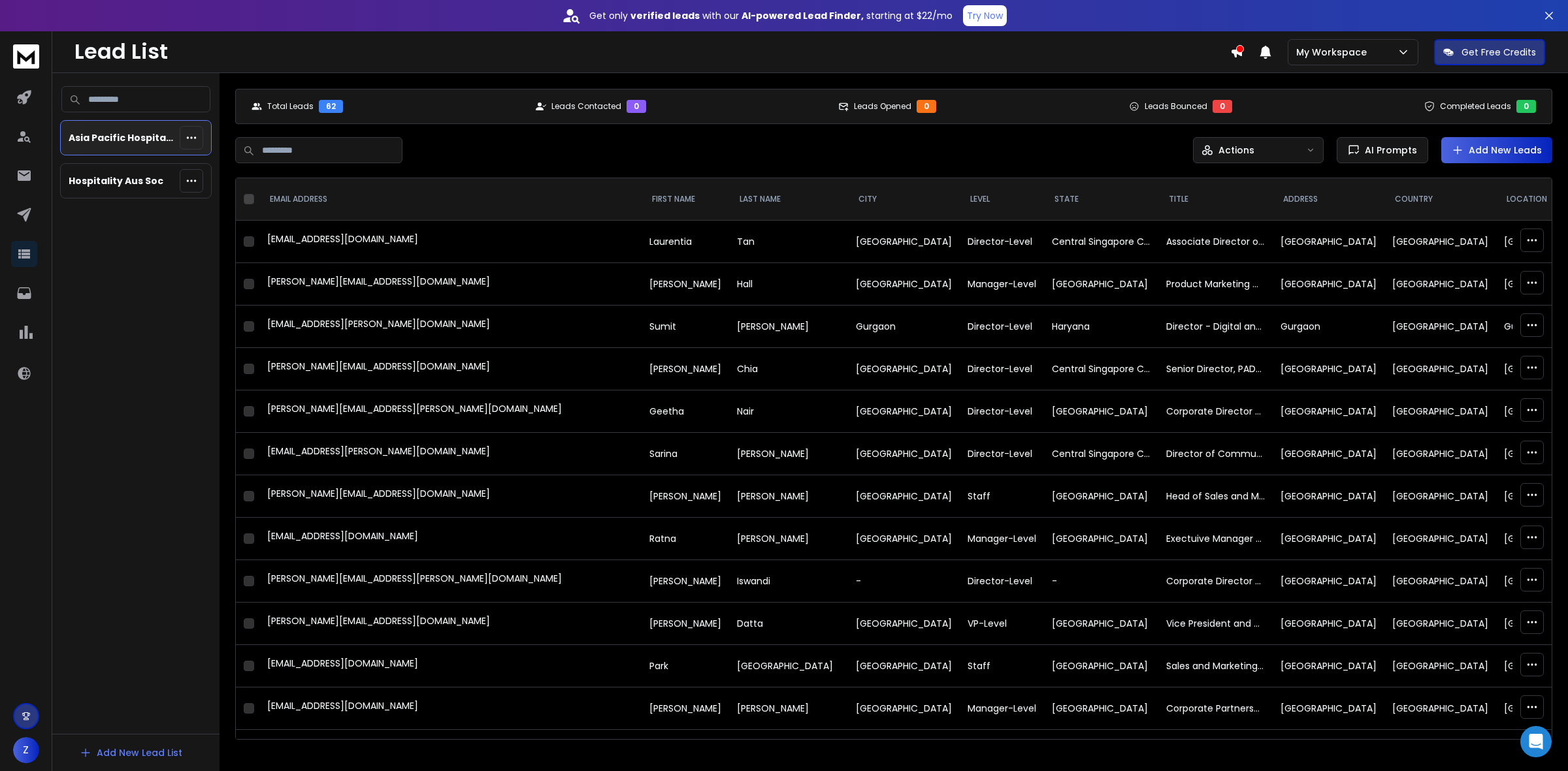
click at [132, 755] on button "Add New Lead List" at bounding box center [131, 753] width 123 height 26
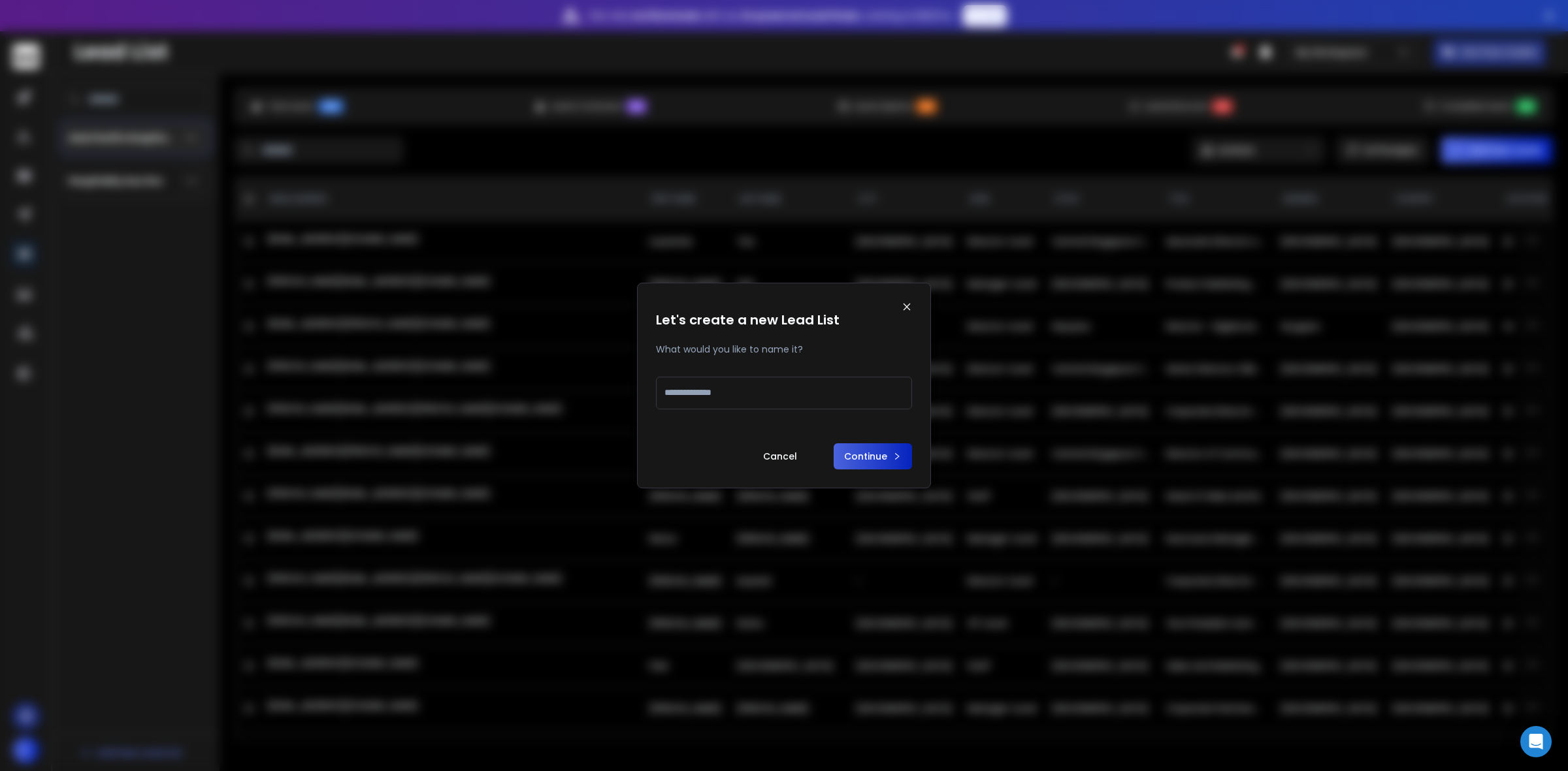
click at [743, 388] on input at bounding box center [784, 393] width 256 height 33
type input "**********"
click at [832, 474] on div "**********" at bounding box center [783, 385] width 294 height 206
click at [872, 464] on button "Continue" at bounding box center [872, 456] width 78 height 26
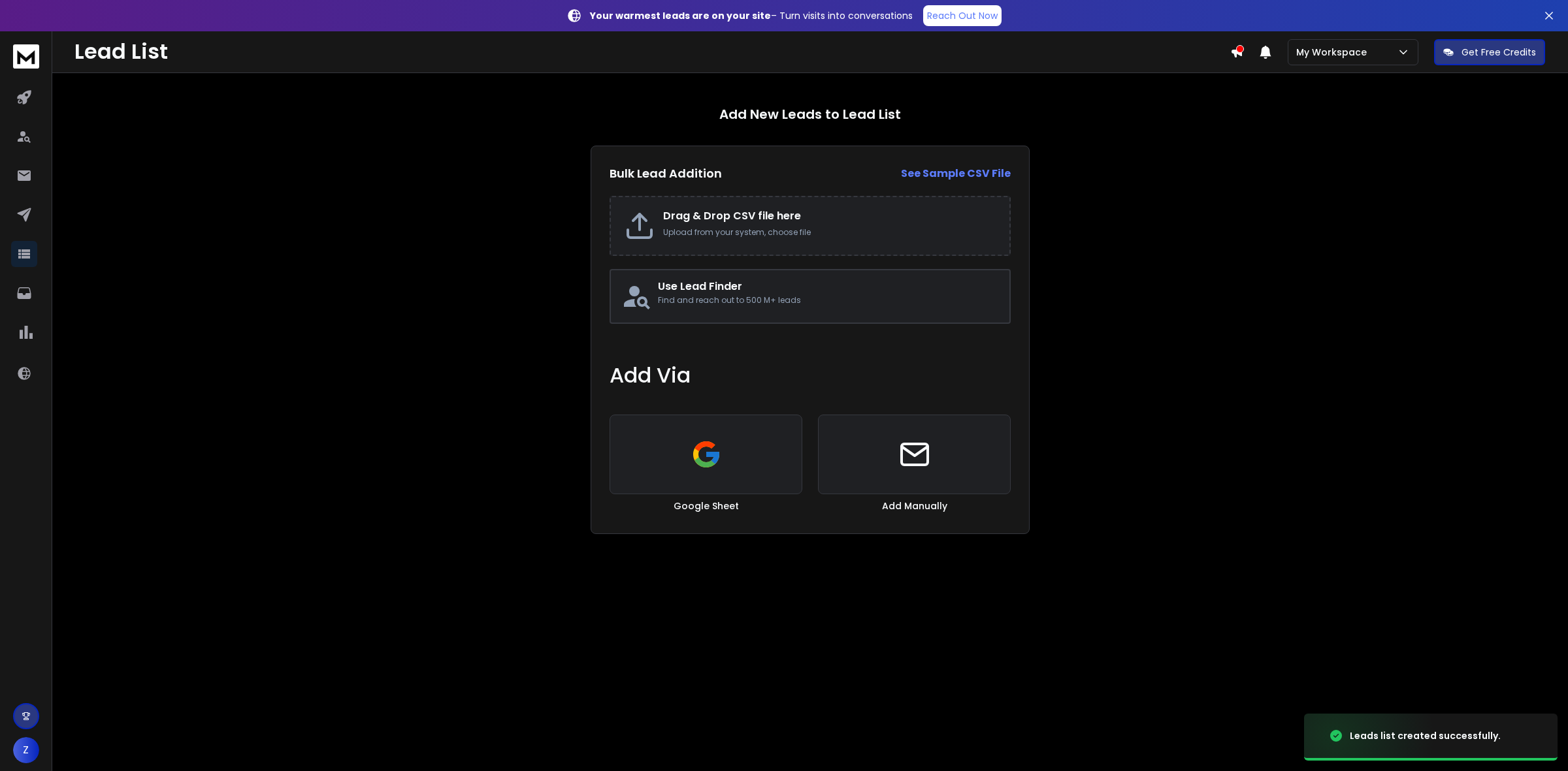
click at [755, 224] on div "Drag & Drop CSV file here Upload from your system, choose file" at bounding box center [829, 225] width 333 height 31
type input "**********"
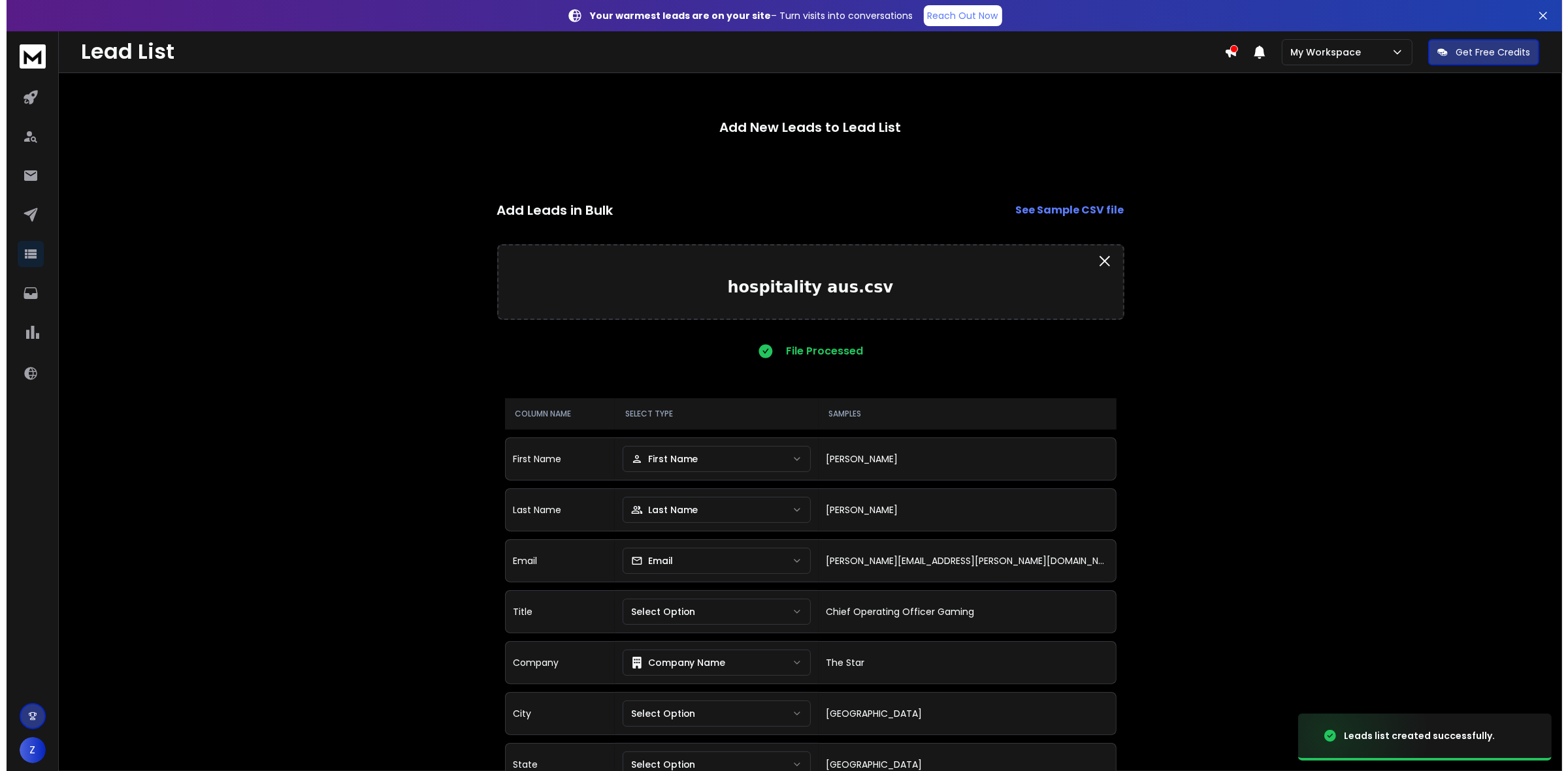
scroll to position [245, 0]
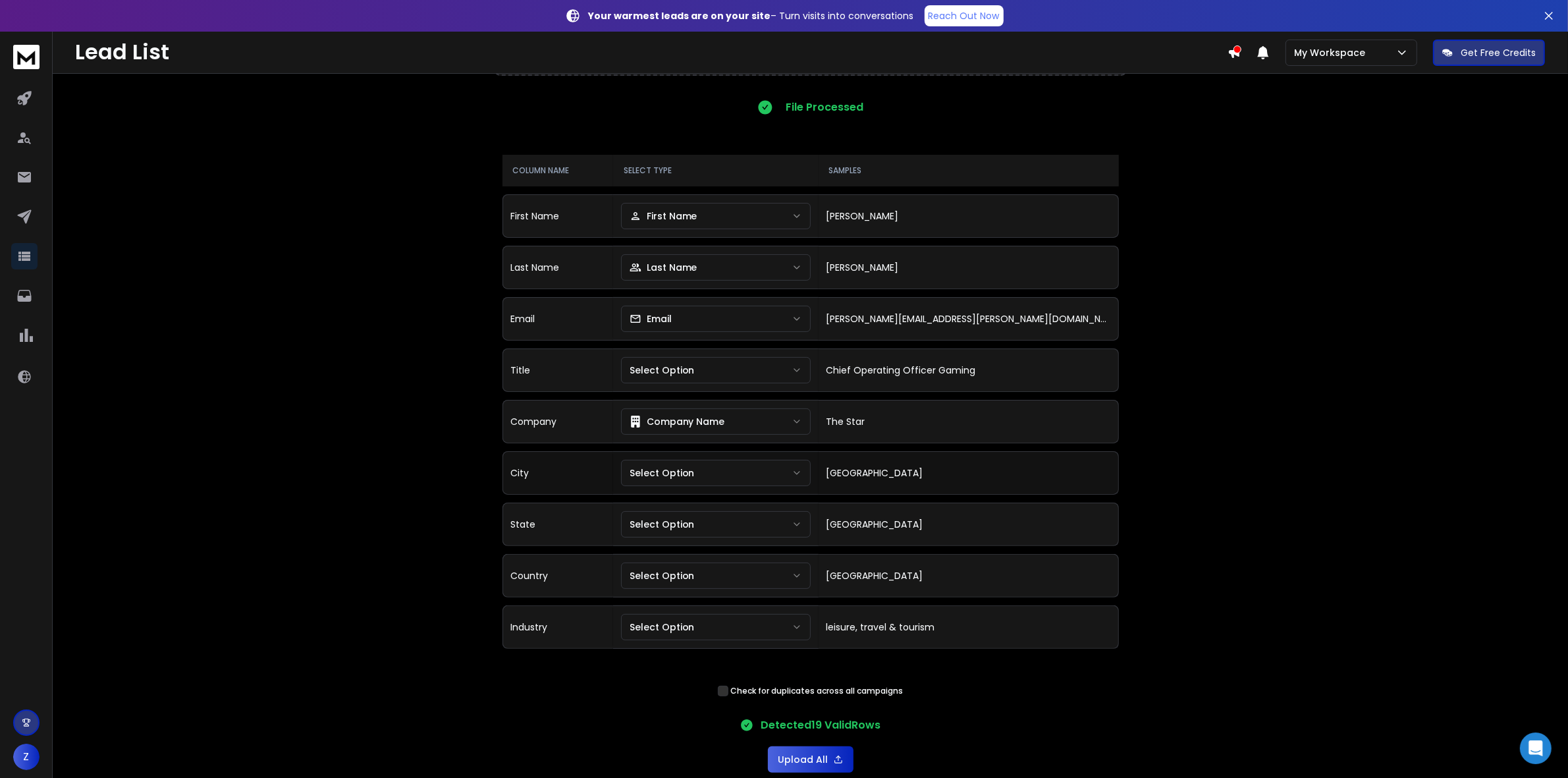
click at [699, 469] on button "Select Option" at bounding box center [716, 473] width 189 height 26
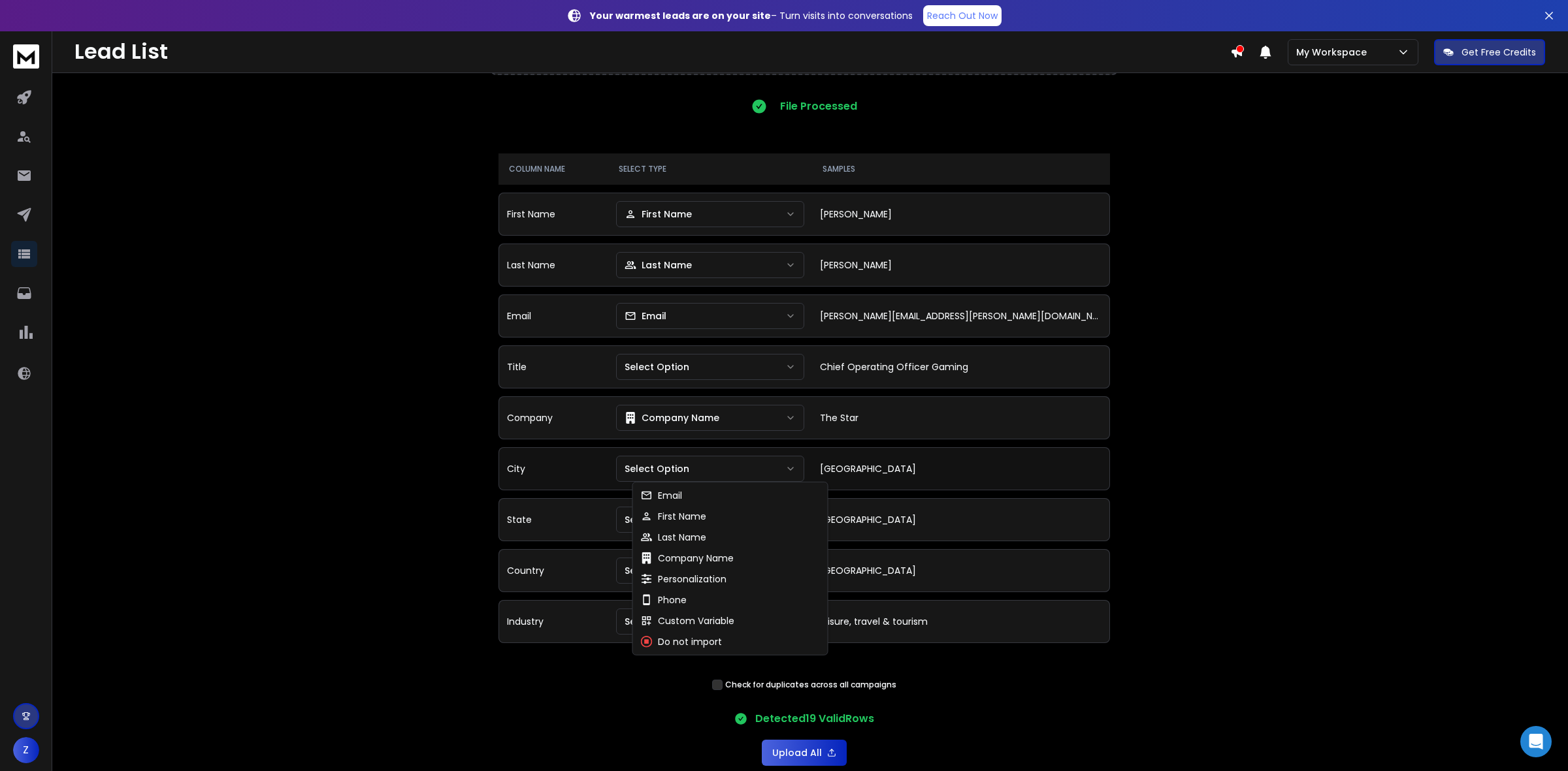
scroll to position [0, 2]
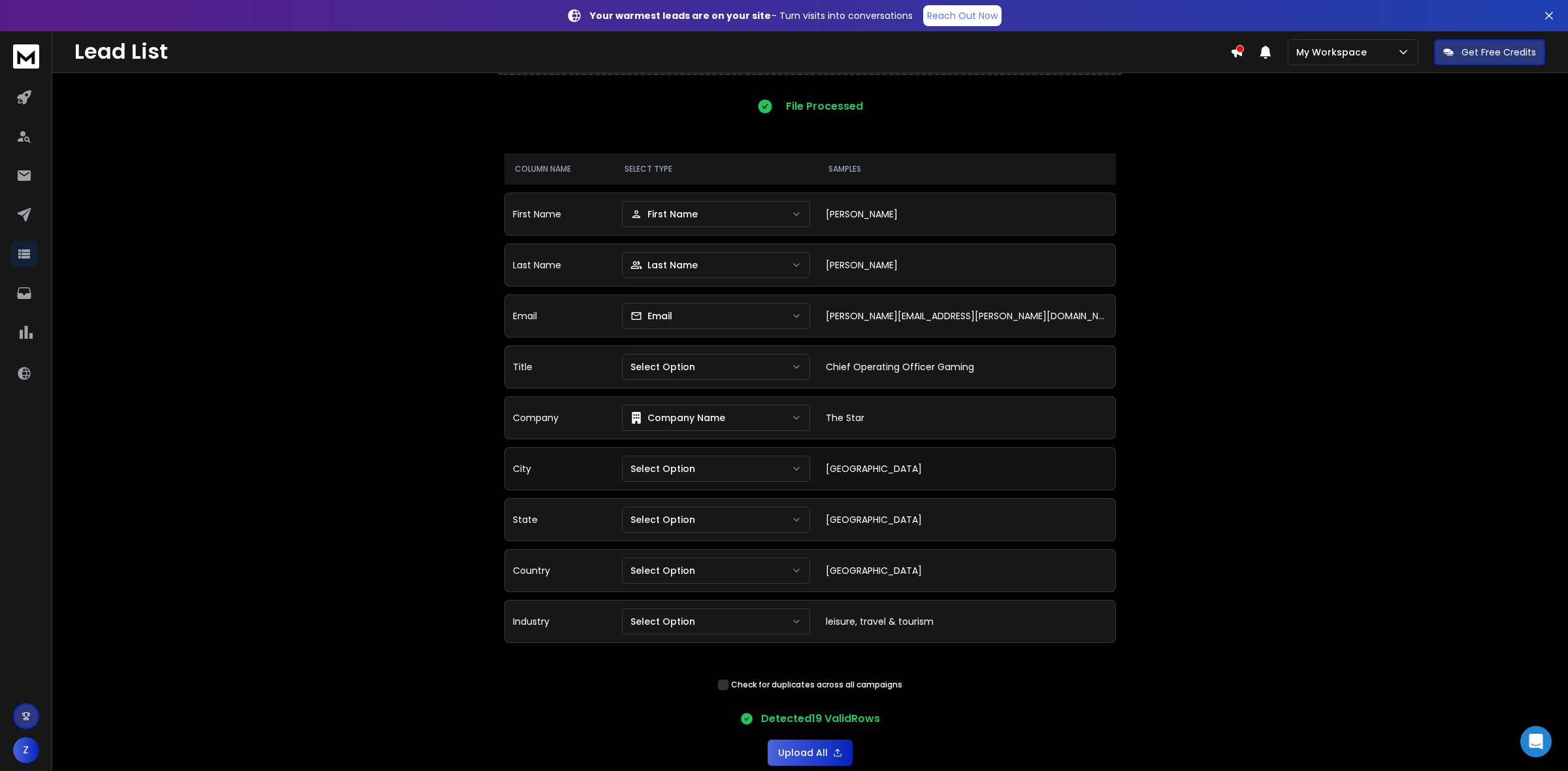
click at [693, 465] on button "Select Option" at bounding box center [716, 469] width 188 height 26
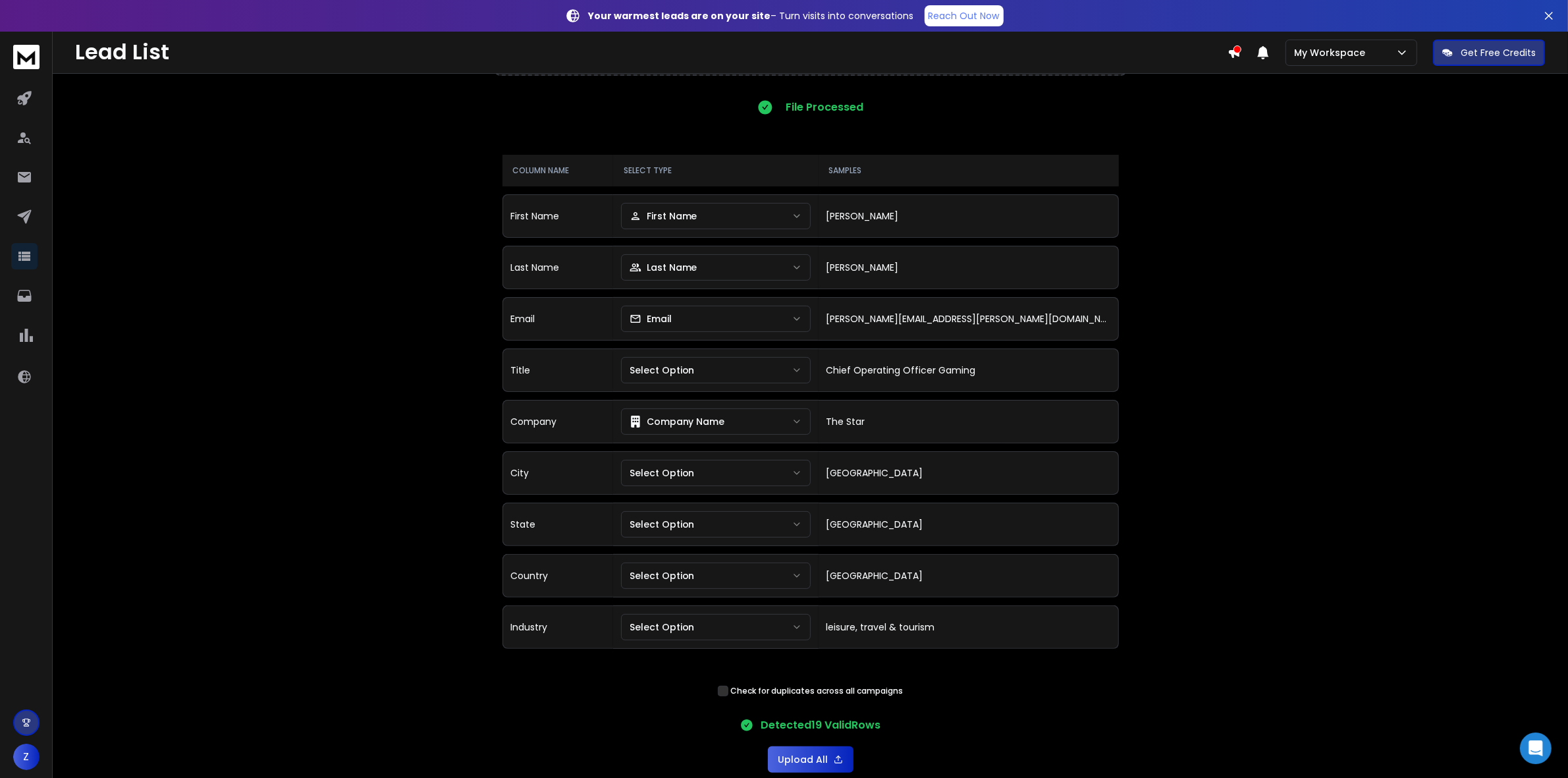
click at [802, 686] on label "Check for duplicates across all campaigns" at bounding box center [817, 690] width 173 height 10
click at [729, 686] on button "Check for duplicates across all campaigns" at bounding box center [723, 690] width 10 height 10
click at [801, 752] on button "Upload All" at bounding box center [810, 760] width 86 height 26
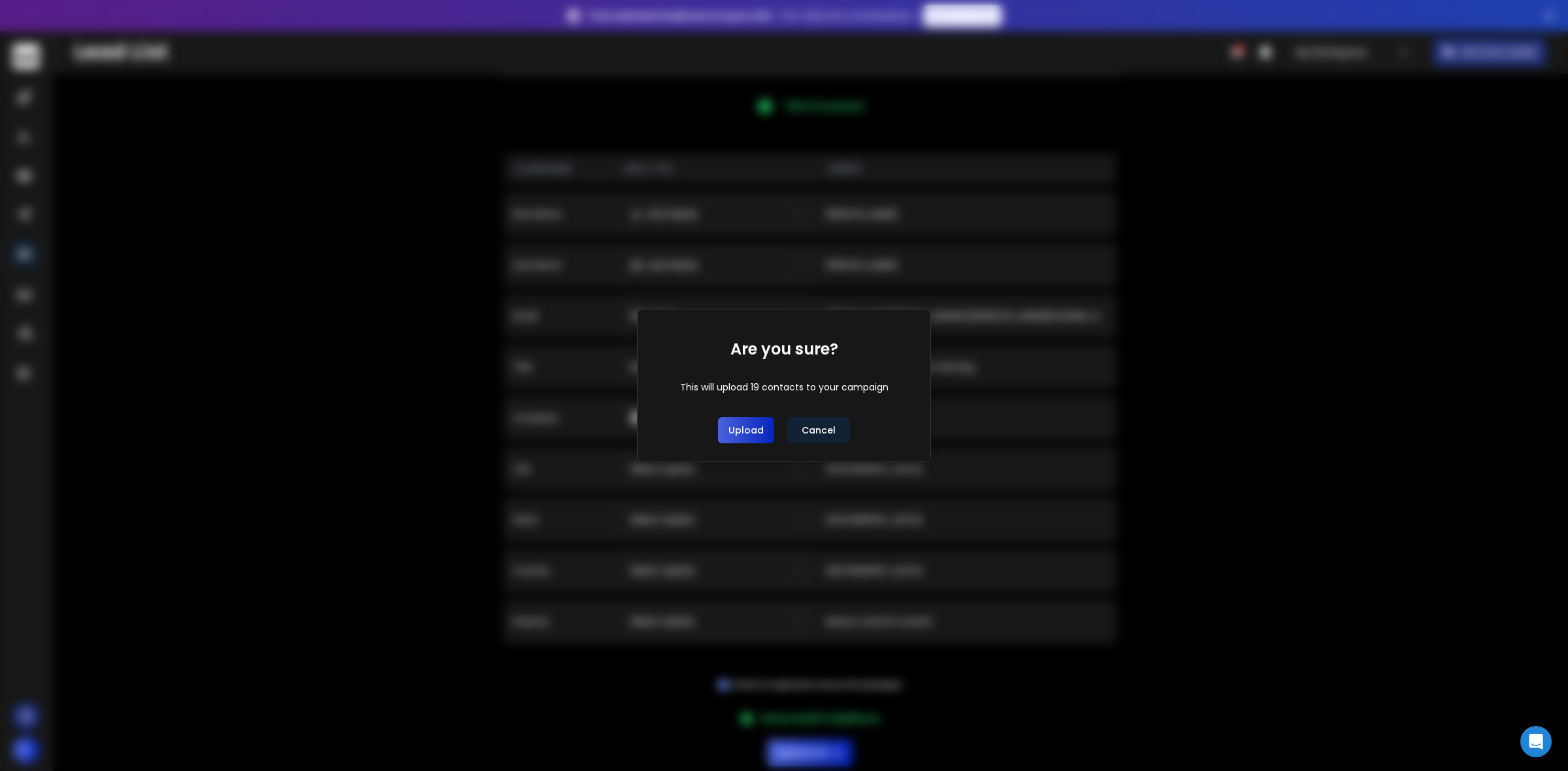
click at [746, 428] on button "Upload" at bounding box center [746, 430] width 57 height 26
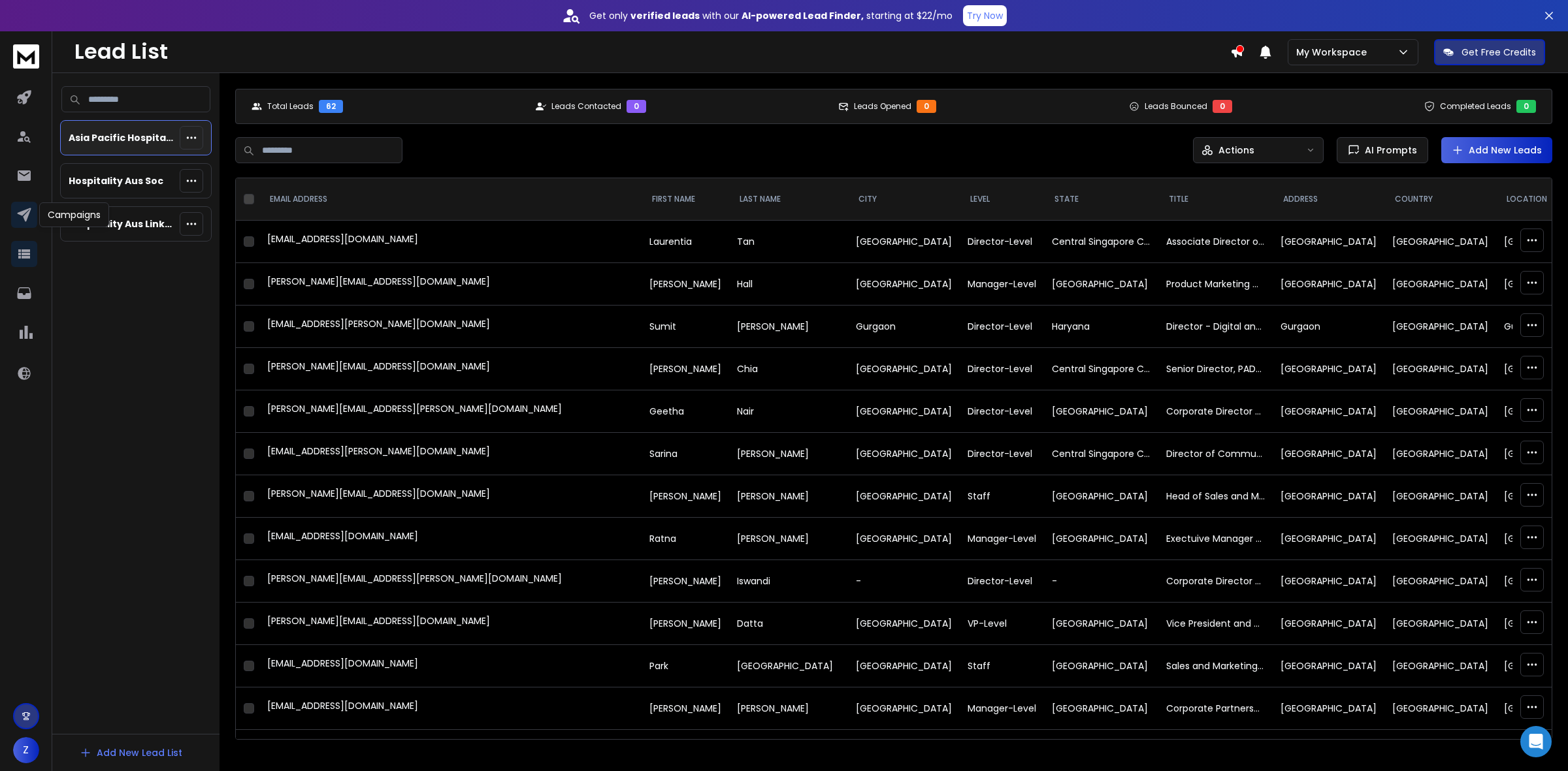
click at [24, 223] on icon at bounding box center [25, 215] width 16 height 16
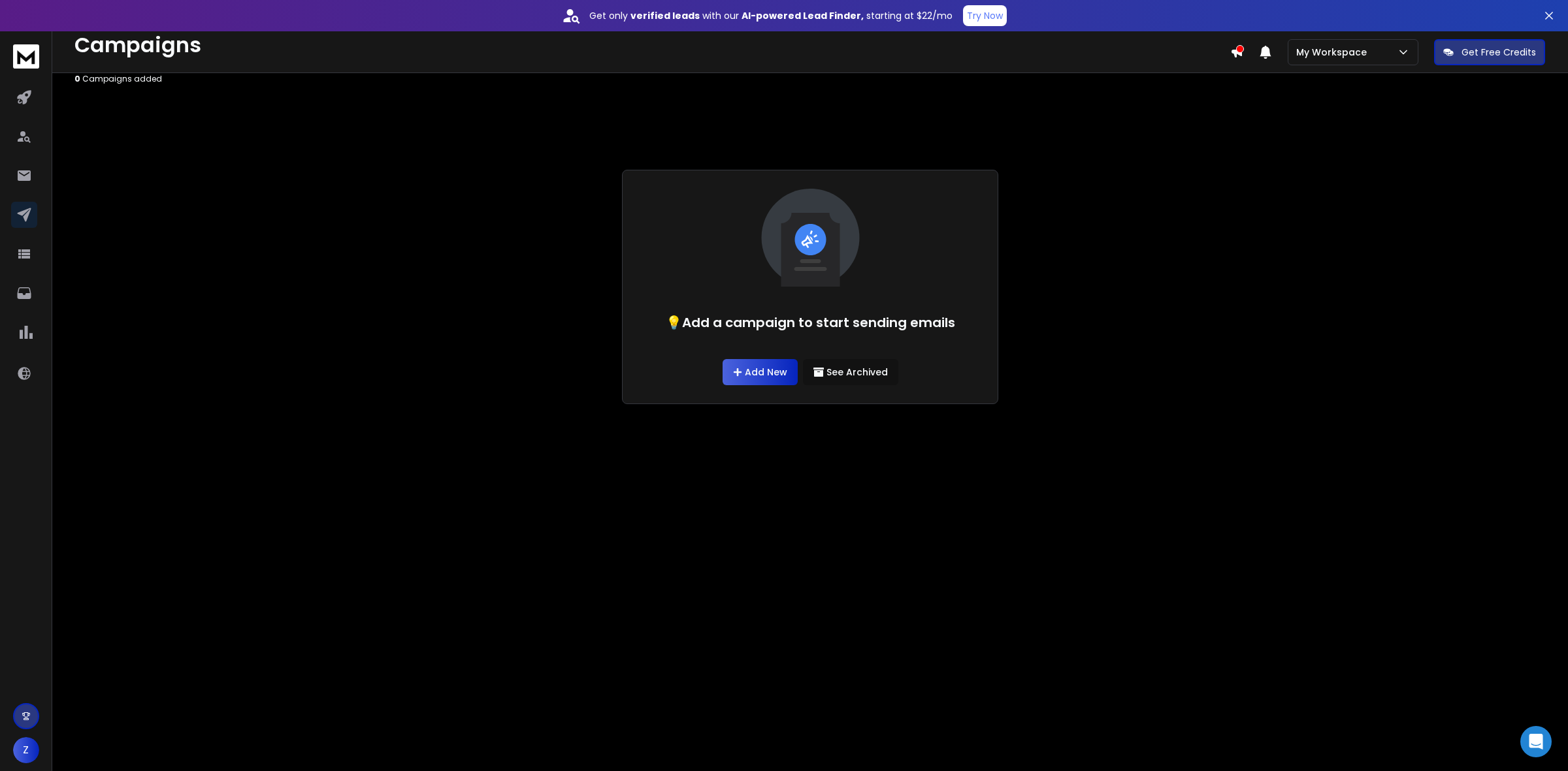
click at [753, 370] on link "Add New" at bounding box center [760, 372] width 75 height 26
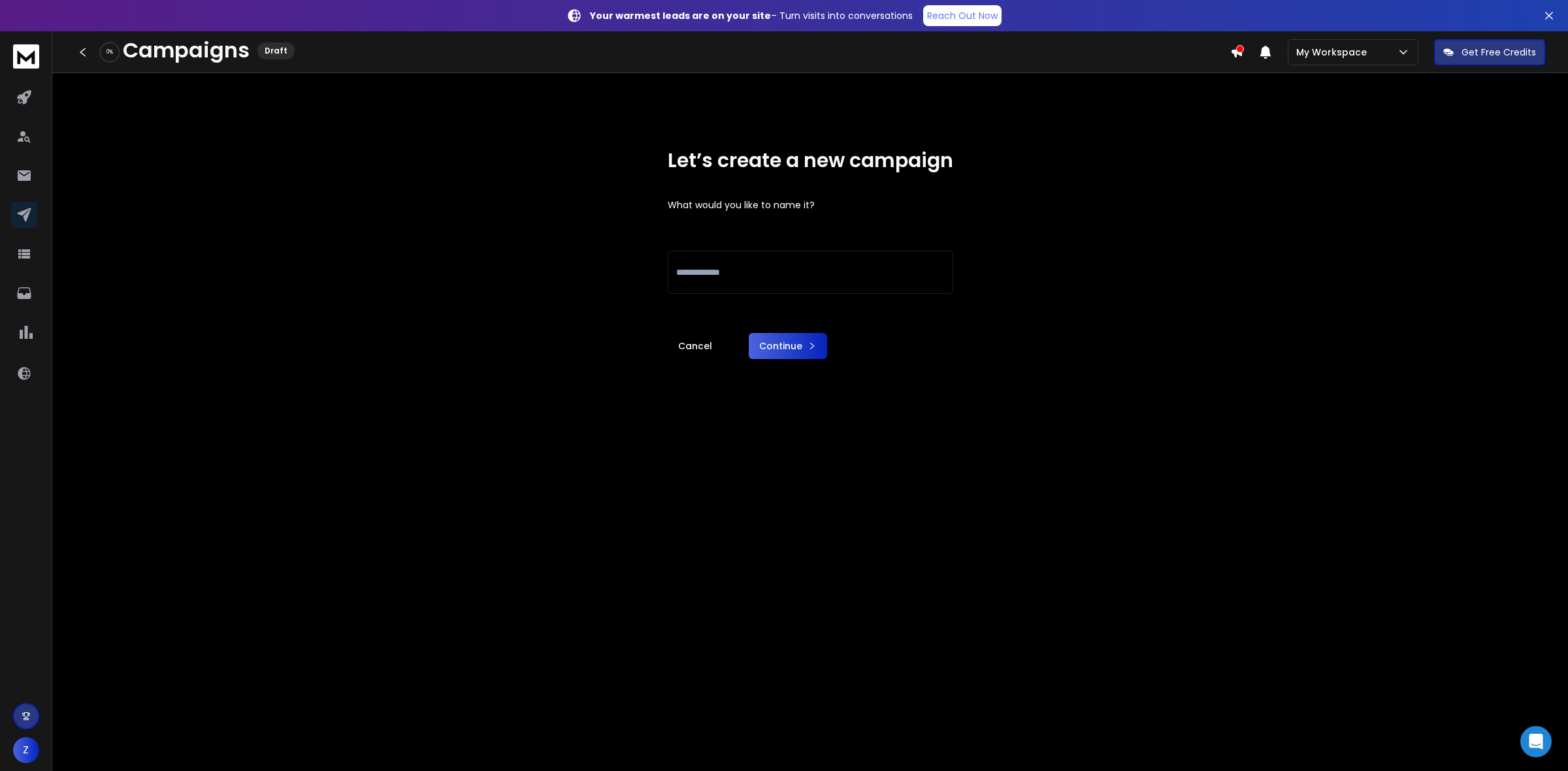
click at [792, 260] on input at bounding box center [810, 272] width 286 height 43
type input "*"
type input "**********"
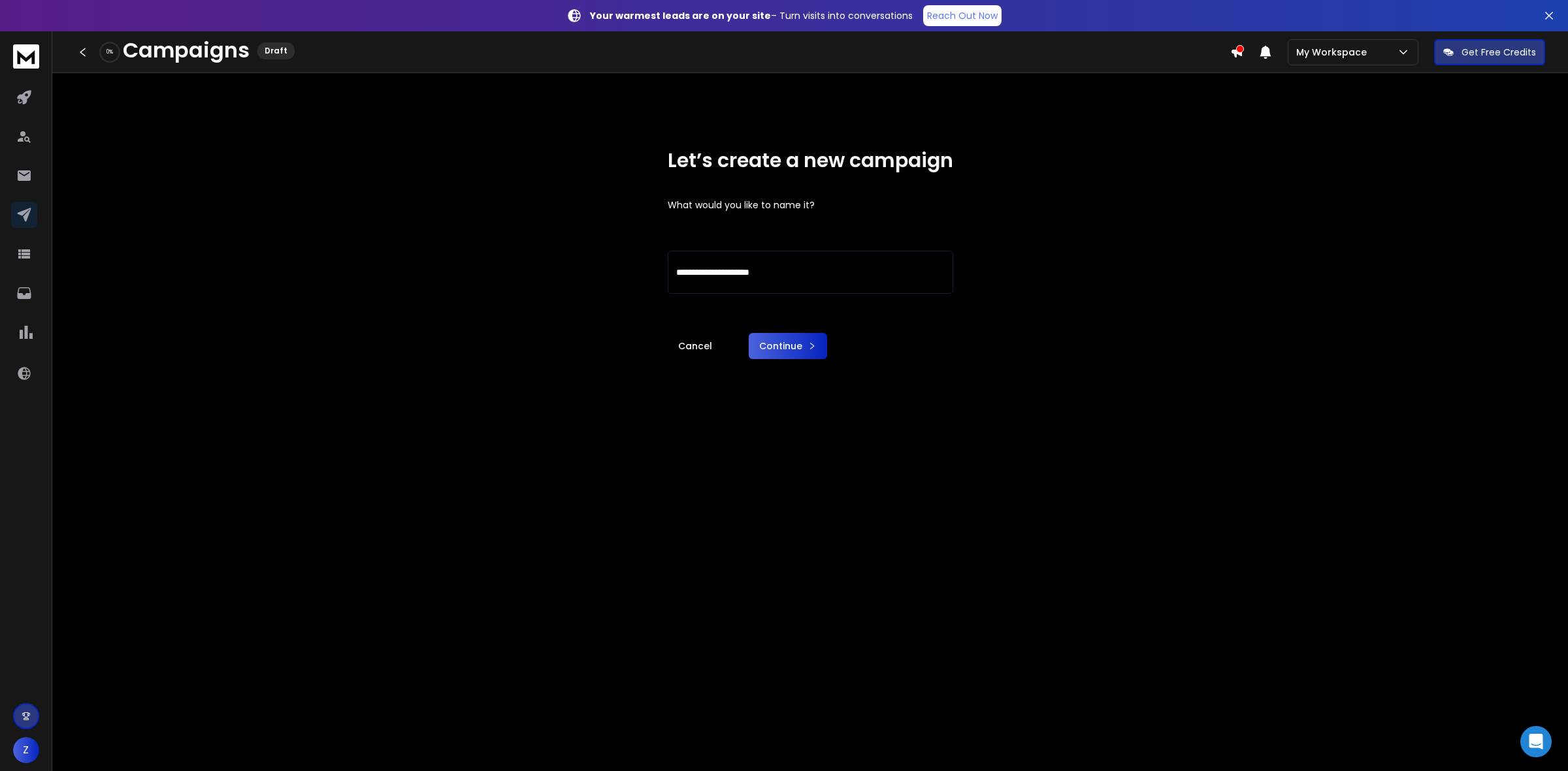
click at [805, 334] on button "Continue" at bounding box center [787, 346] width 78 height 26
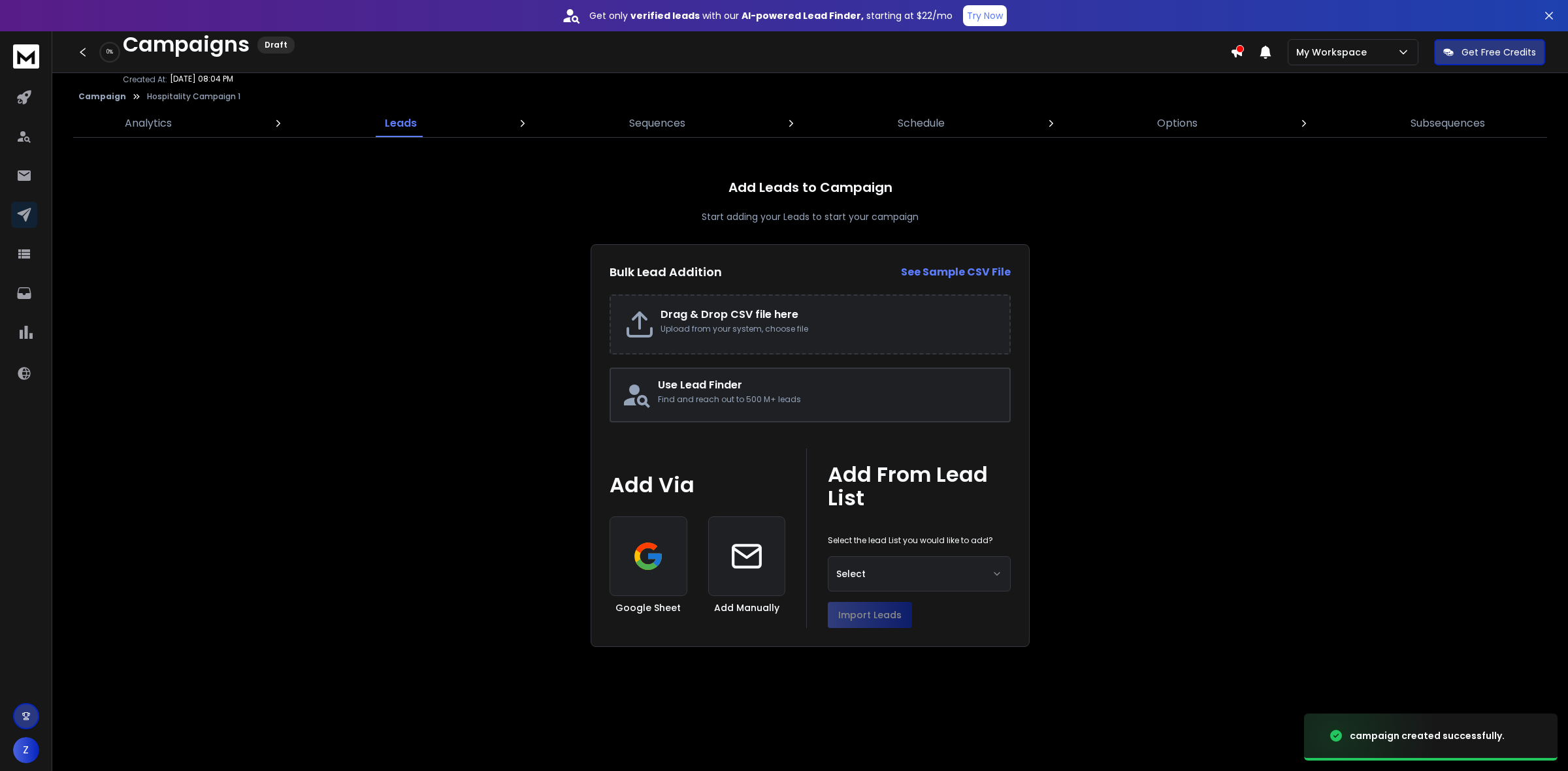
click at [942, 569] on button "Select" at bounding box center [919, 574] width 183 height 35
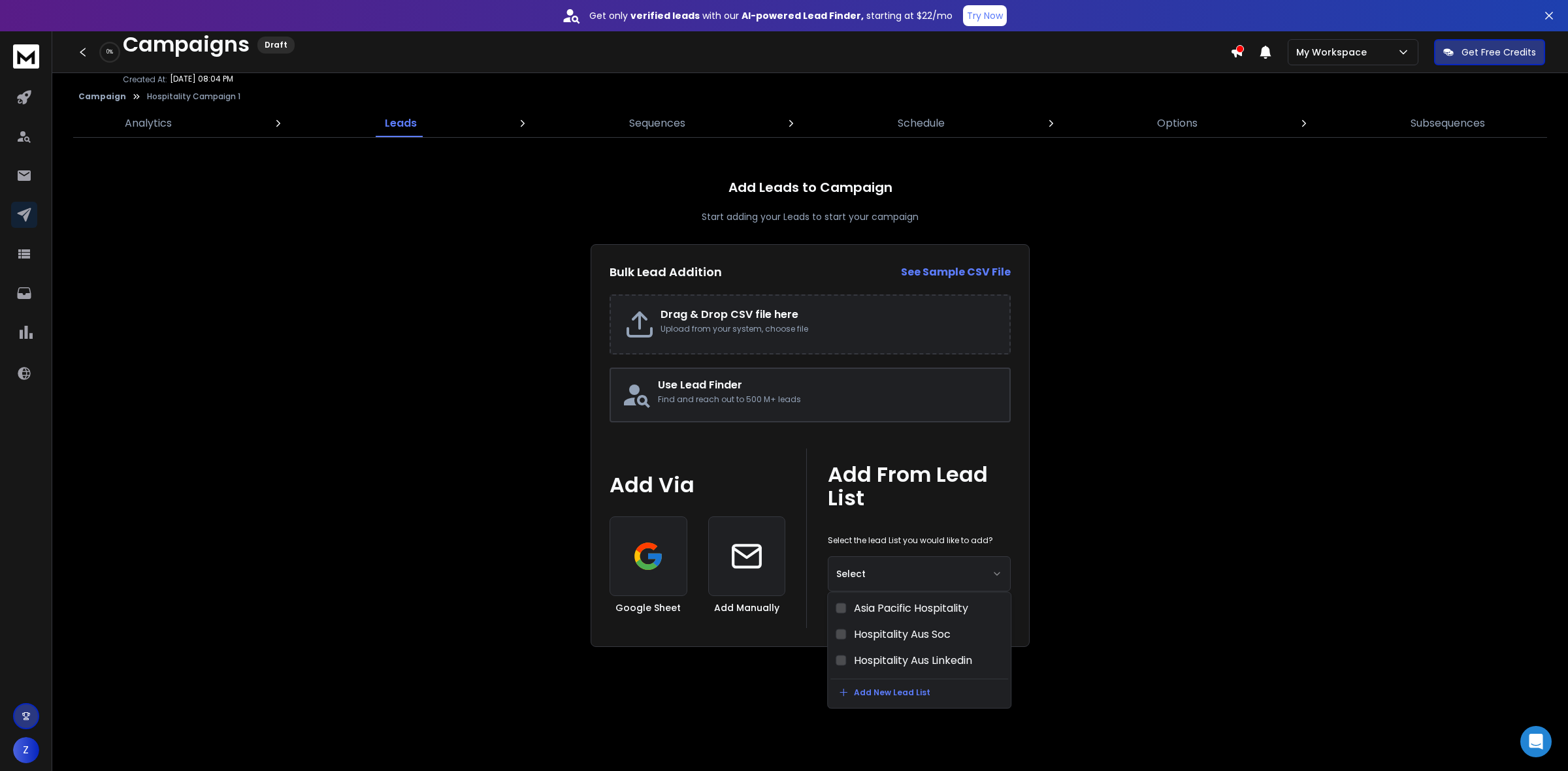
click at [942, 606] on div "Asia Pacific Hospitality" at bounding box center [911, 608] width 115 height 12
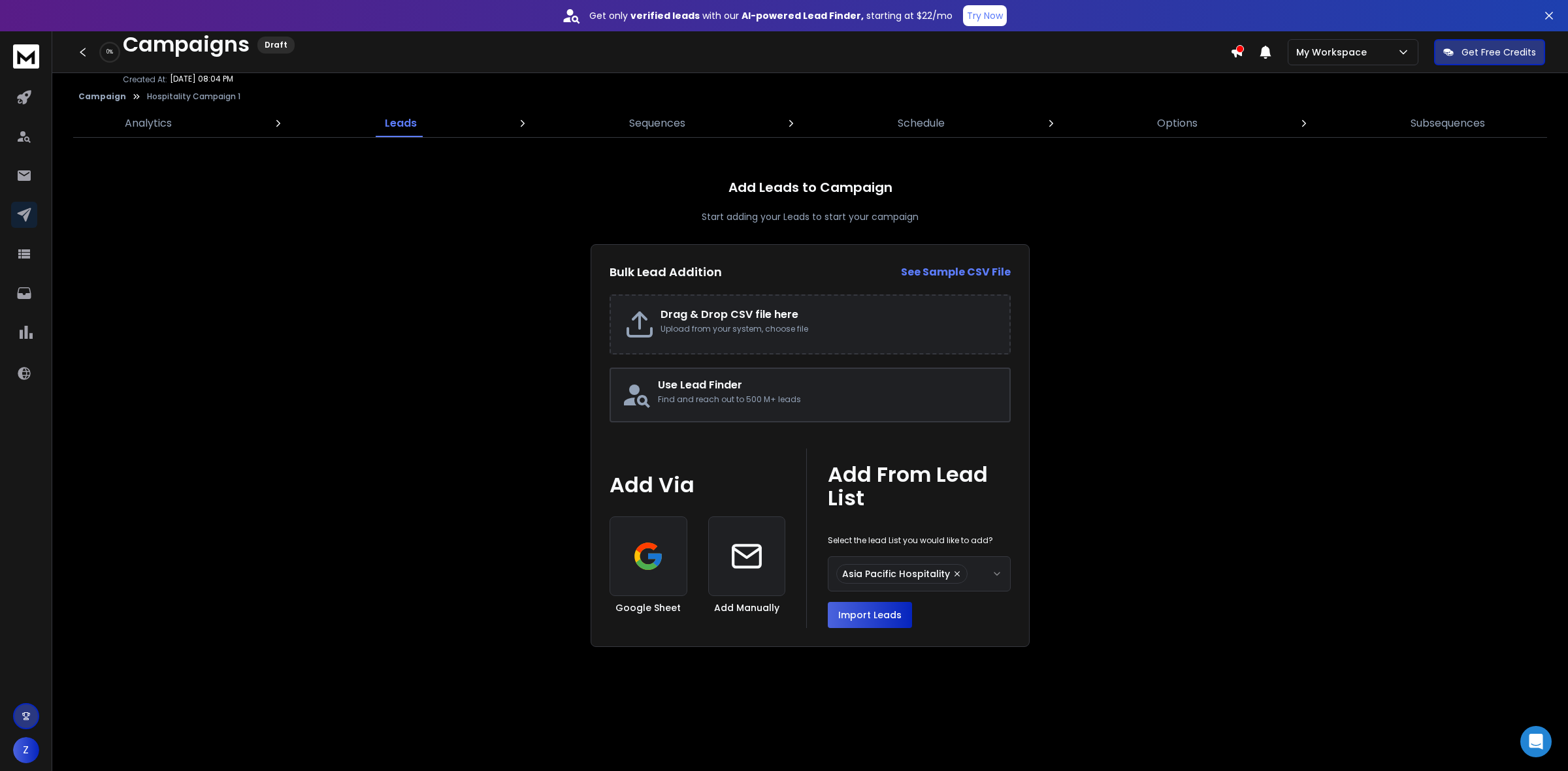
click at [1167, 617] on div "Add Leads to Campaign Start adding your Leads to start your campaign Bulk Lead …" at bounding box center [809, 401] width 1463 height 490
click at [899, 611] on button "Import Leads" at bounding box center [870, 615] width 84 height 26
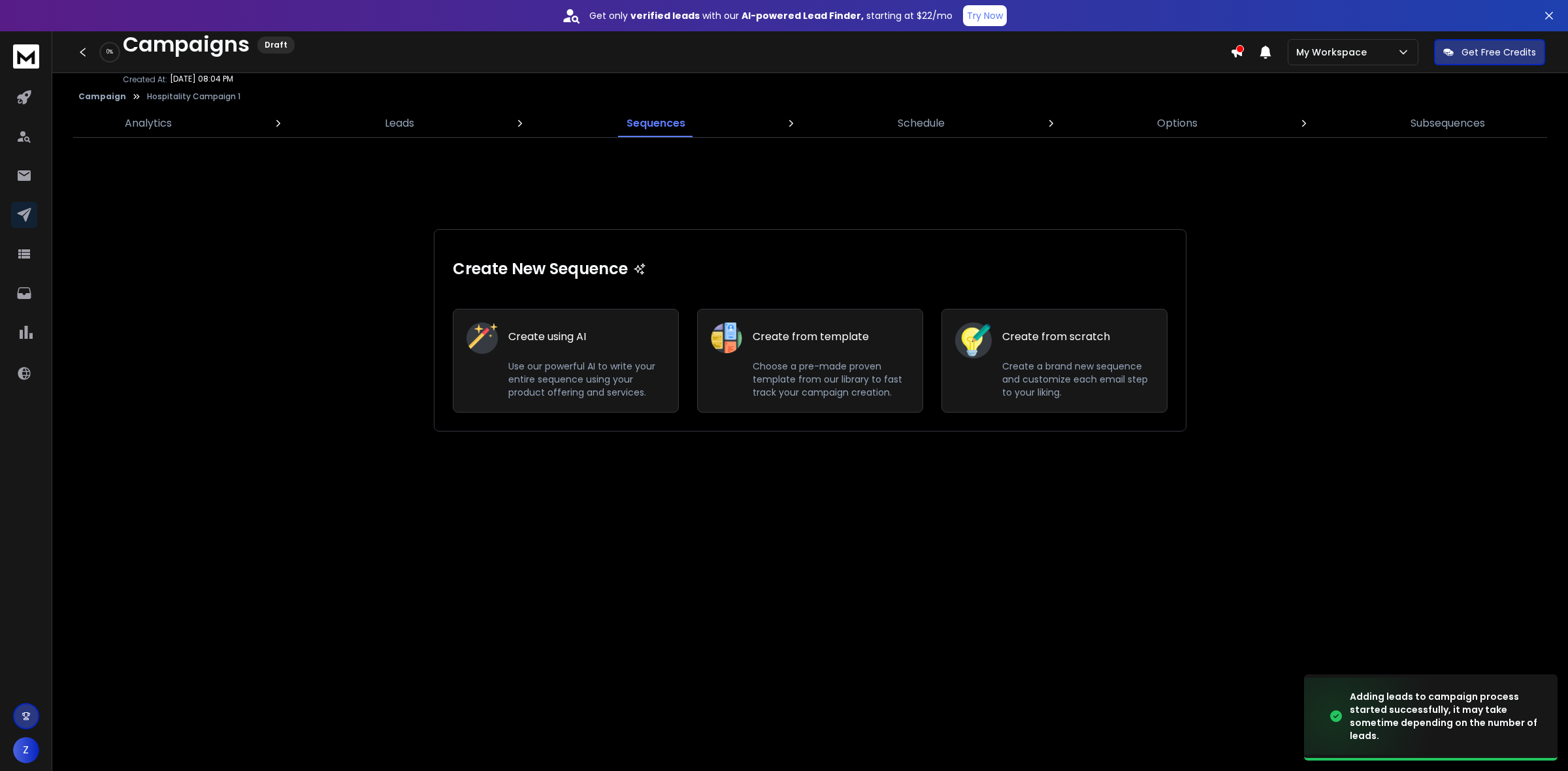
click at [1118, 366] on p "Create a brand new sequence and customize each email step to your liking." at bounding box center [1078, 379] width 151 height 39
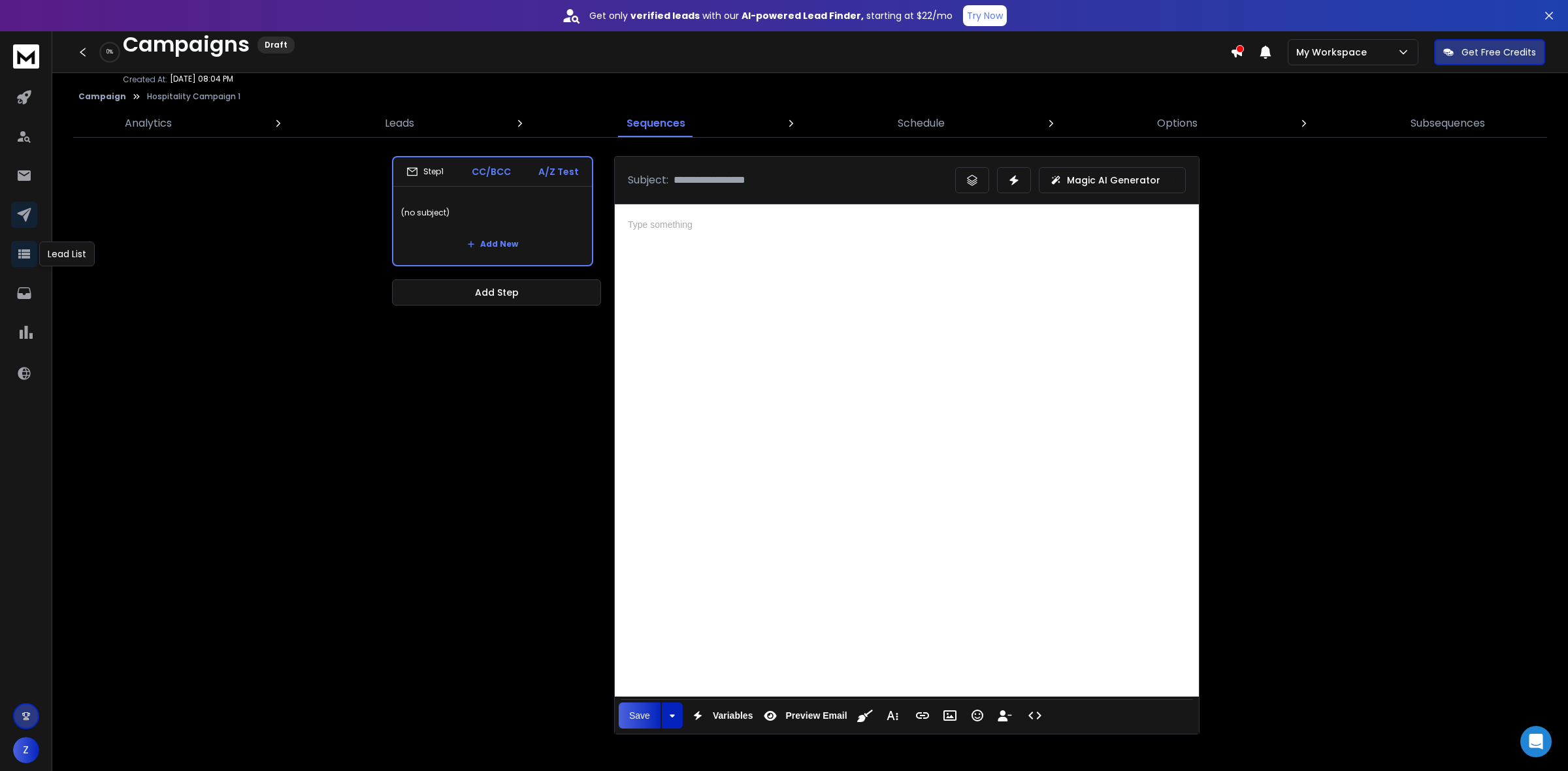
click at [31, 255] on link at bounding box center [24, 254] width 26 height 26
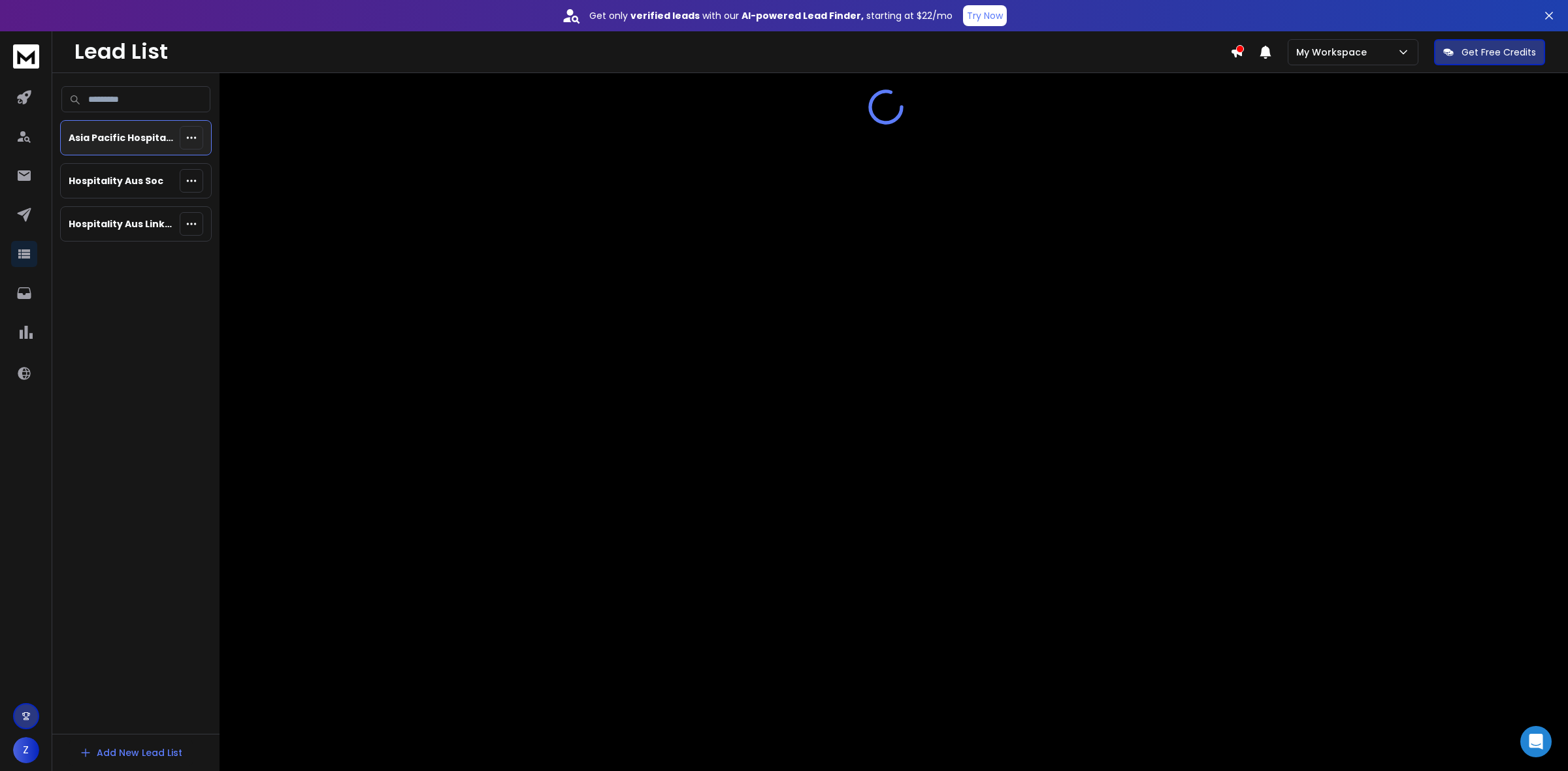
click at [123, 752] on button "Add New Lead List" at bounding box center [131, 753] width 123 height 26
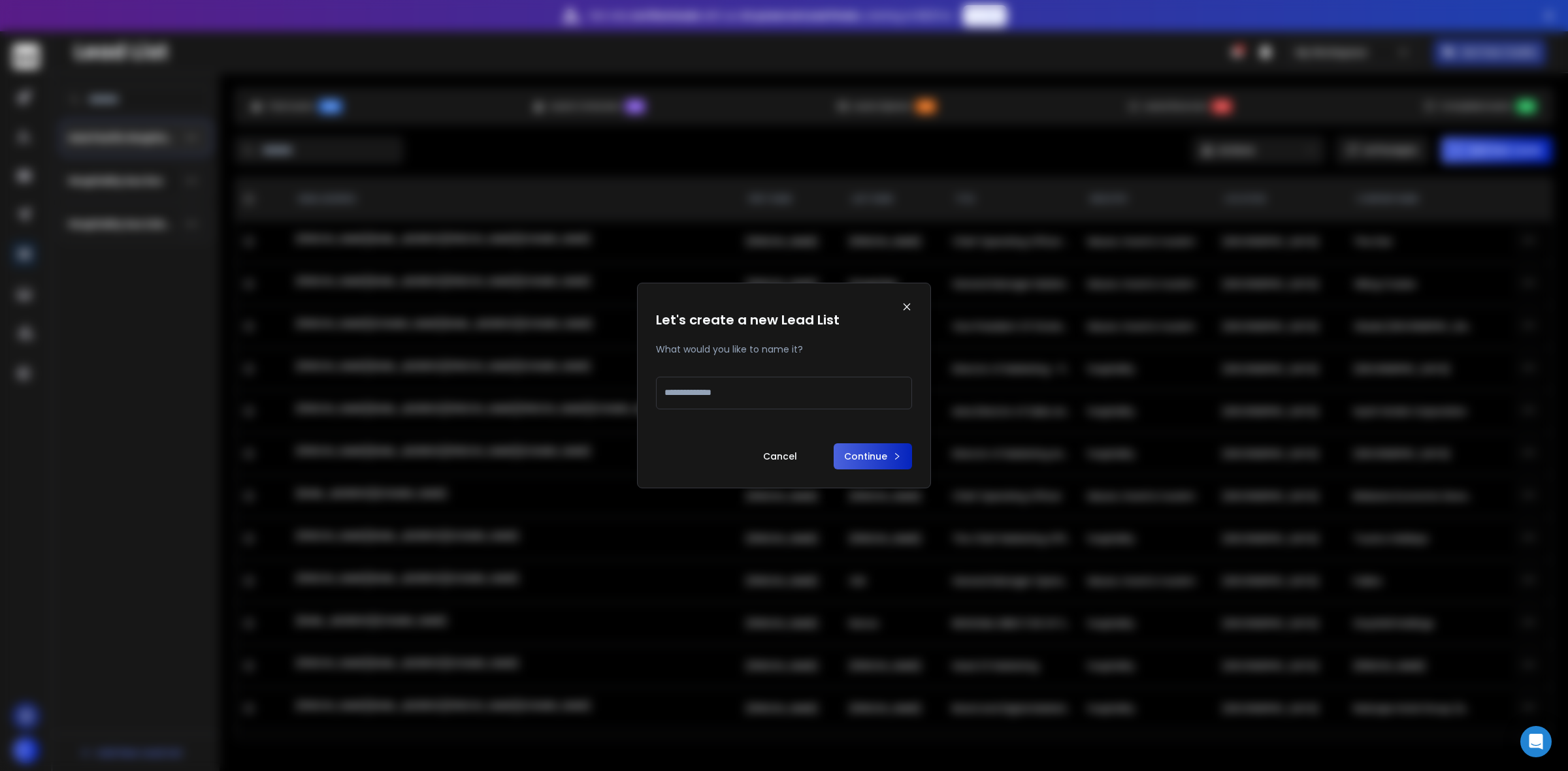
click at [740, 399] on input at bounding box center [784, 393] width 256 height 33
type input "**********"
click at [860, 461] on button "Continue" at bounding box center [872, 456] width 78 height 26
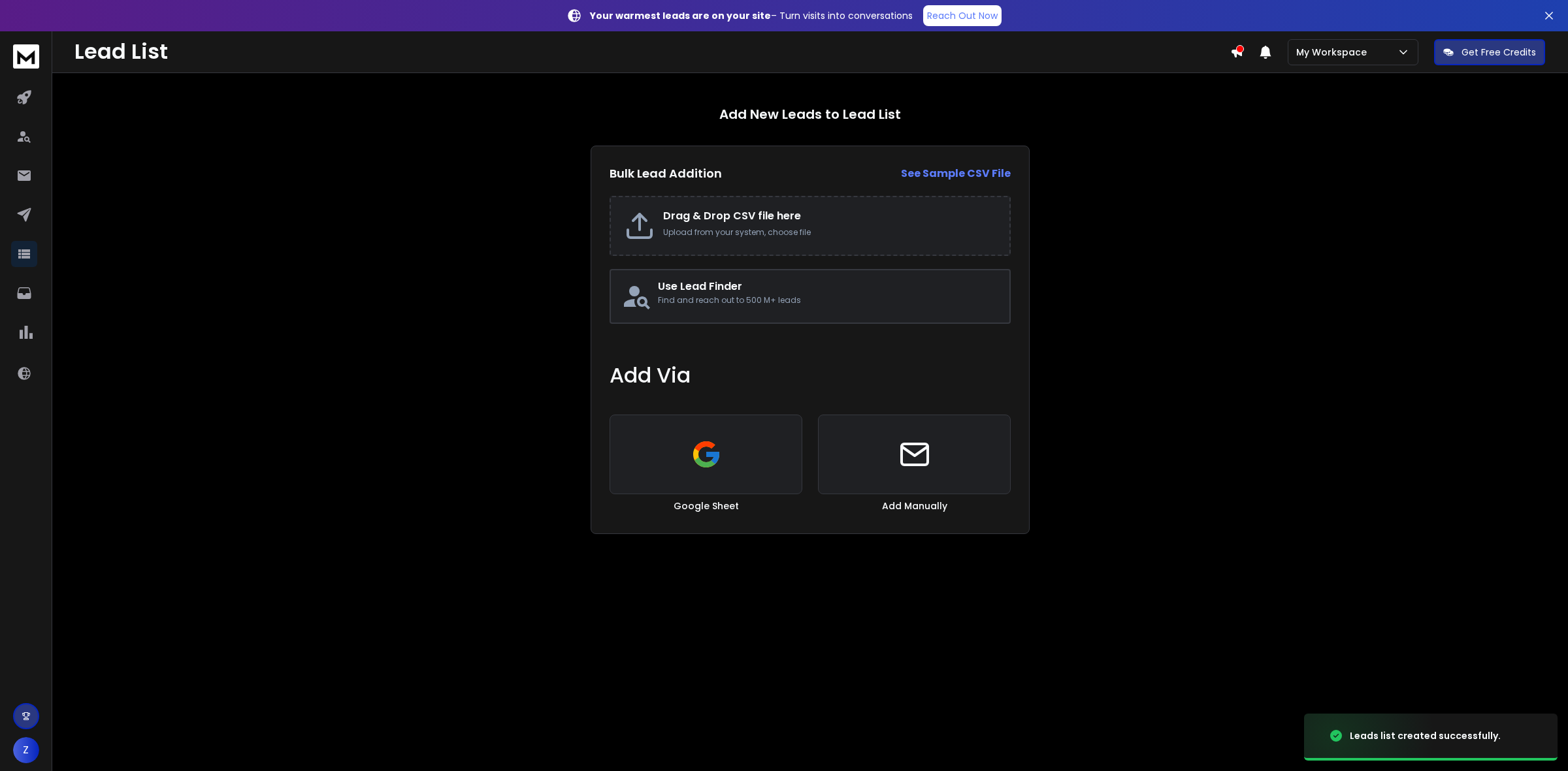
click at [763, 224] on div "Drag & Drop CSV file here Upload from your system, choose file" at bounding box center [829, 225] width 333 height 31
type input "**********"
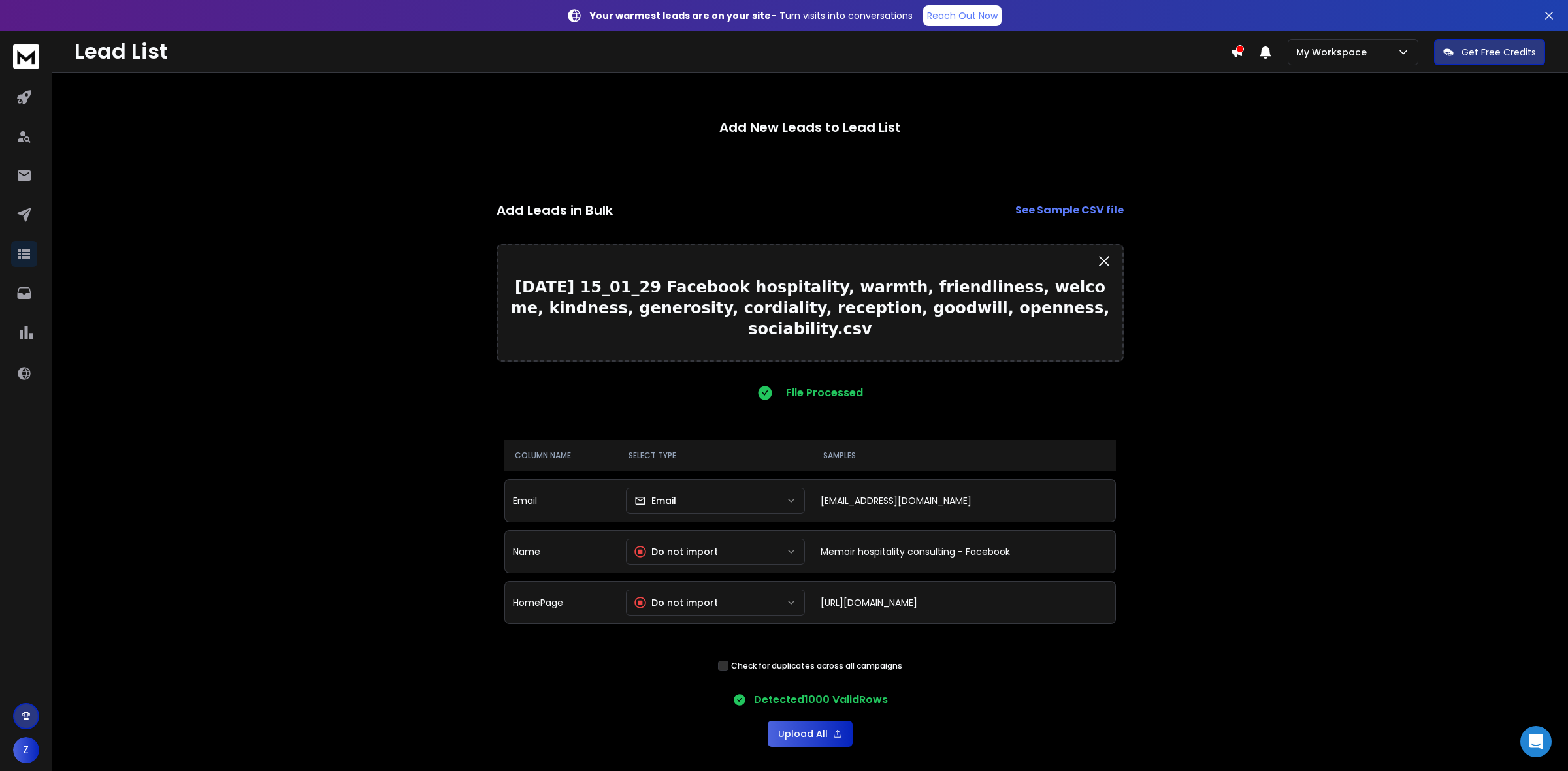
click at [795, 653] on div "Check for duplicates across all campaigns" at bounding box center [809, 666] width 184 height 26
click at [798, 661] on label "Check for duplicates across all campaigns" at bounding box center [816, 666] width 171 height 10
click at [728, 661] on button "Check for duplicates across all campaigns" at bounding box center [723, 666] width 10 height 10
click at [807, 721] on button "Upload All" at bounding box center [809, 734] width 85 height 26
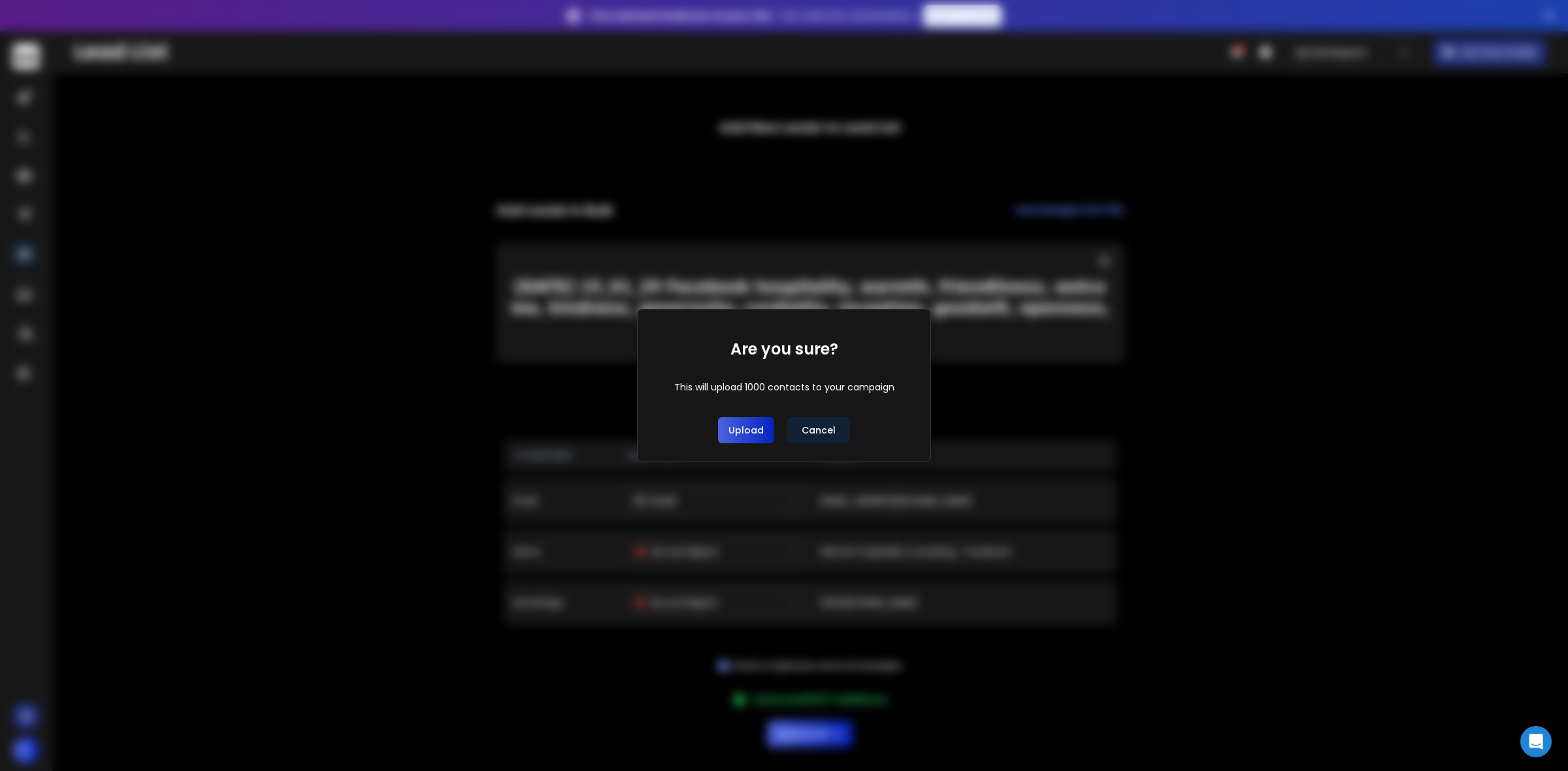
click at [743, 429] on button "Upload" at bounding box center [746, 430] width 57 height 26
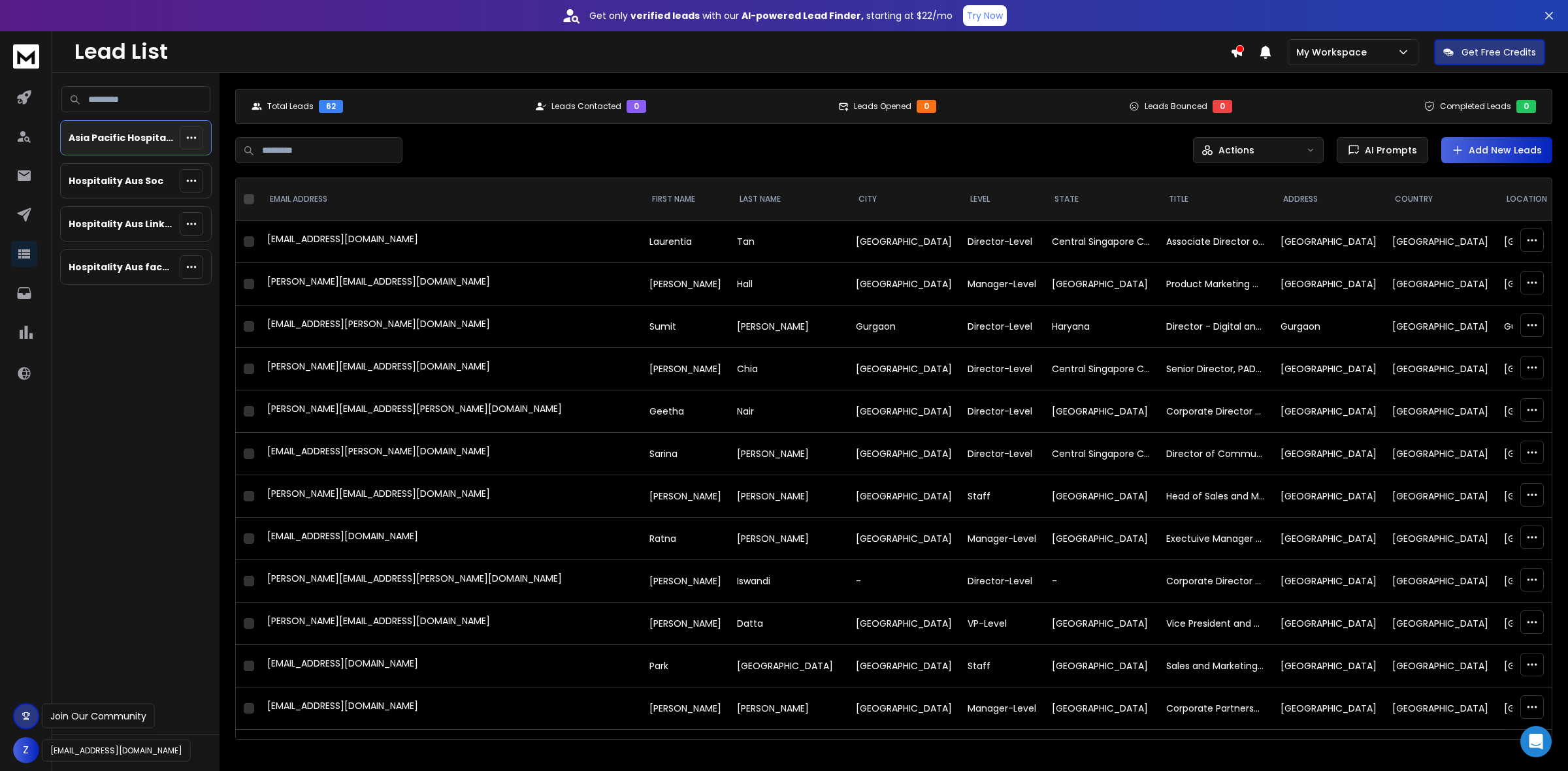
click at [21, 755] on span "Z" at bounding box center [25, 750] width 26 height 26
click at [71, 745] on p "Logout" at bounding box center [78, 750] width 31 height 13
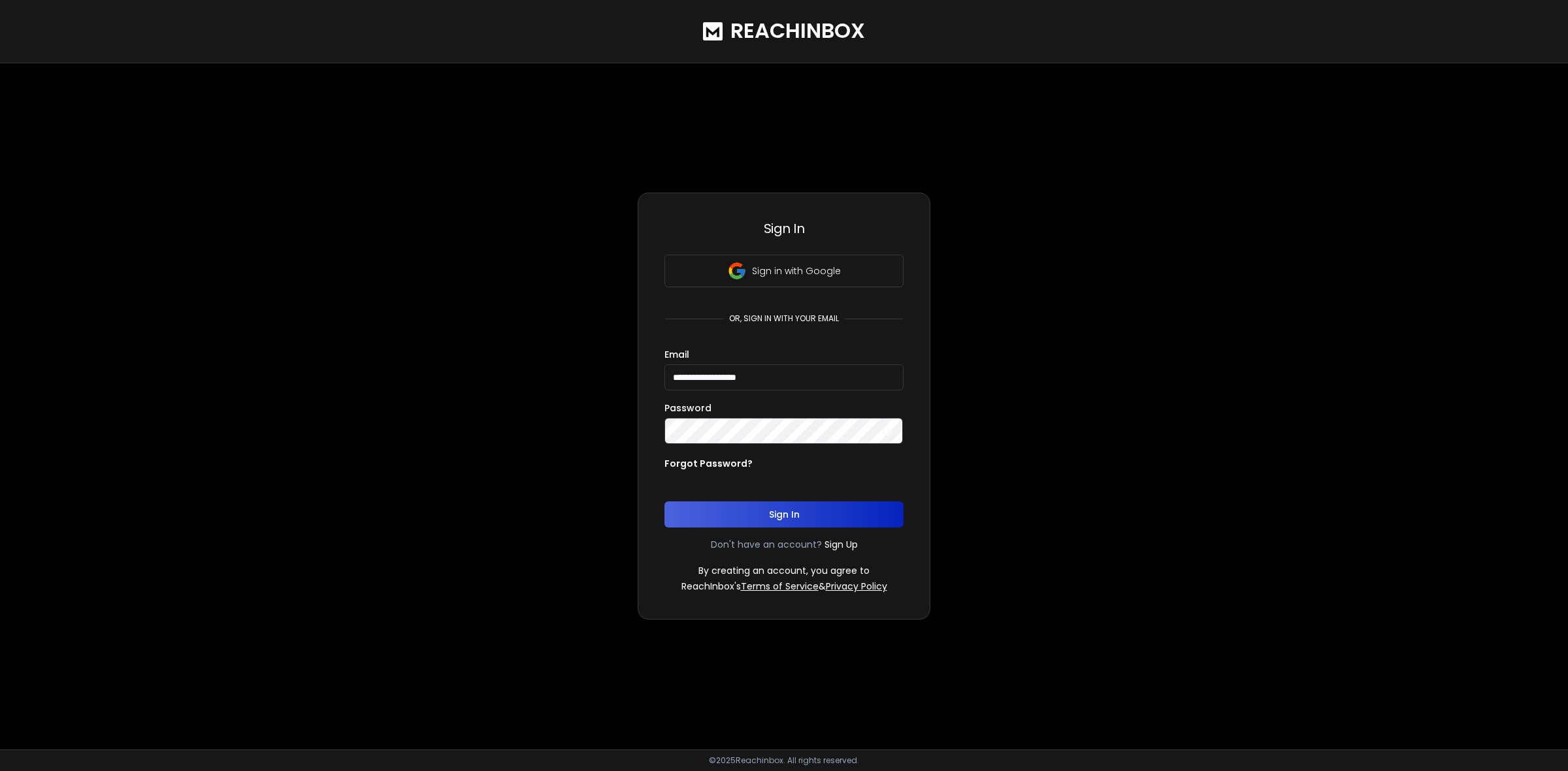
click at [767, 376] on input "**********" at bounding box center [784, 377] width 239 height 26
type input "**********"
click at [790, 517] on button "Sign In" at bounding box center [784, 514] width 239 height 26
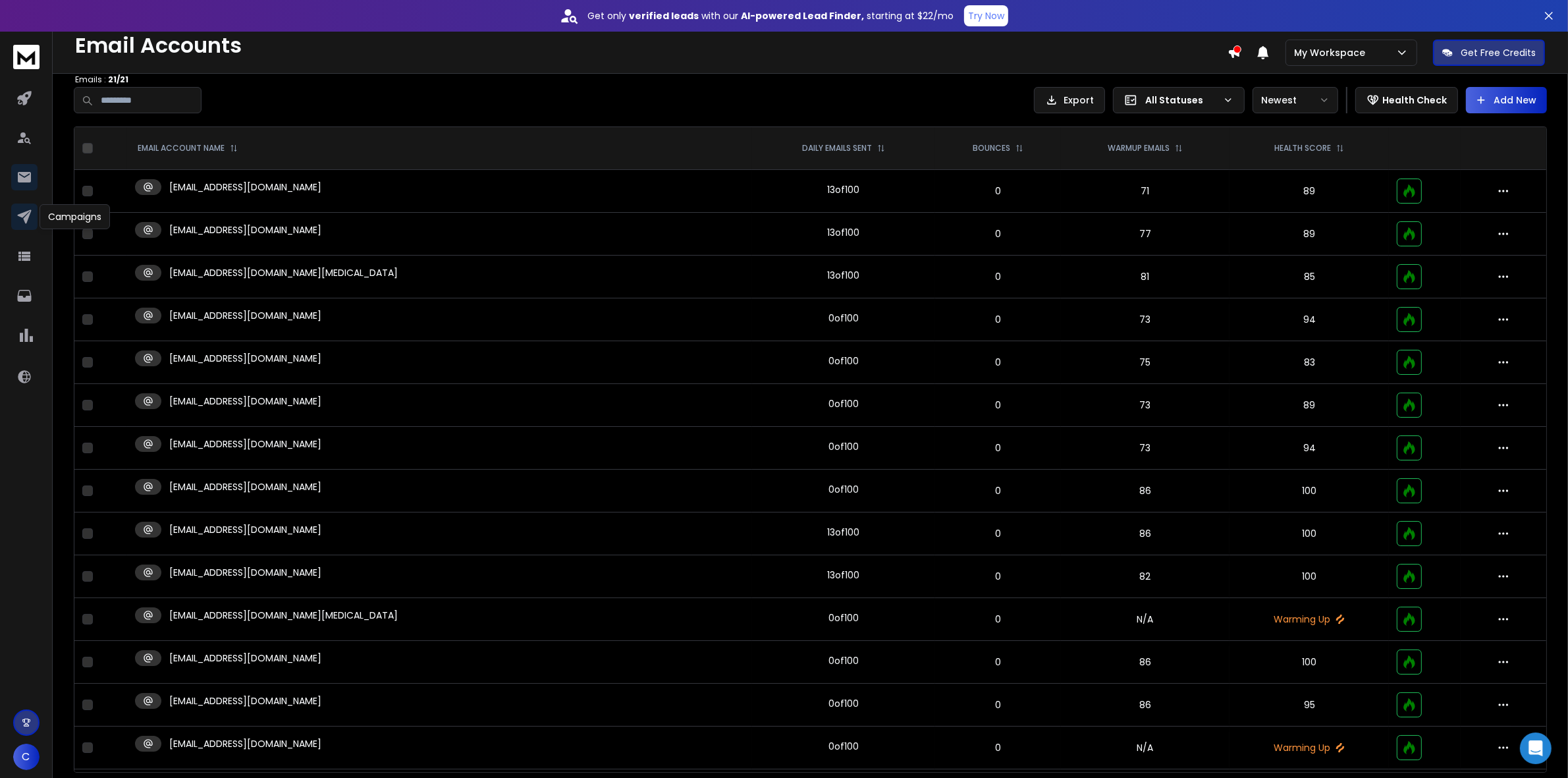
click at [20, 222] on icon at bounding box center [25, 217] width 16 height 16
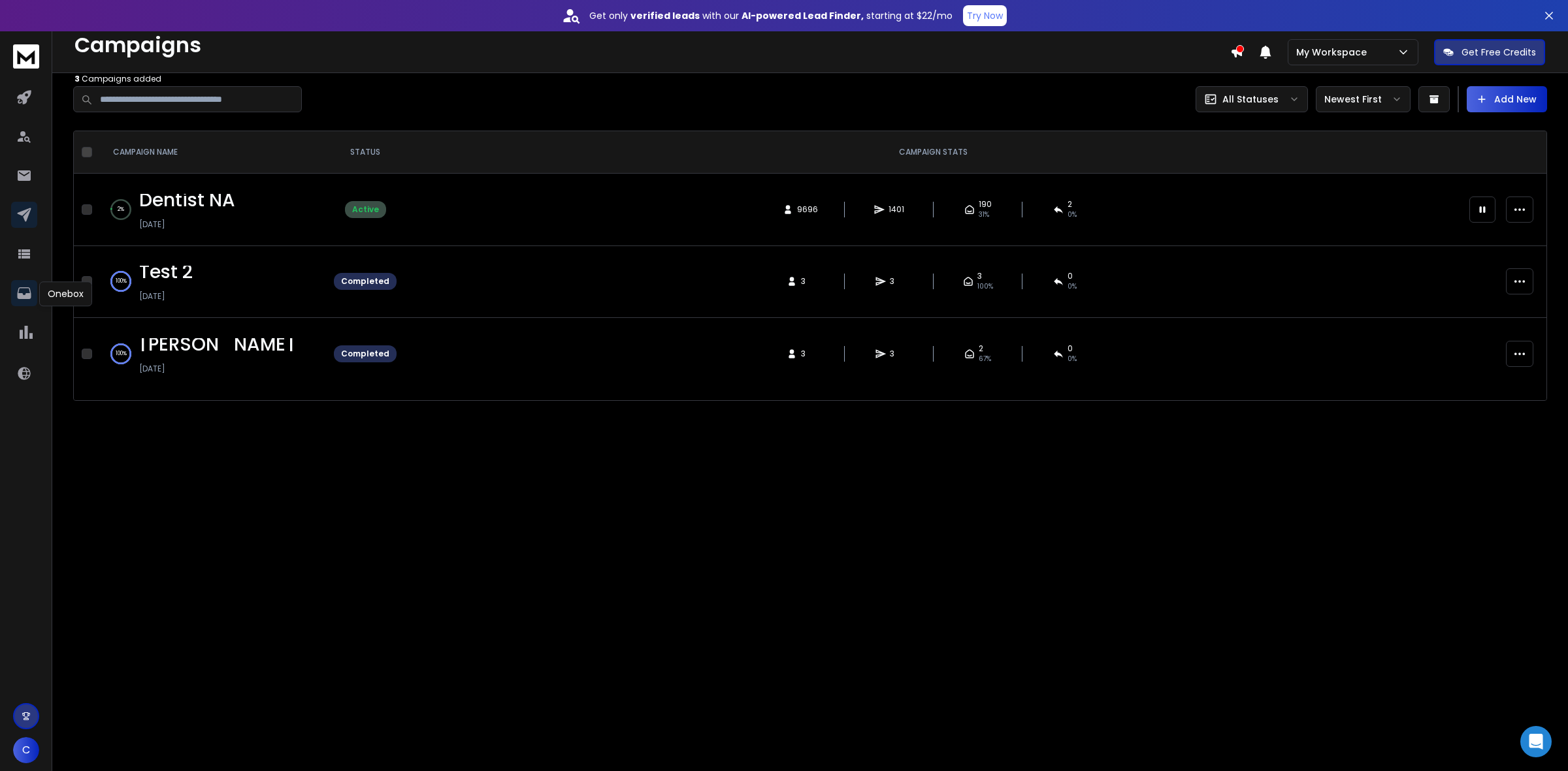
click at [31, 293] on link at bounding box center [24, 293] width 26 height 26
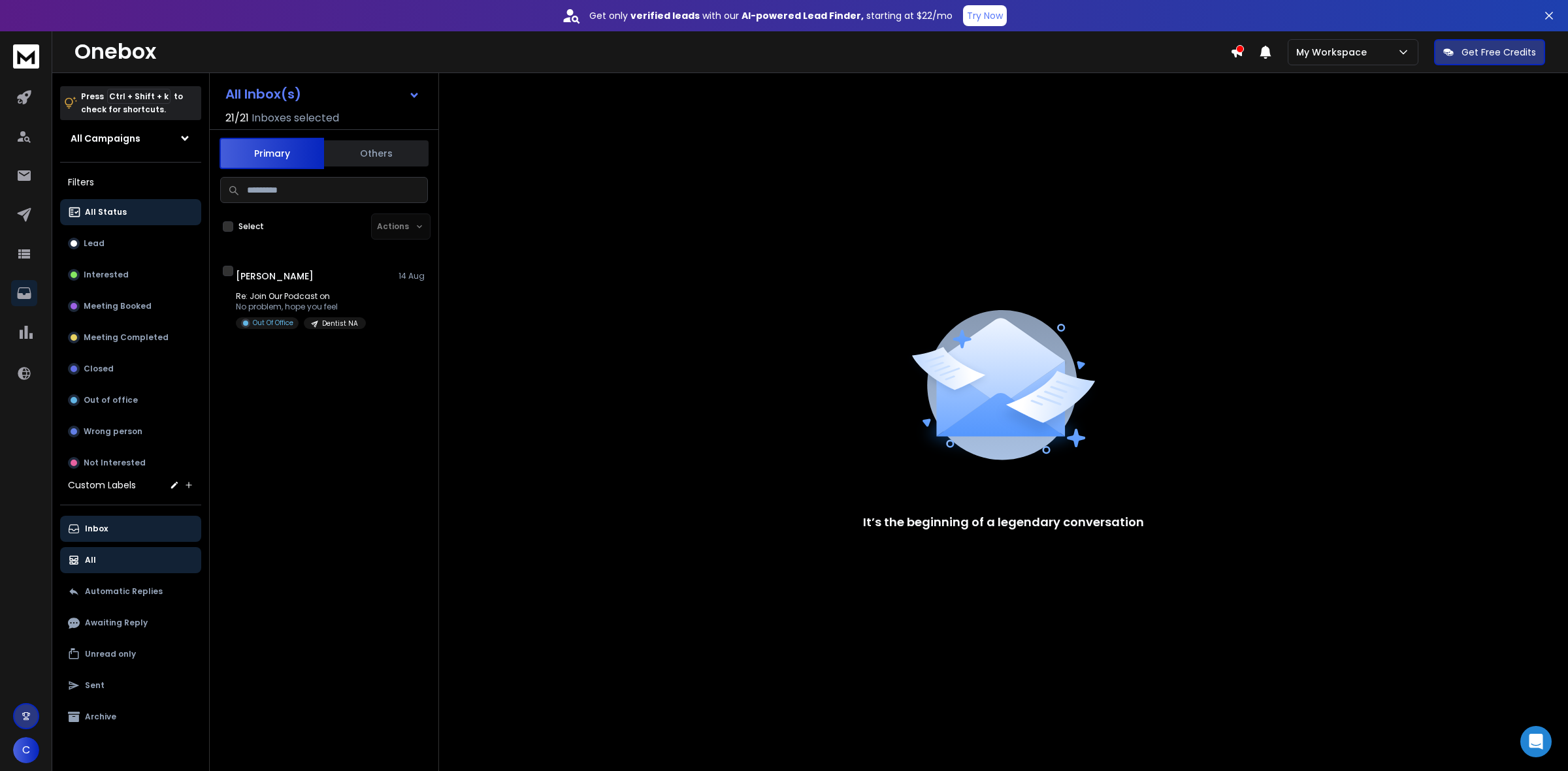
click at [92, 567] on div "All" at bounding box center [81, 560] width 28 height 16
click at [396, 152] on button "Others" at bounding box center [376, 154] width 104 height 29
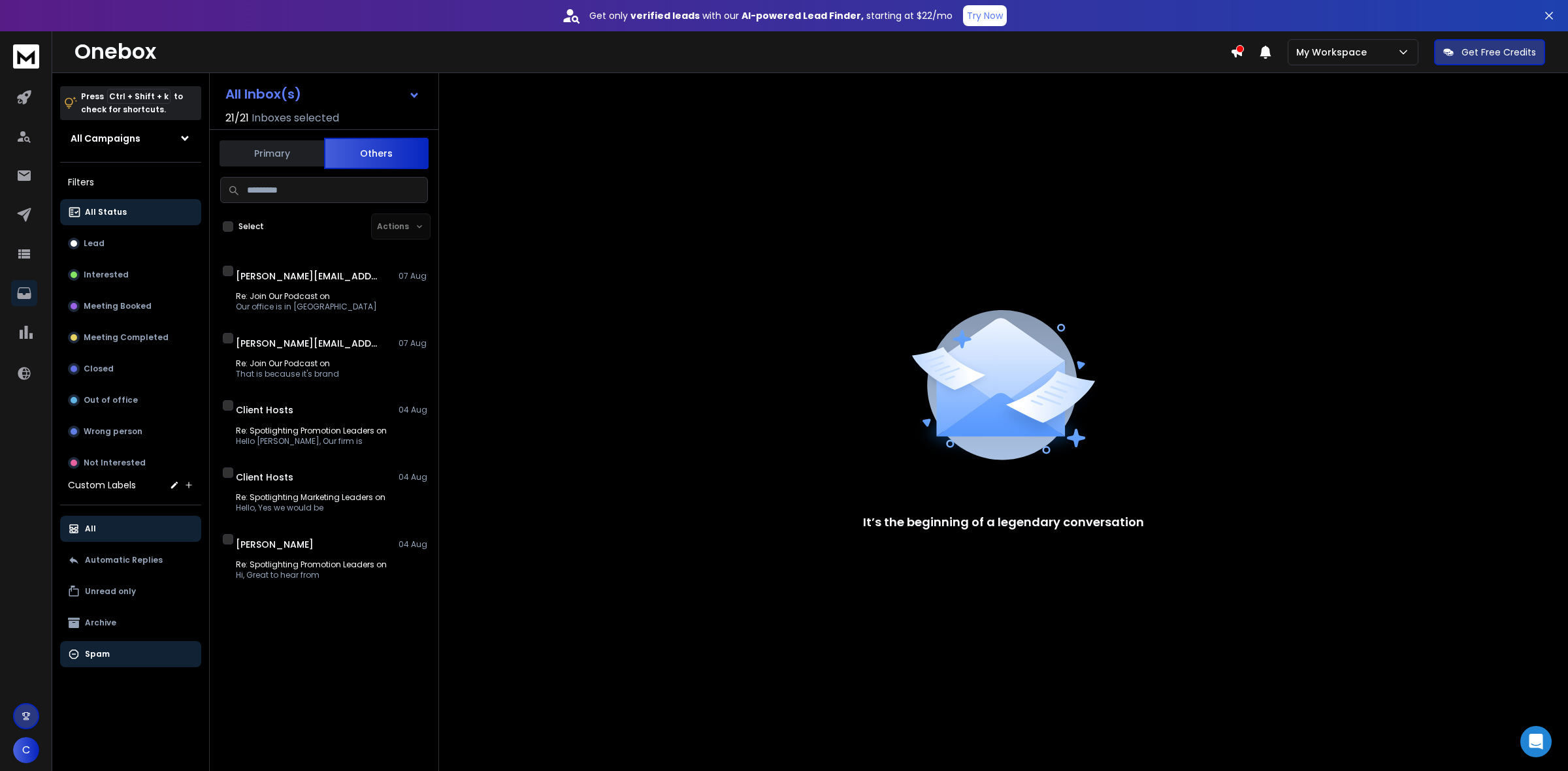
click at [86, 653] on p "Spam" at bounding box center [97, 654] width 25 height 10
click at [28, 755] on span "C" at bounding box center [25, 750] width 26 height 26
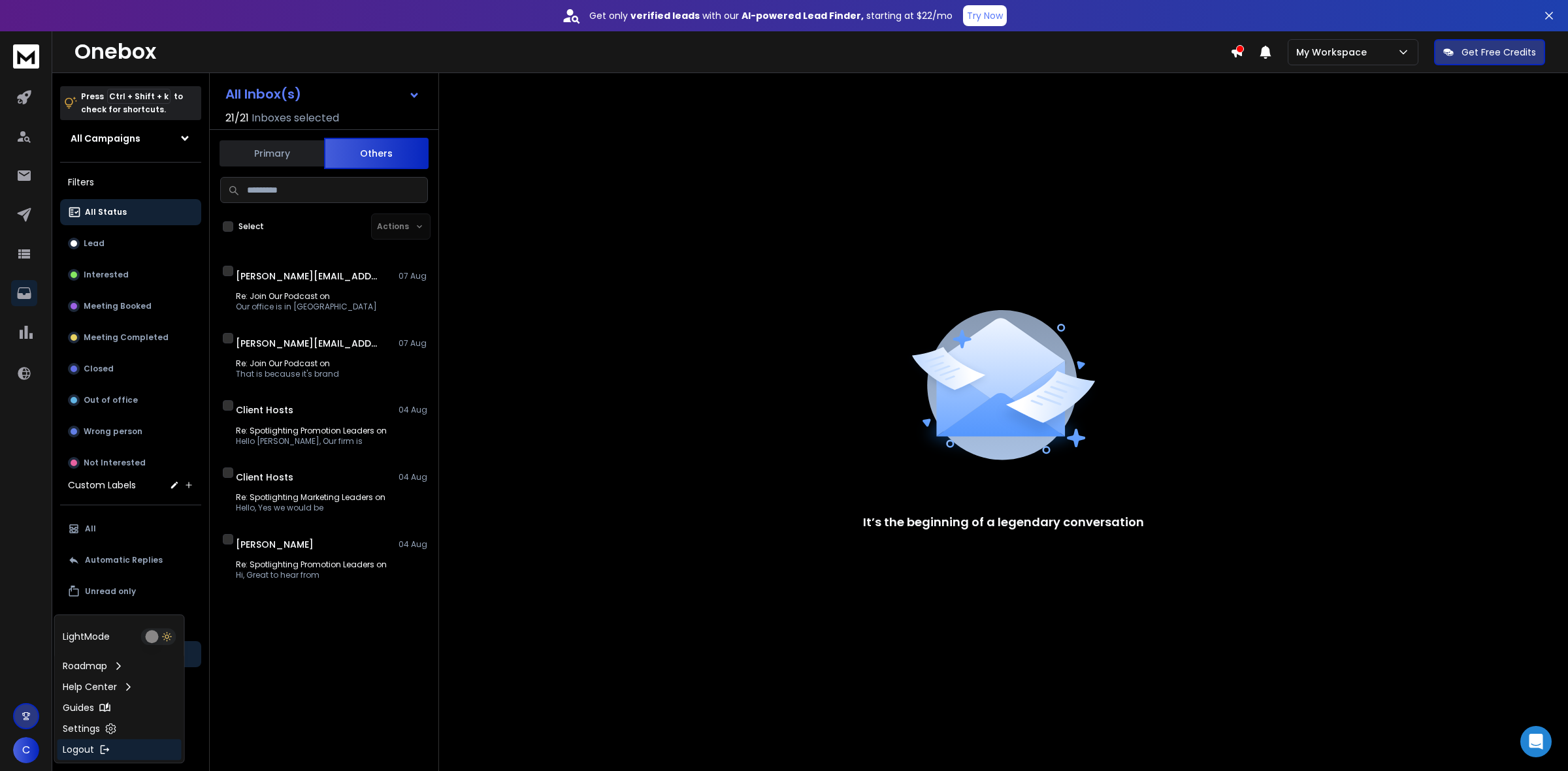
click at [90, 745] on p "Logout" at bounding box center [78, 750] width 31 height 13
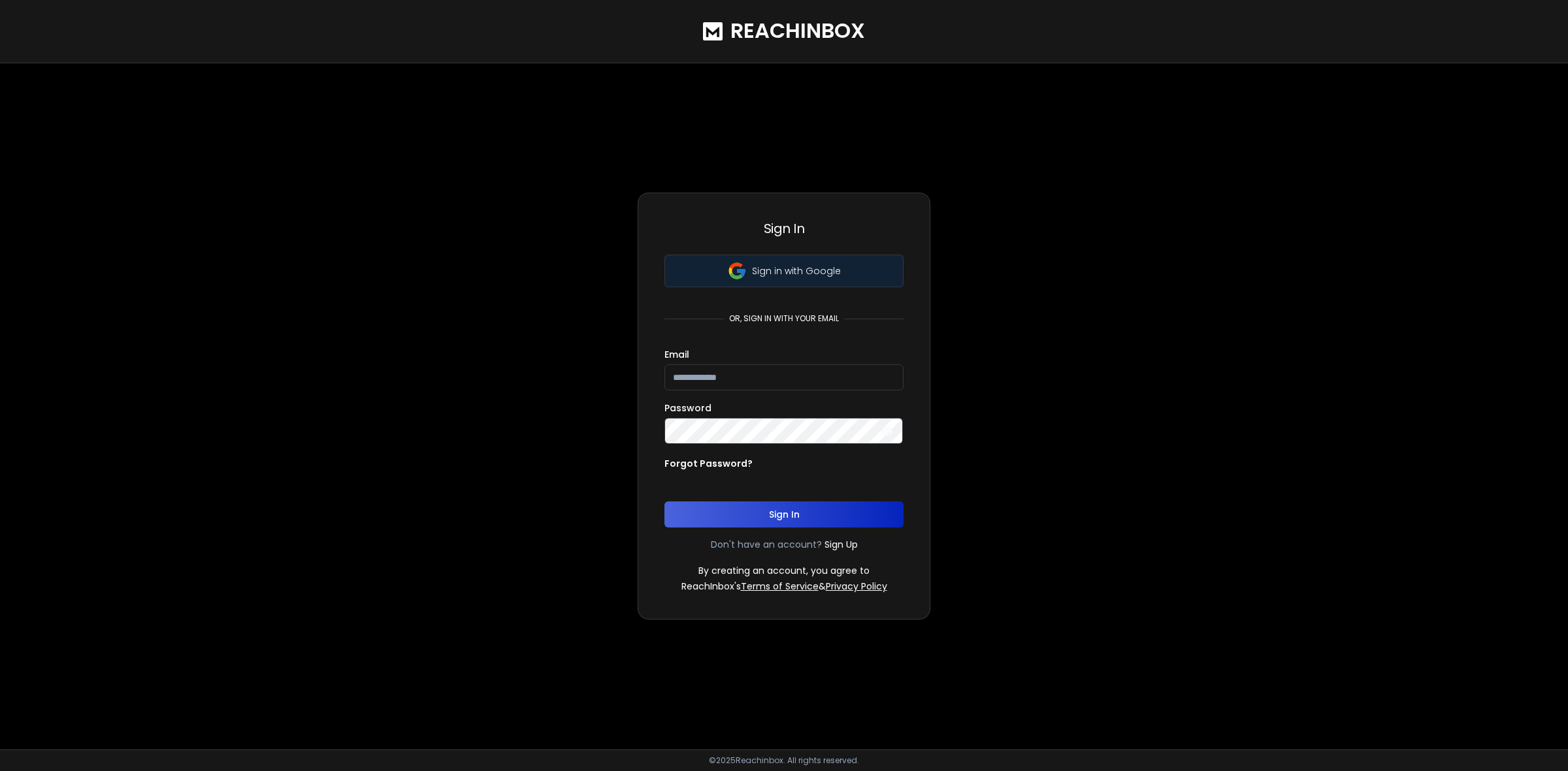
type input "**********"
click at [789, 279] on button "Sign in with Google" at bounding box center [784, 271] width 239 height 33
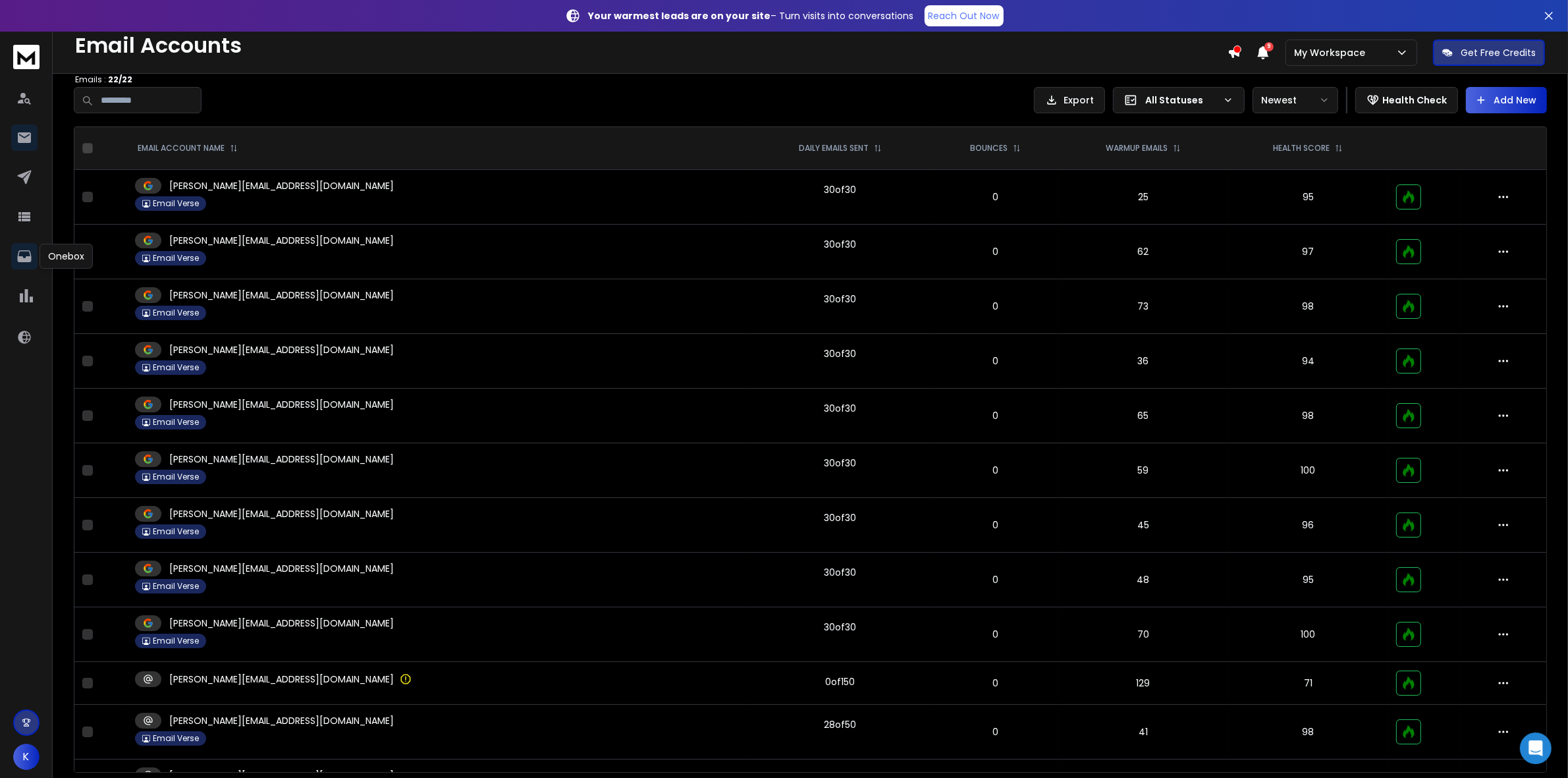
click at [25, 251] on icon at bounding box center [25, 256] width 16 height 16
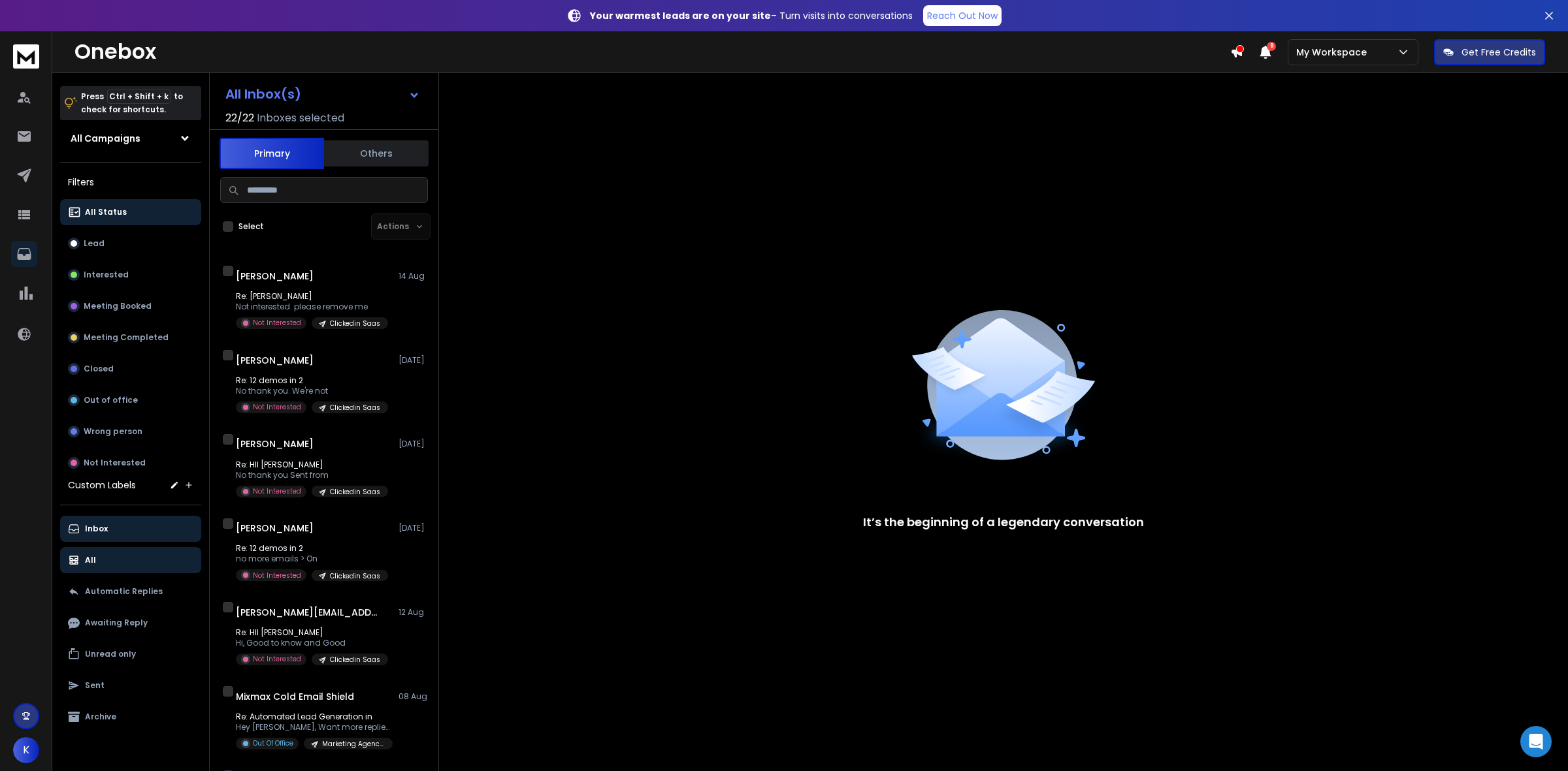
click at [93, 553] on div "All" at bounding box center [81, 560] width 28 height 16
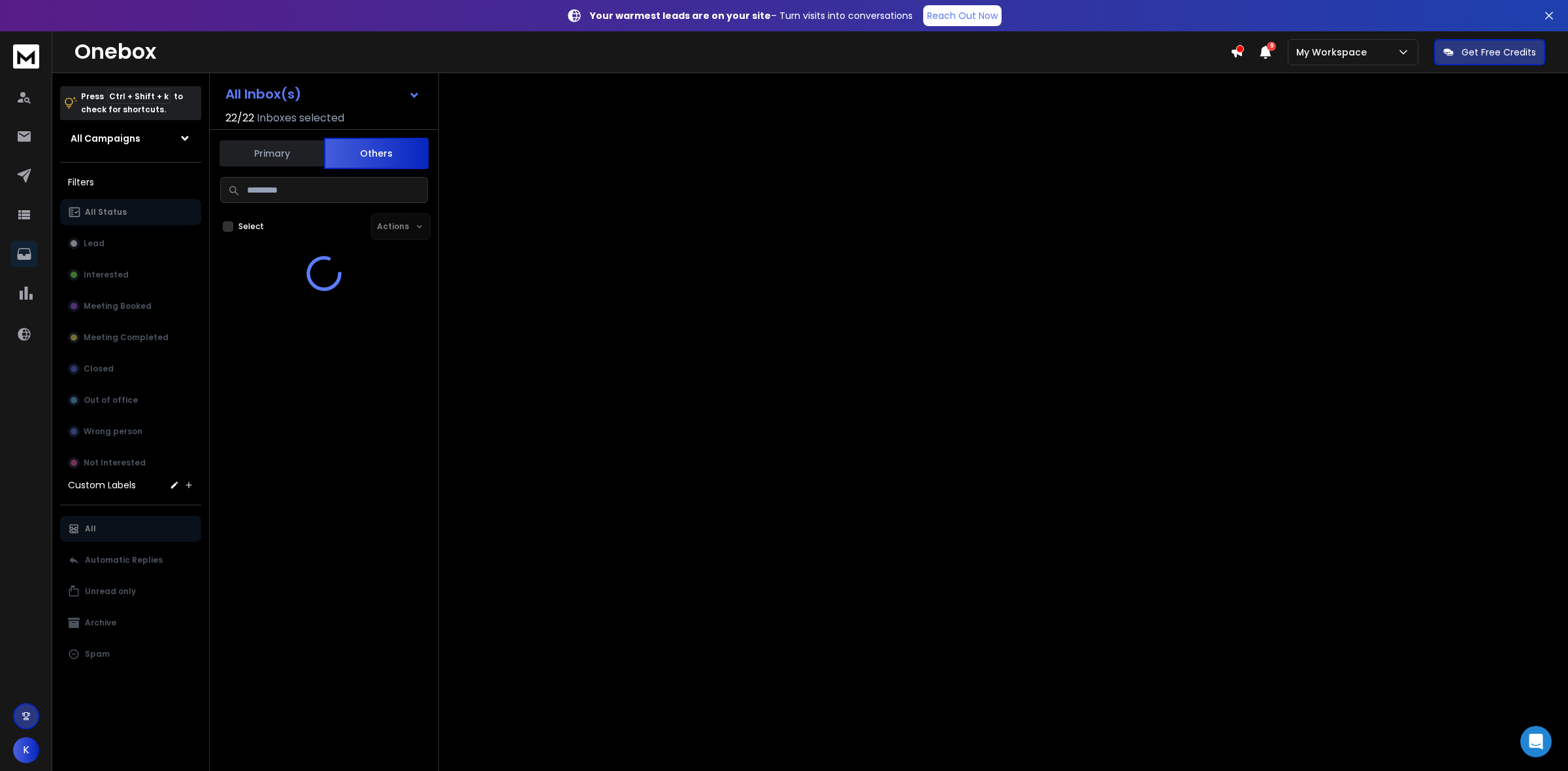
click at [376, 157] on button "Others" at bounding box center [376, 153] width 104 height 31
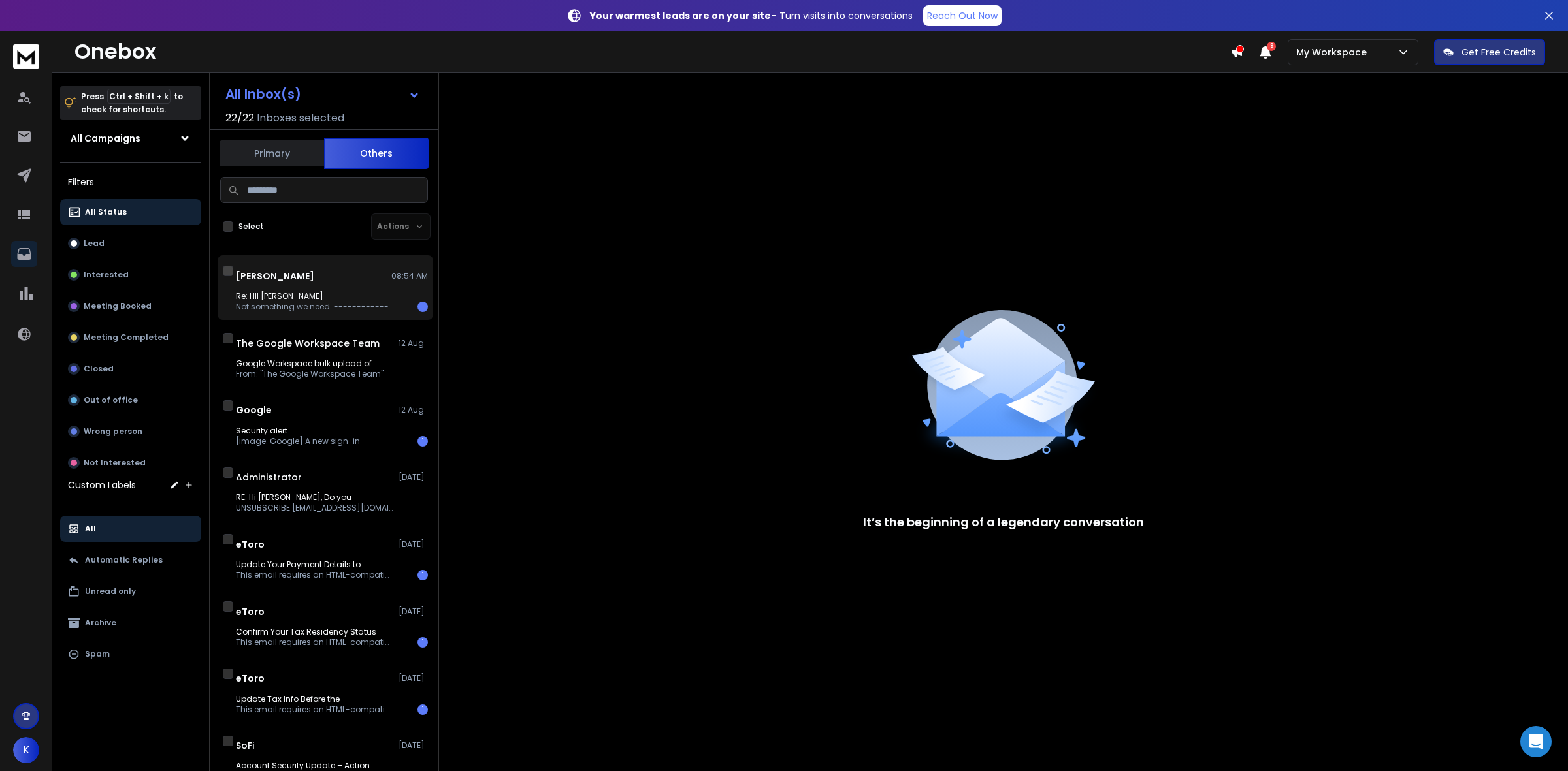
click at [302, 286] on div "[PERSON_NAME] 08:54 AM" at bounding box center [331, 276] width 192 height 25
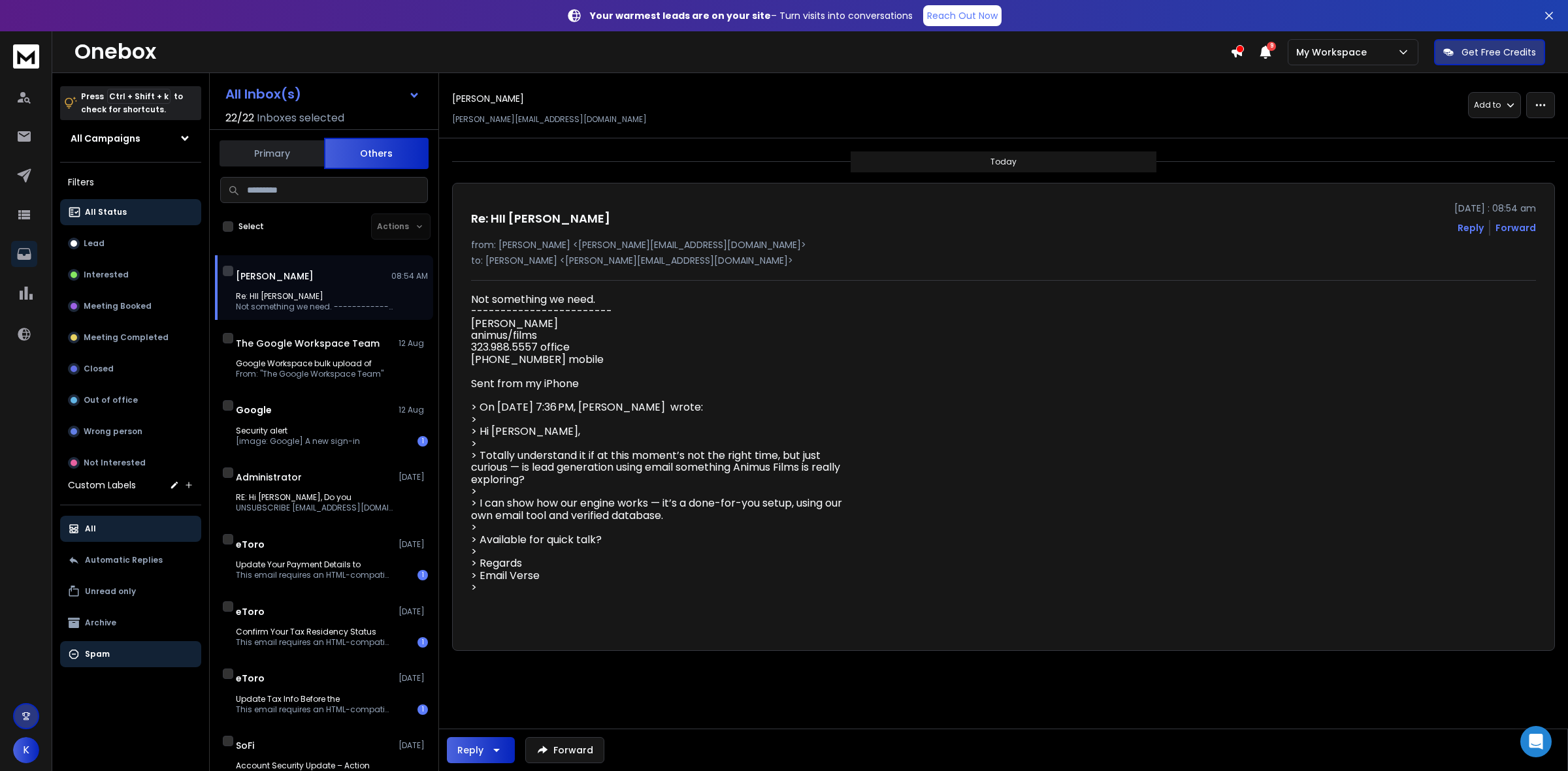
click at [126, 648] on button "Spam" at bounding box center [131, 654] width 141 height 26
